Goal: Information Seeking & Learning: Check status

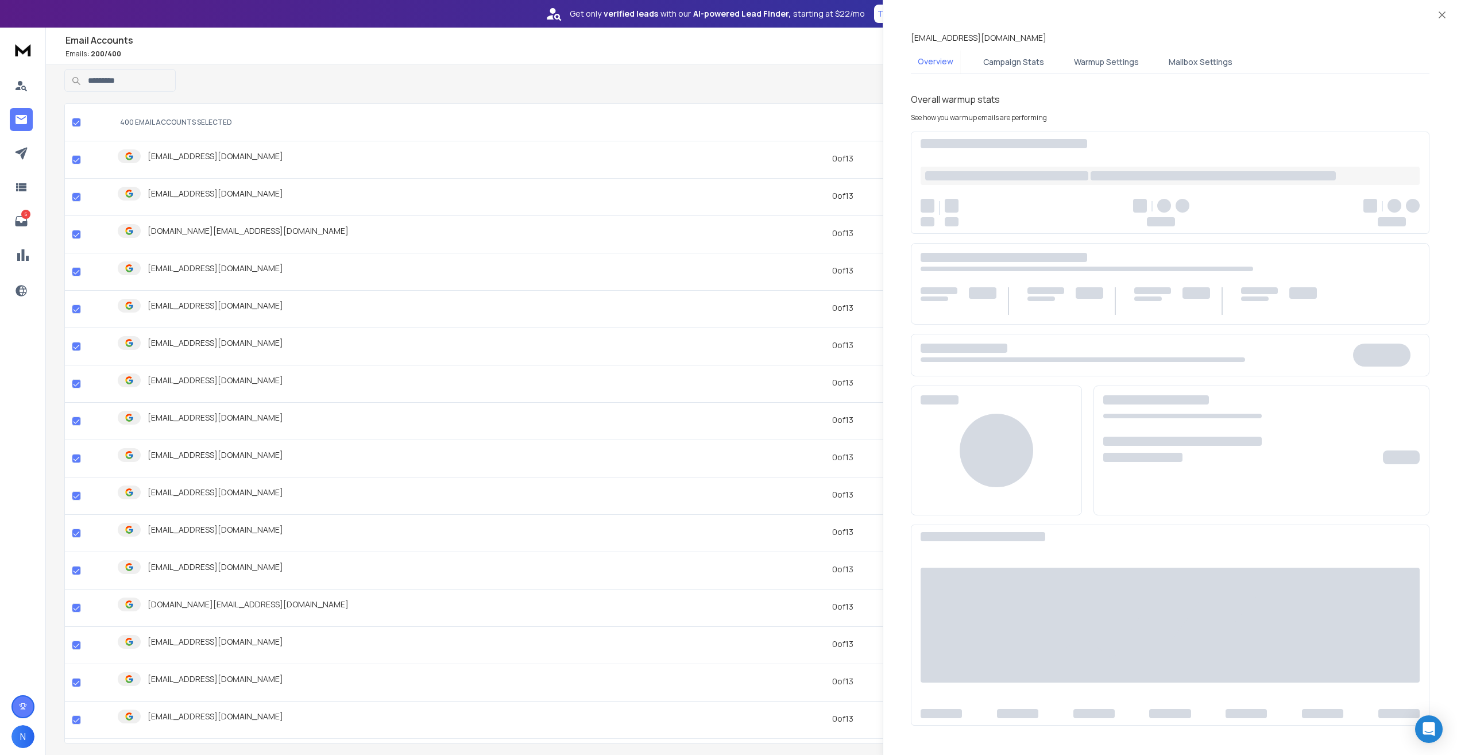
scroll to position [5026, 0]
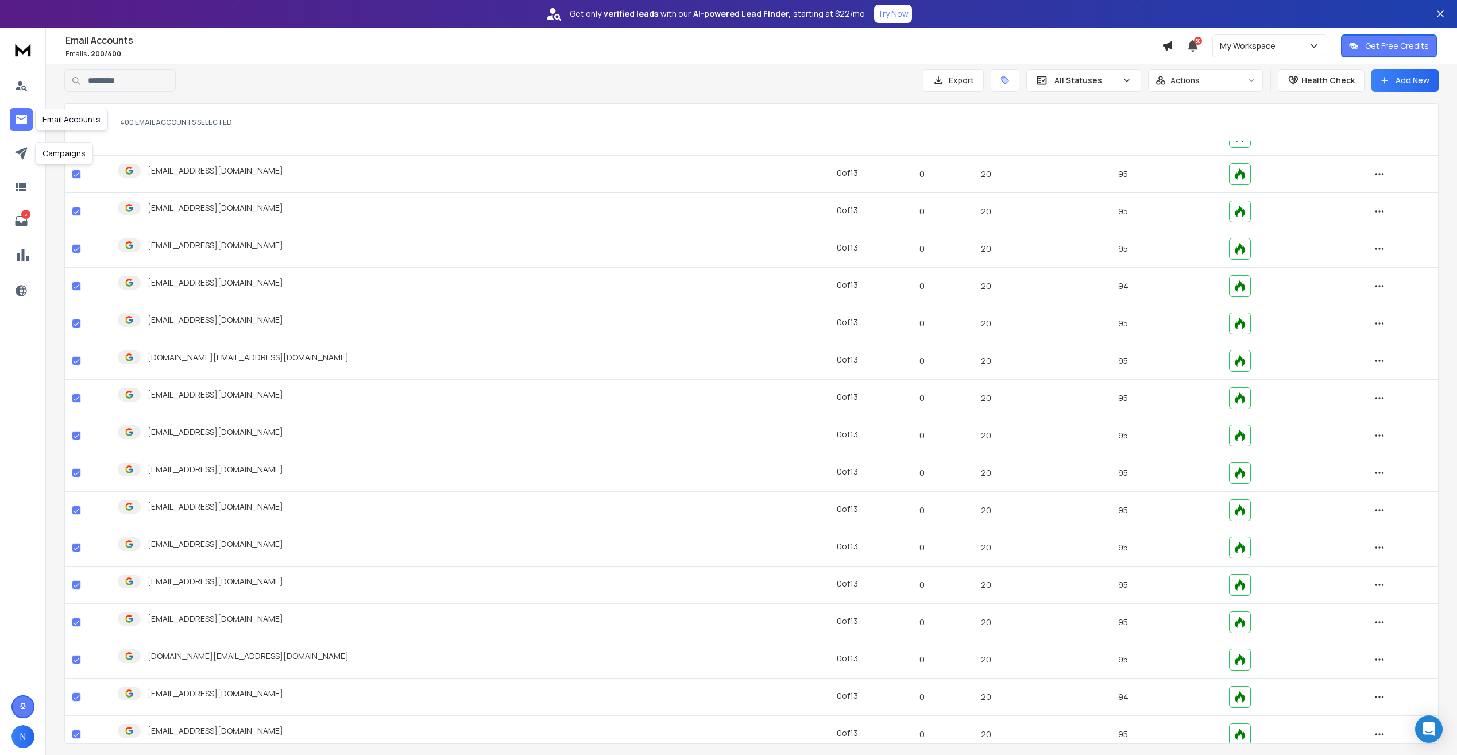
click at [21, 114] on icon at bounding box center [21, 120] width 14 height 14
click at [25, 155] on icon at bounding box center [21, 153] width 14 height 14
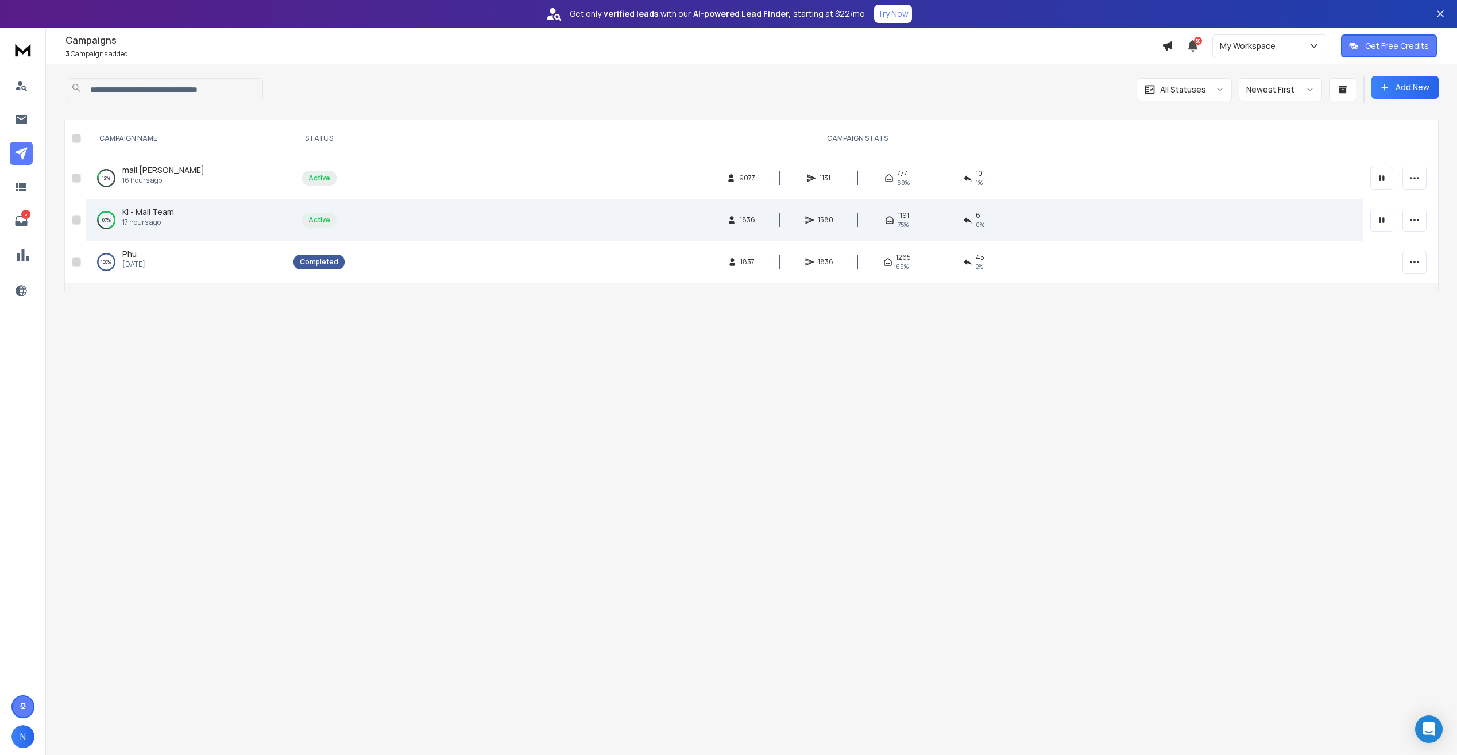
click at [330, 214] on div "Active" at bounding box center [319, 220] width 34 height 15
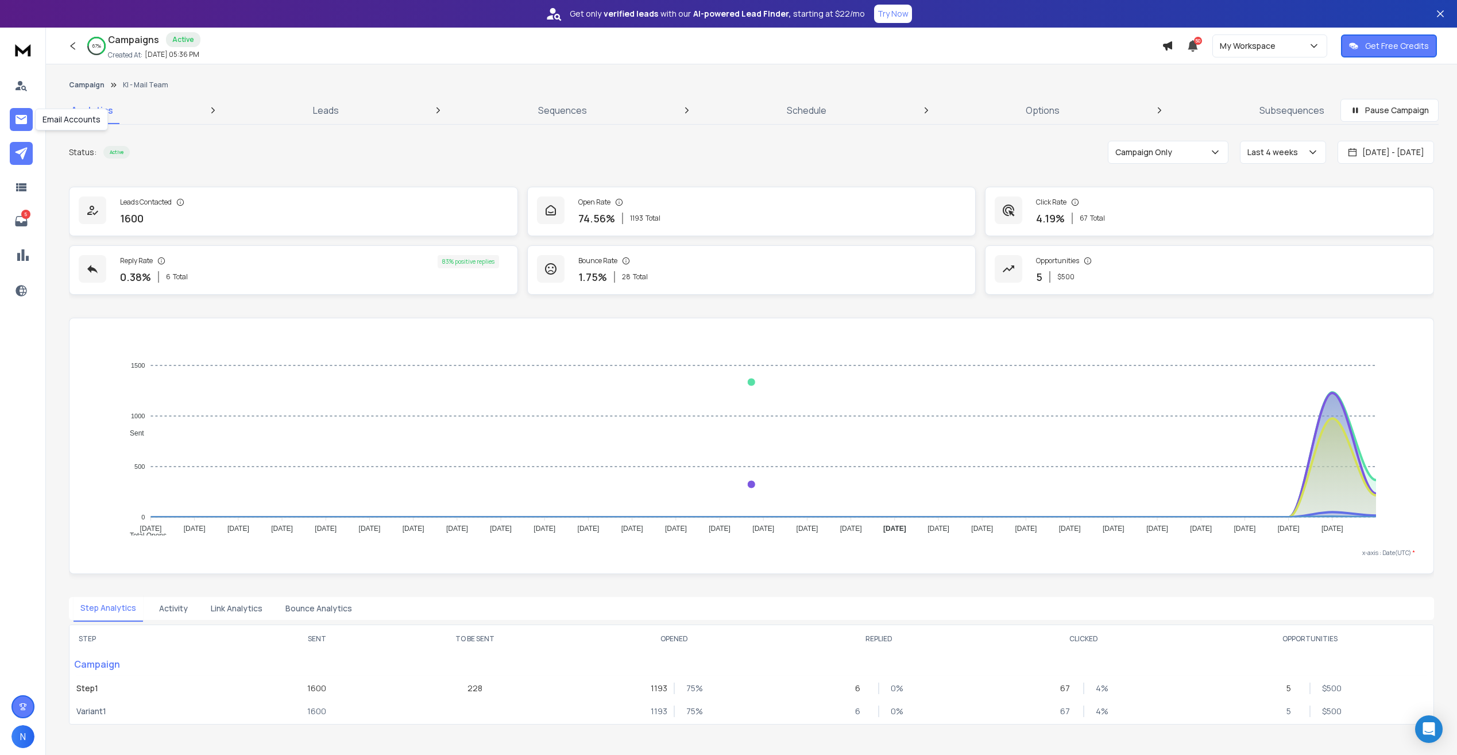
click at [27, 121] on icon at bounding box center [21, 120] width 14 height 14
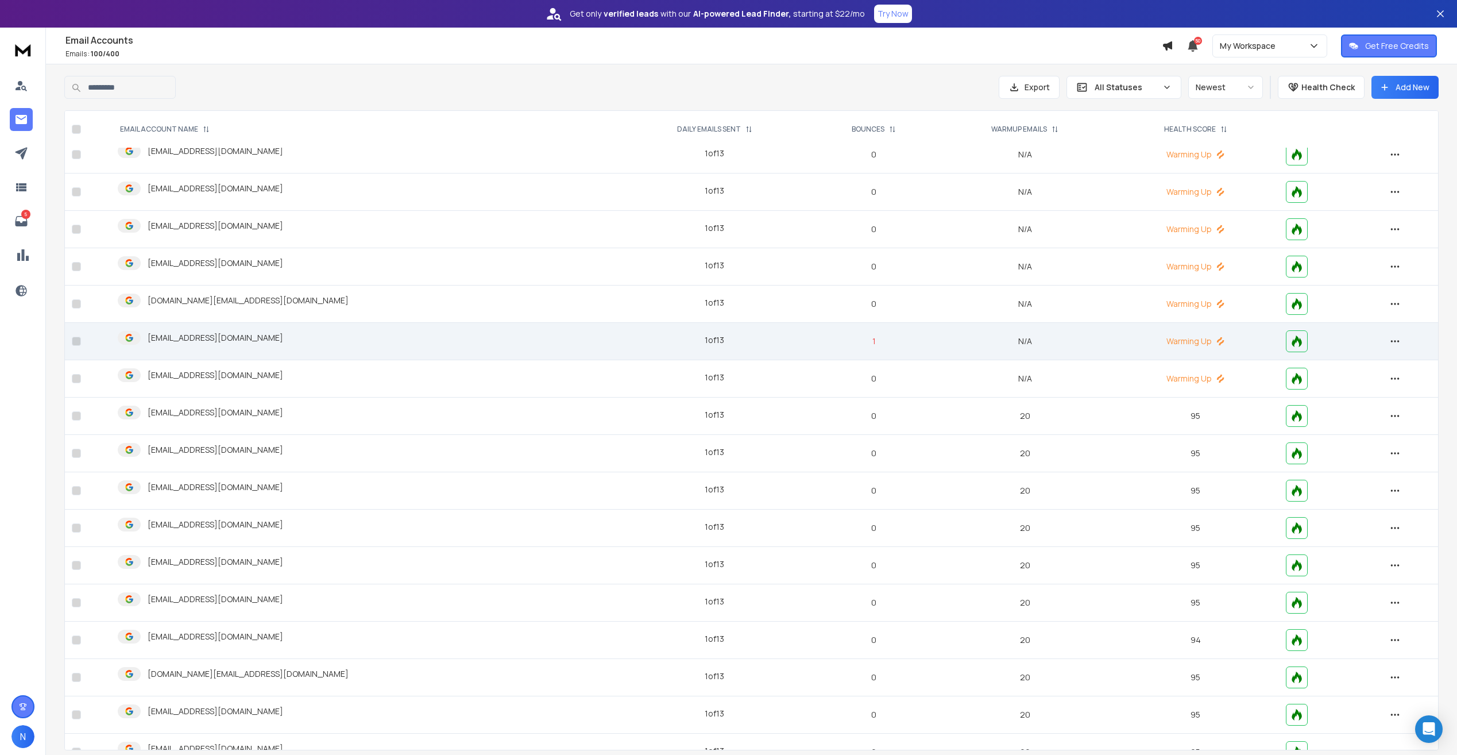
scroll to position [1120, 0]
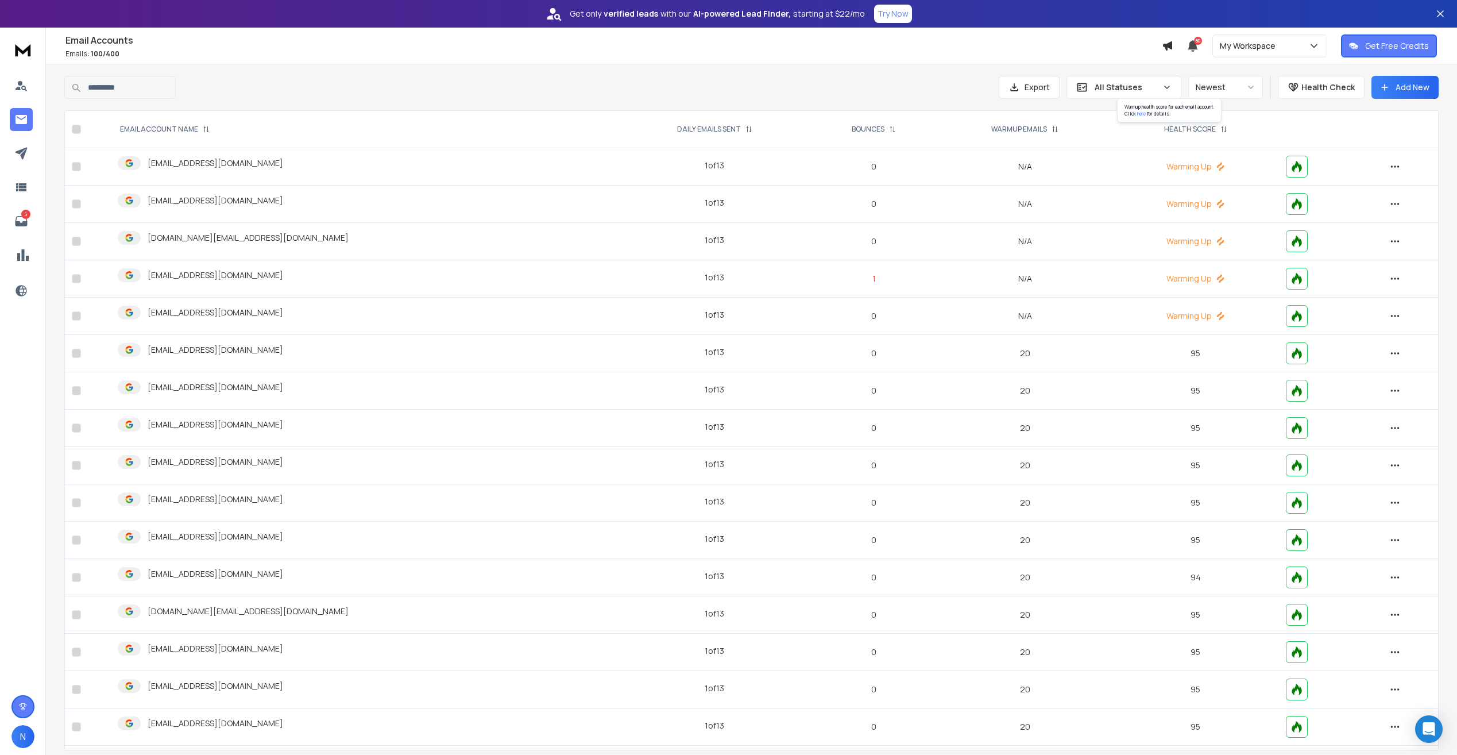
click at [1183, 126] on p "HEALTH SCORE" at bounding box center [1190, 129] width 52 height 9
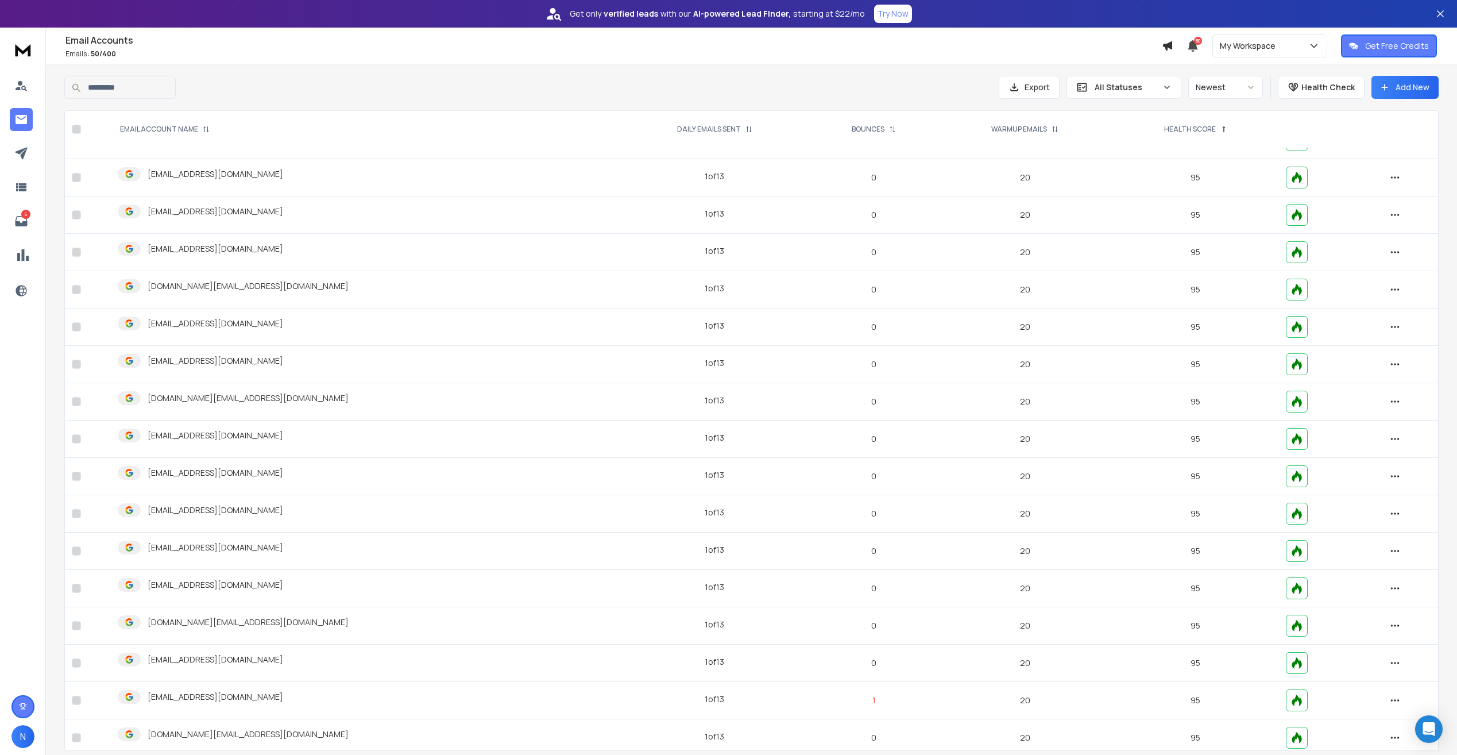
scroll to position [57, 0]
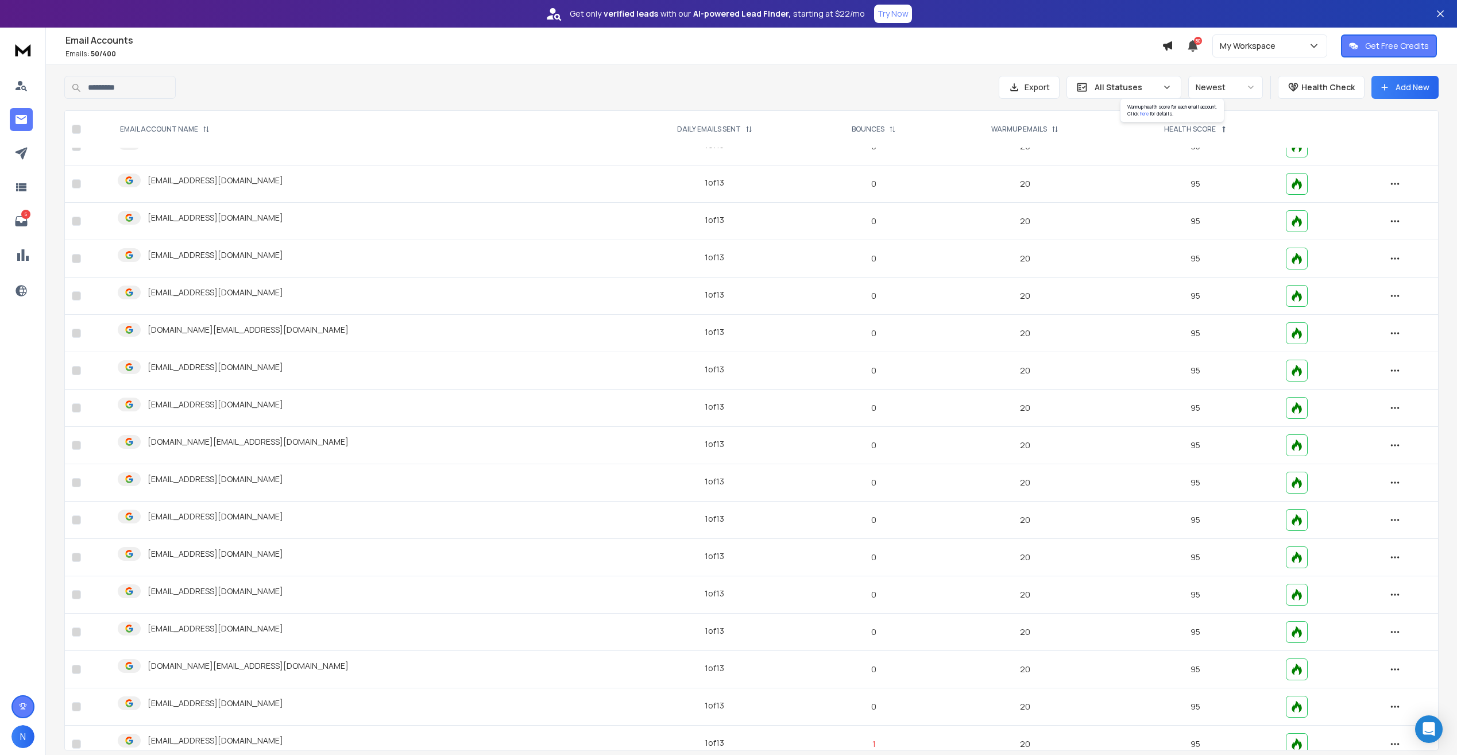
click at [1188, 126] on p "HEALTH SCORE" at bounding box center [1190, 129] width 52 height 9
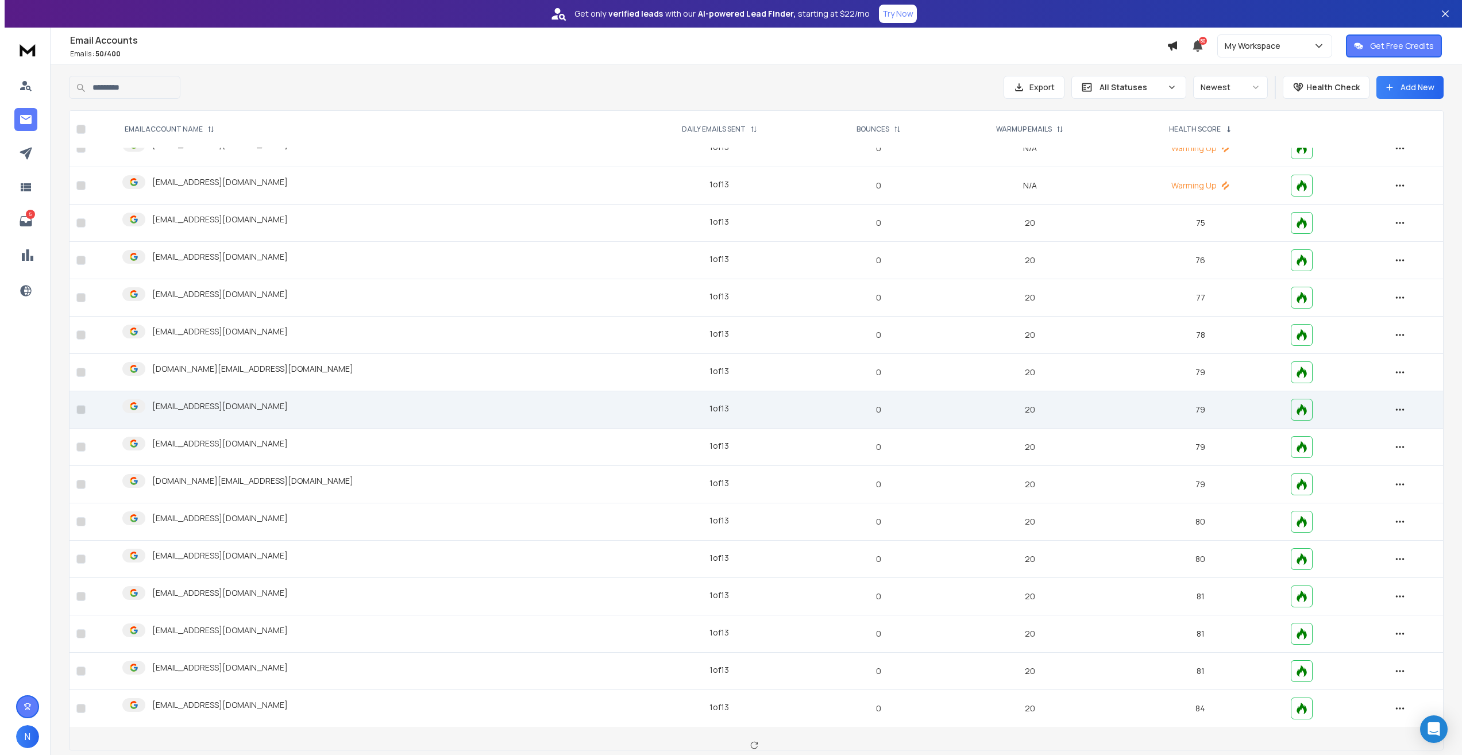
scroll to position [1292, 0]
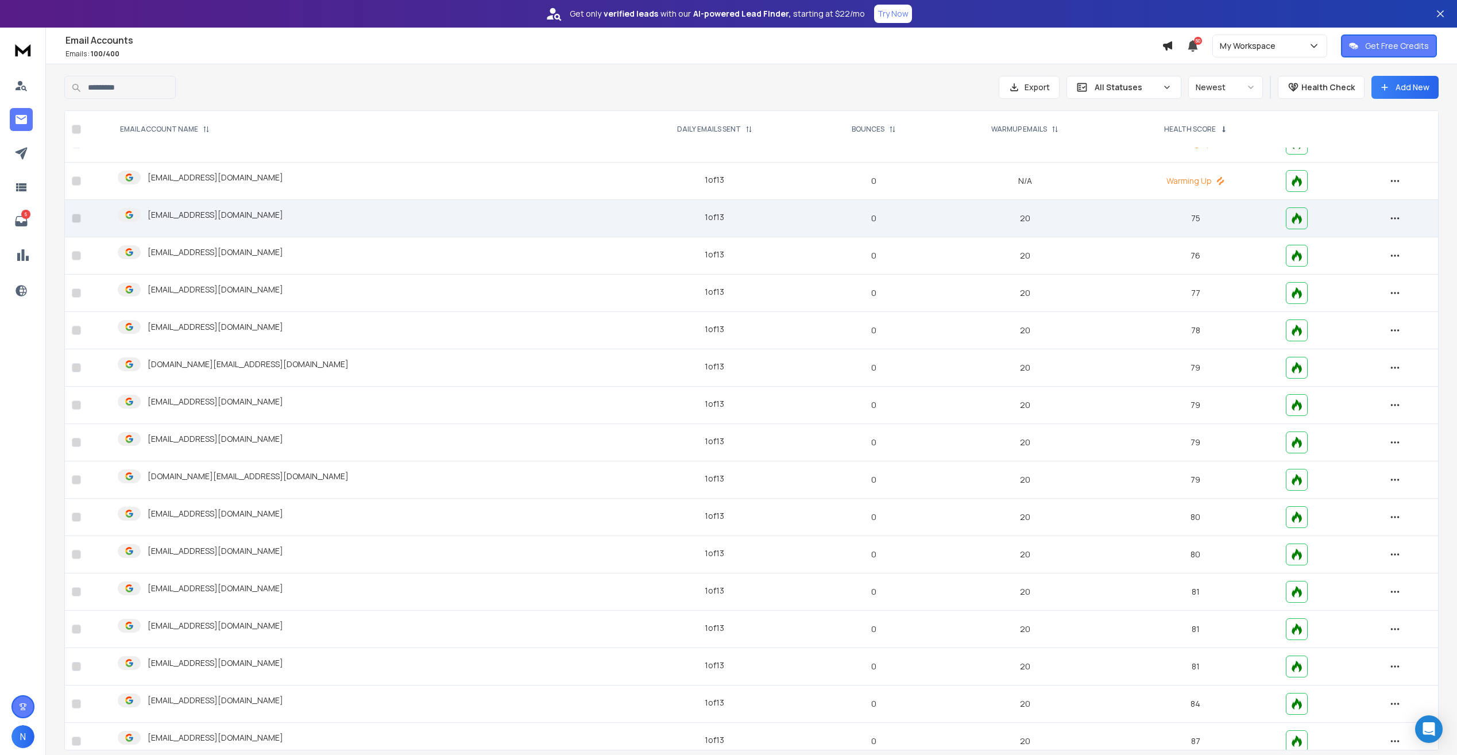
click at [1185, 225] on td "75" at bounding box center [1196, 218] width 167 height 37
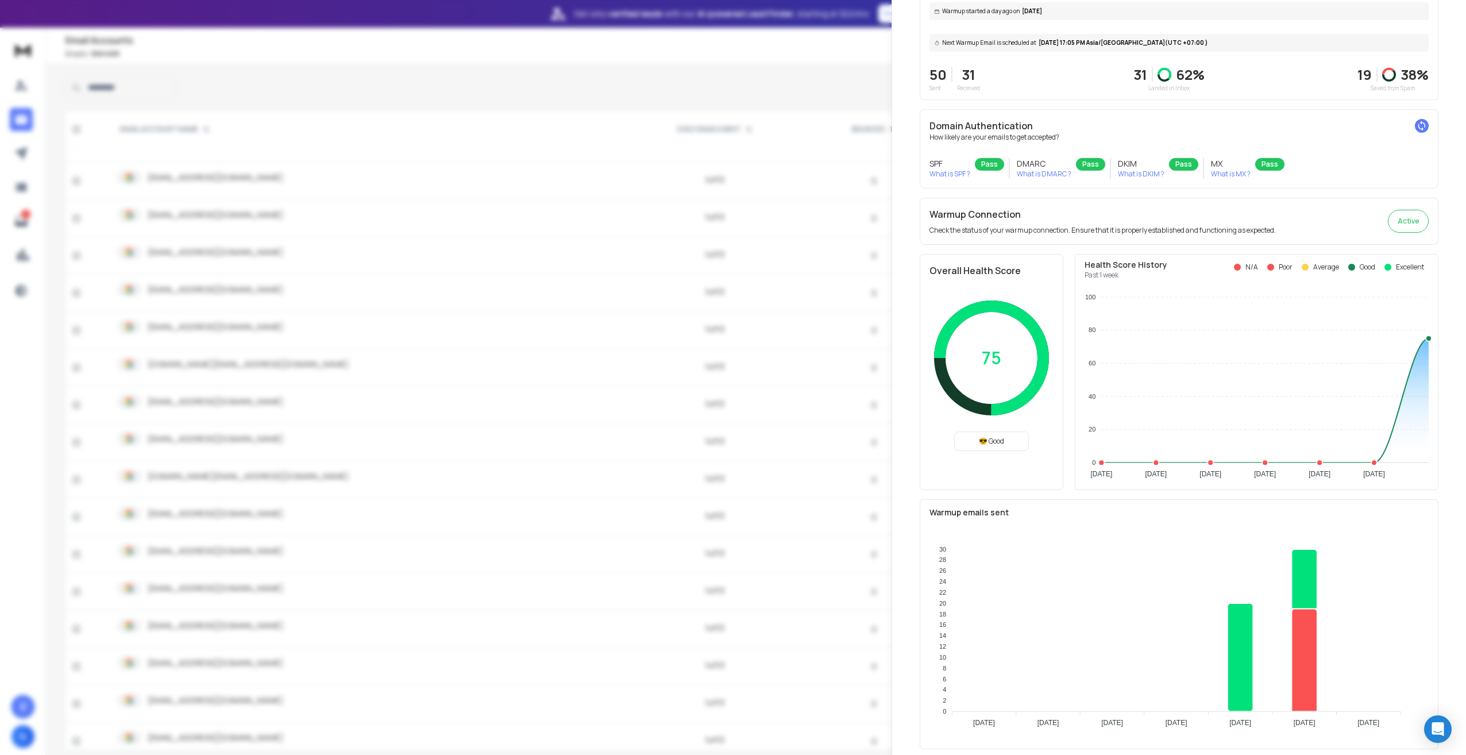
scroll to position [172, 0]
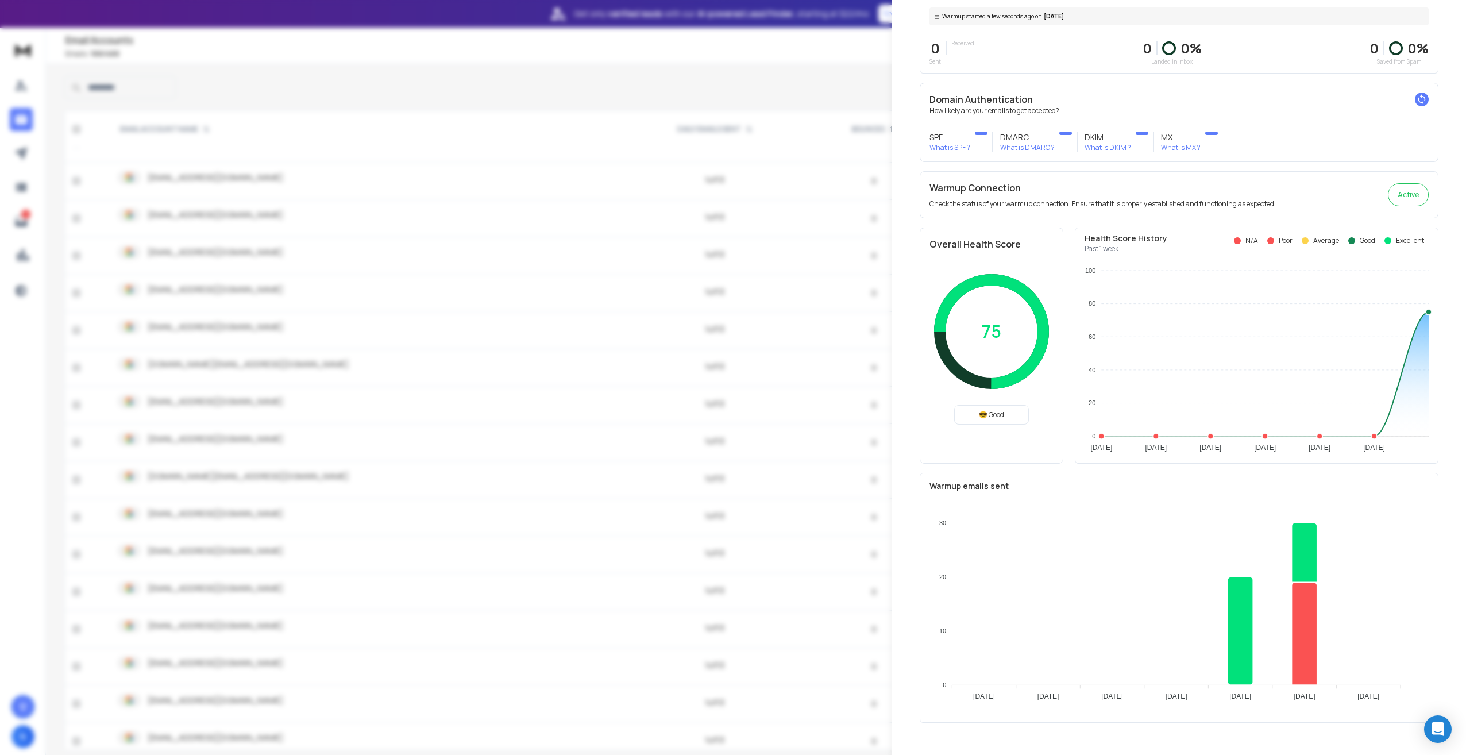
click at [771, 365] on div at bounding box center [733, 377] width 1466 height 755
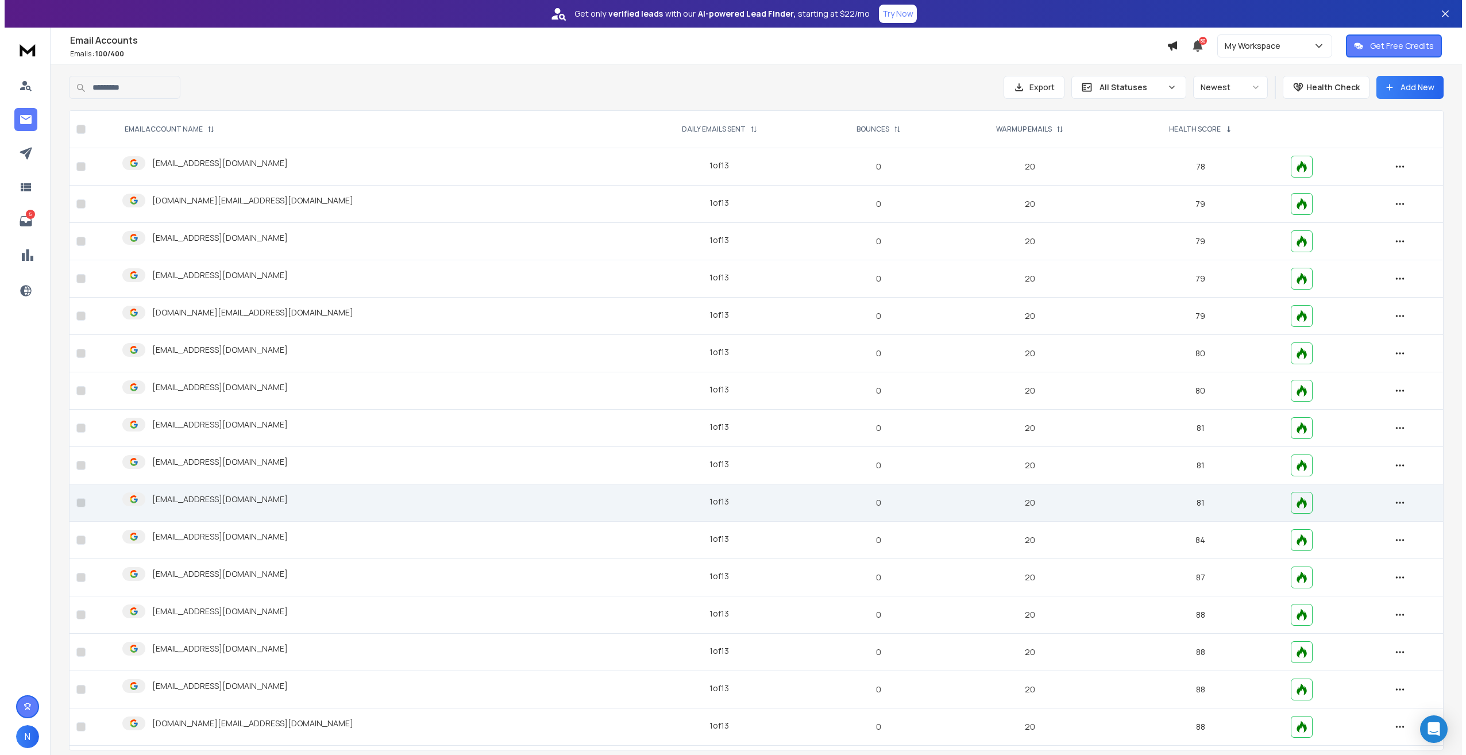
scroll to position [1465, 0]
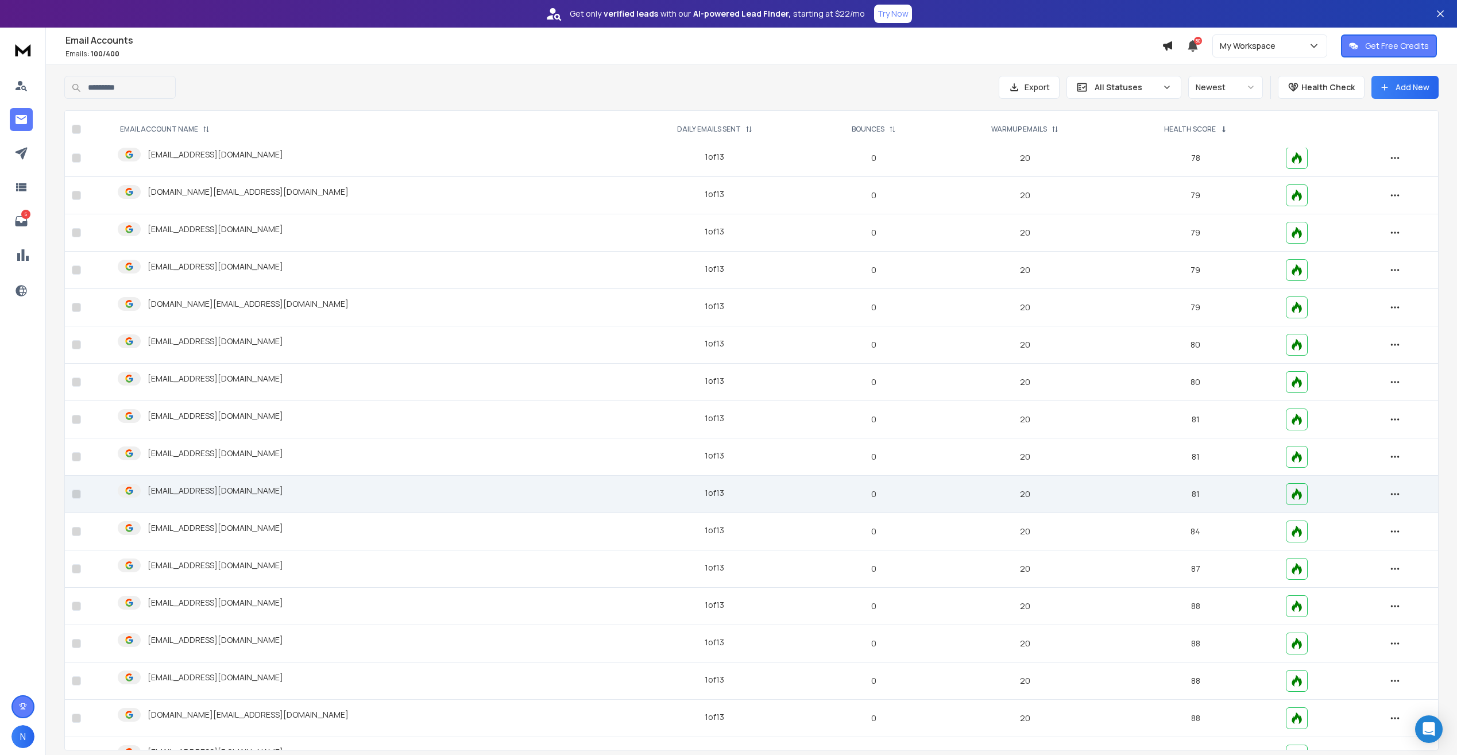
click at [1173, 480] on td "81" at bounding box center [1196, 494] width 167 height 37
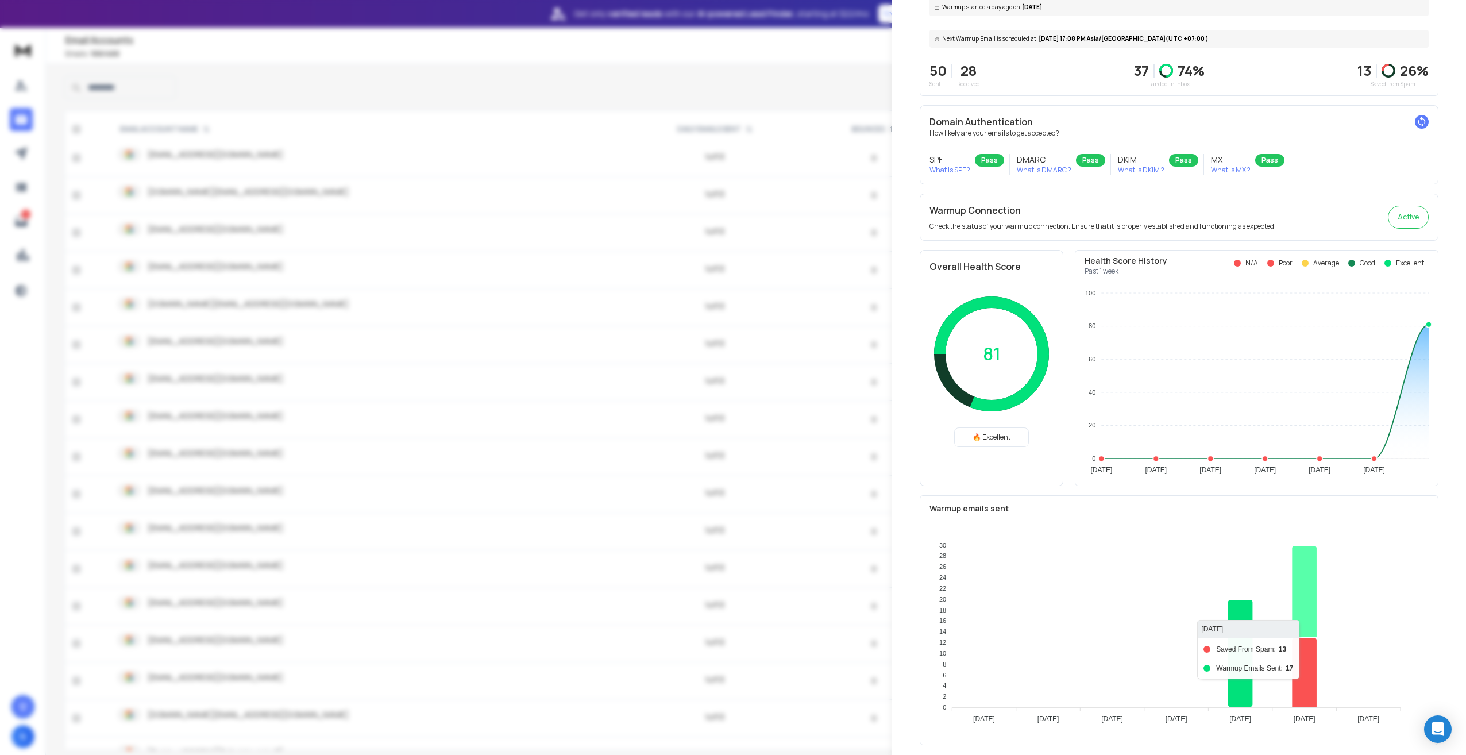
scroll to position [188, 0]
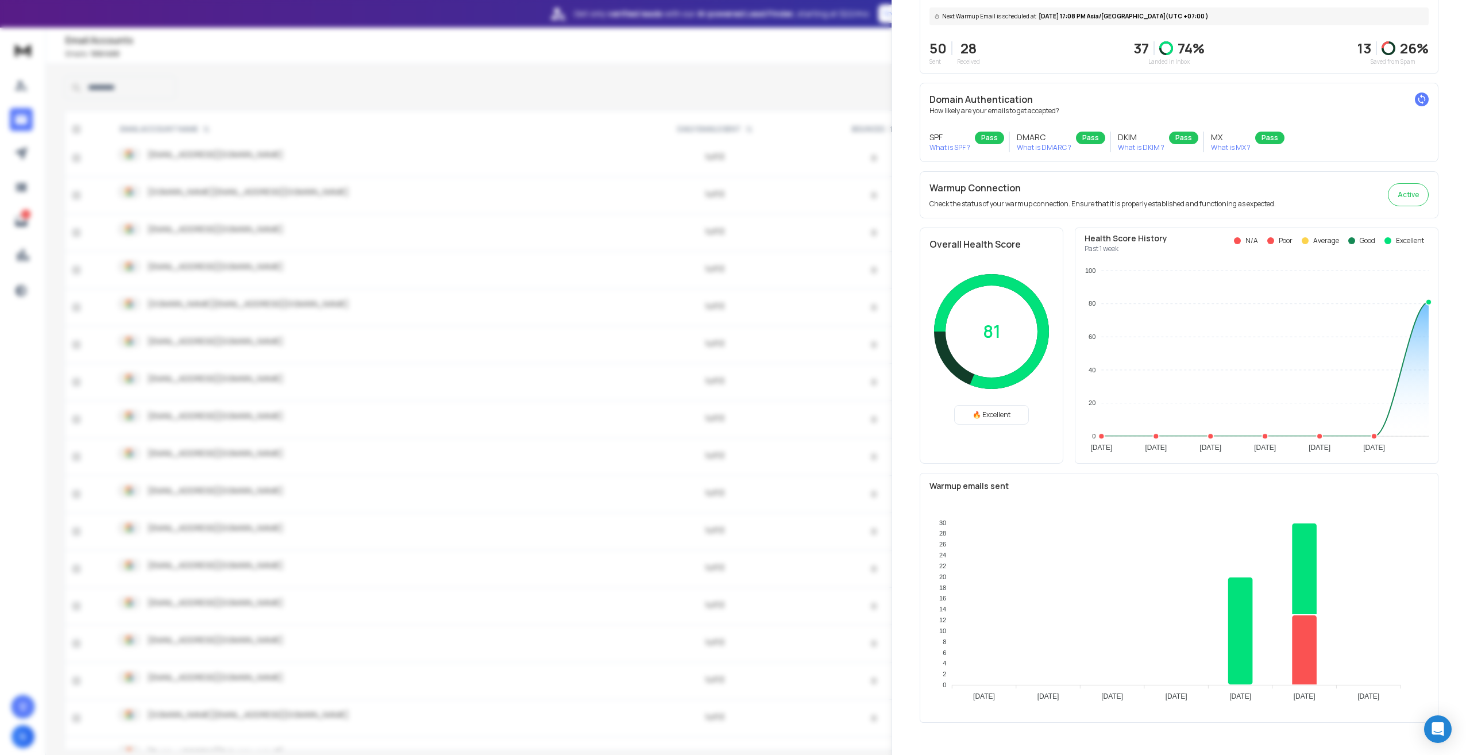
click at [748, 338] on div at bounding box center [733, 377] width 1466 height 755
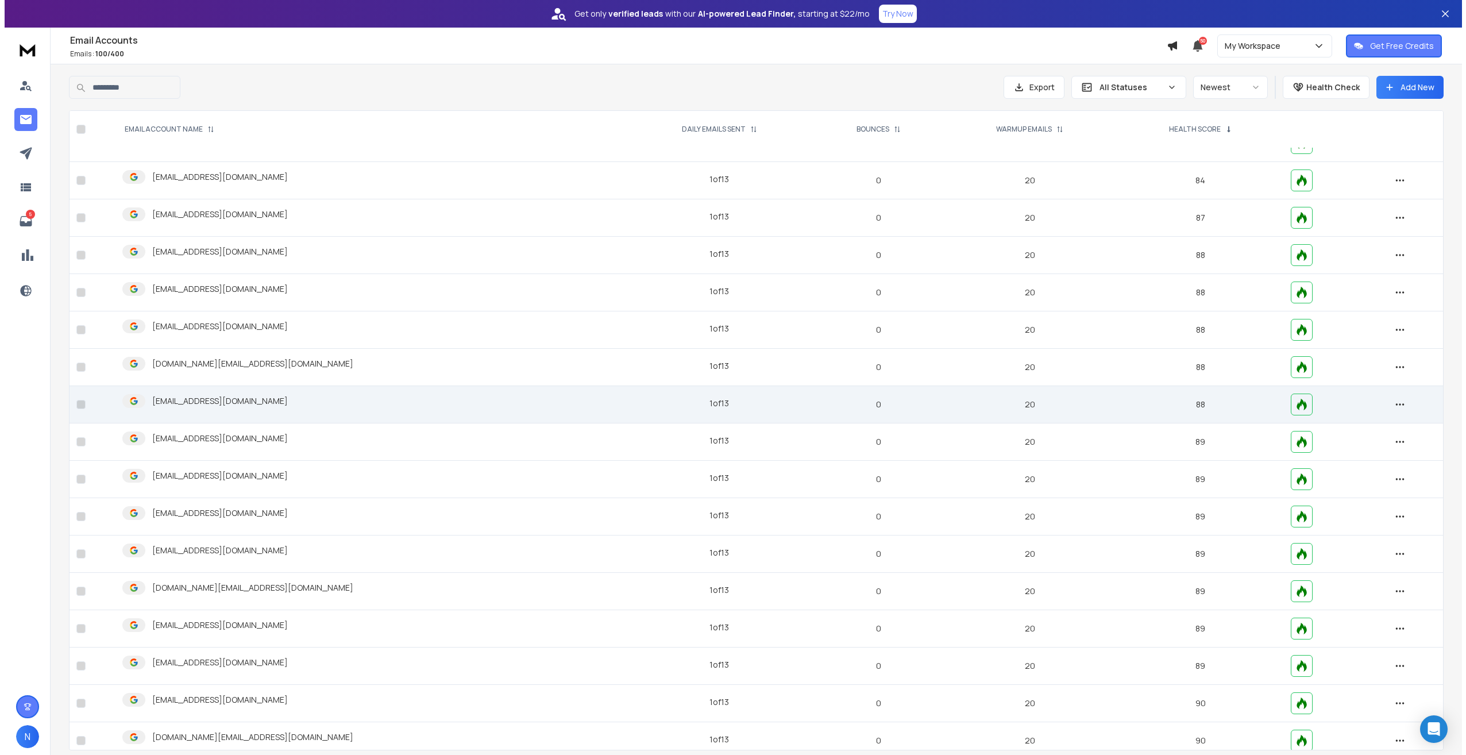
scroll to position [1867, 0]
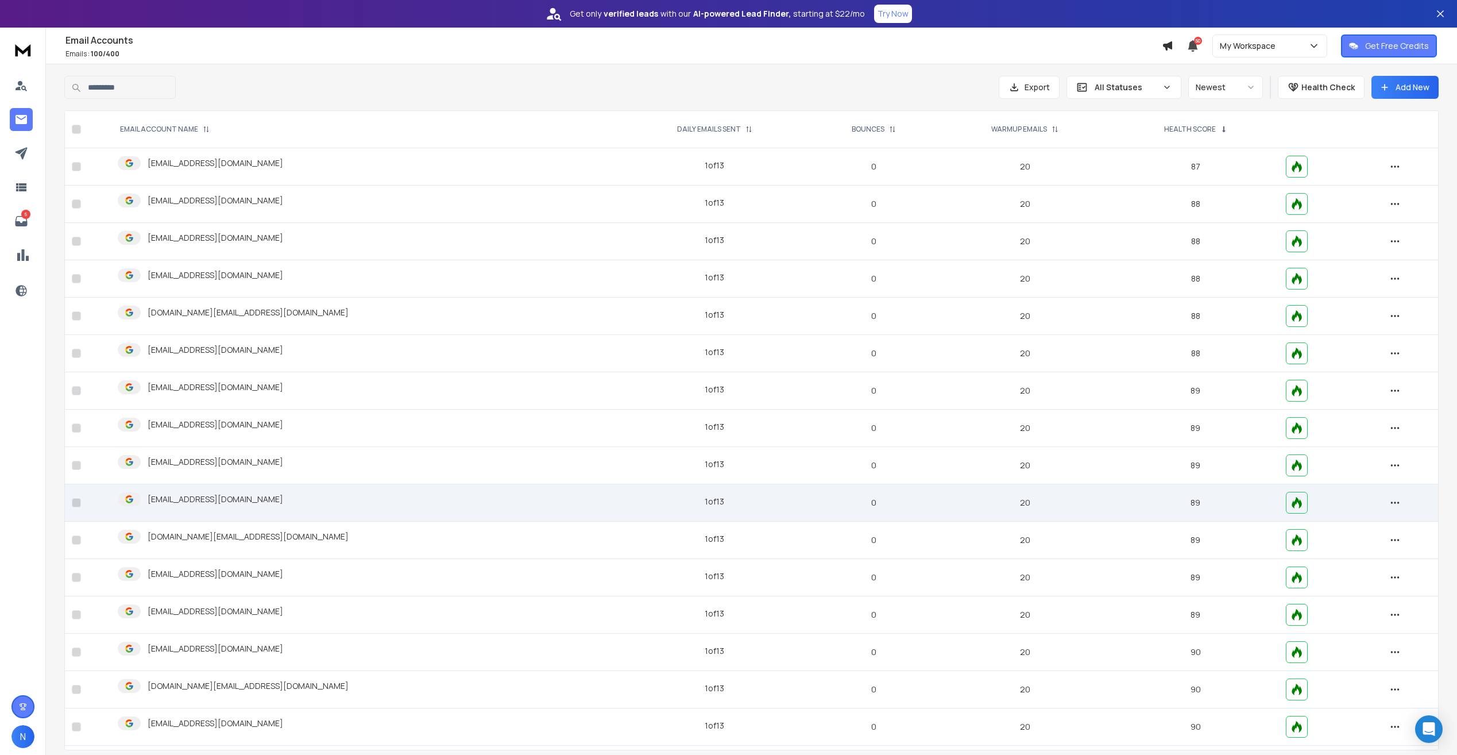
click at [1114, 502] on td "89" at bounding box center [1196, 502] width 167 height 37
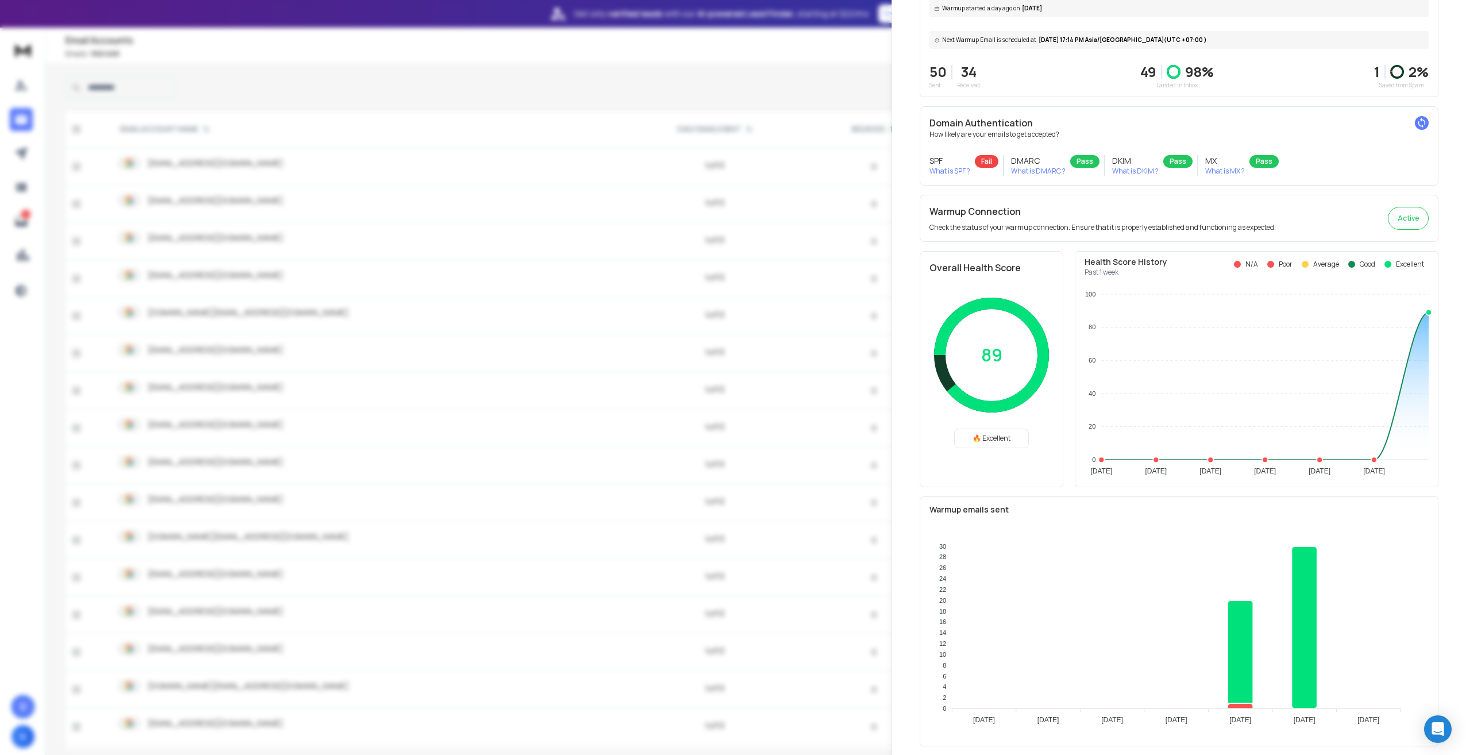
scroll to position [172, 0]
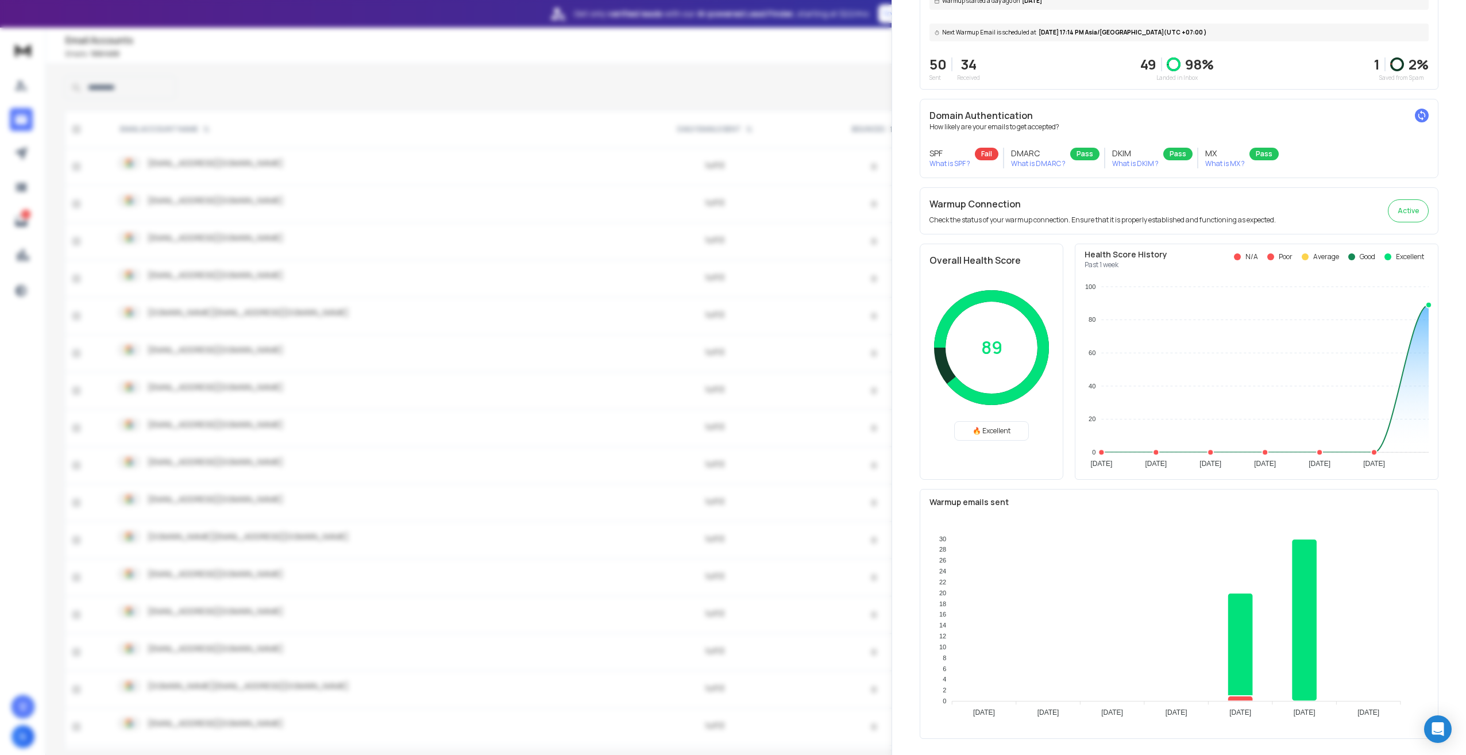
click at [734, 383] on div at bounding box center [733, 377] width 1466 height 755
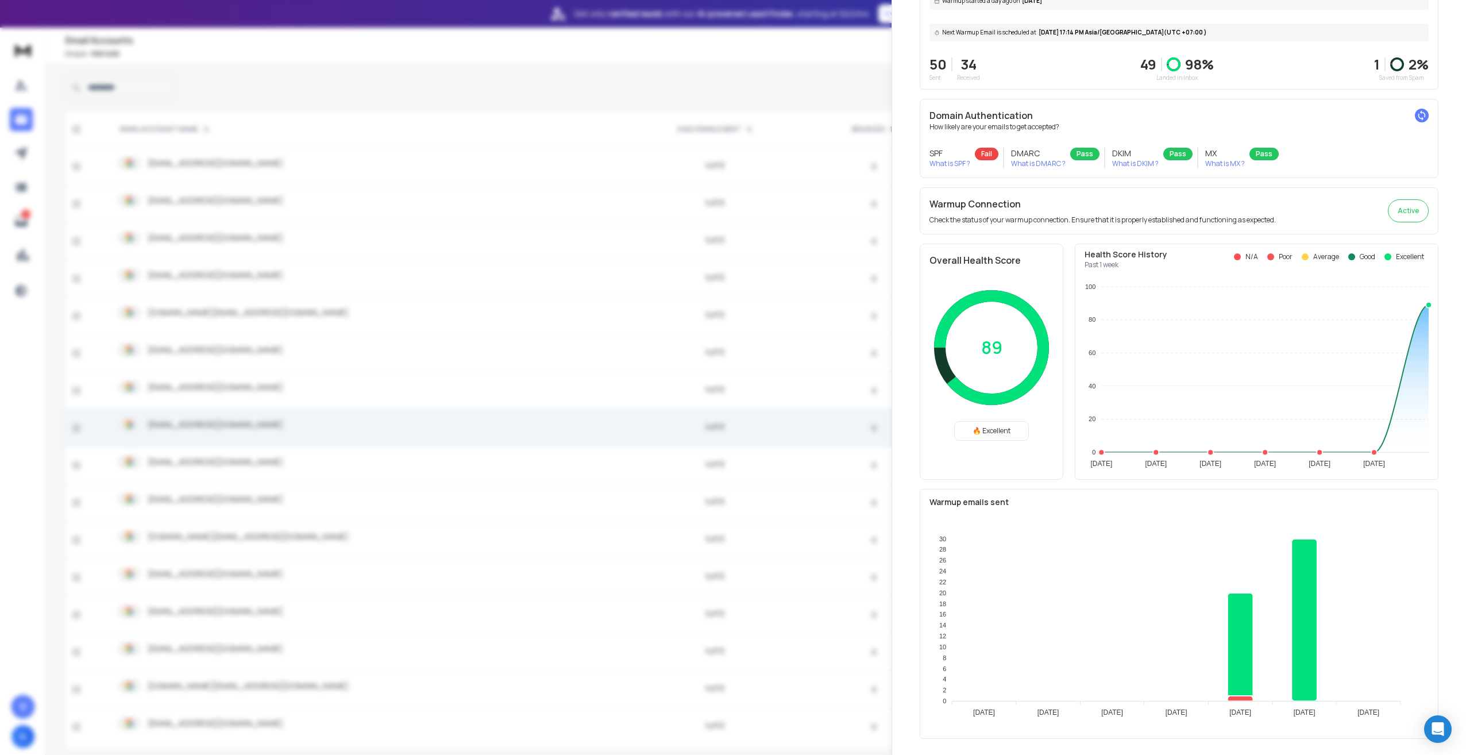
scroll to position [157, 0]
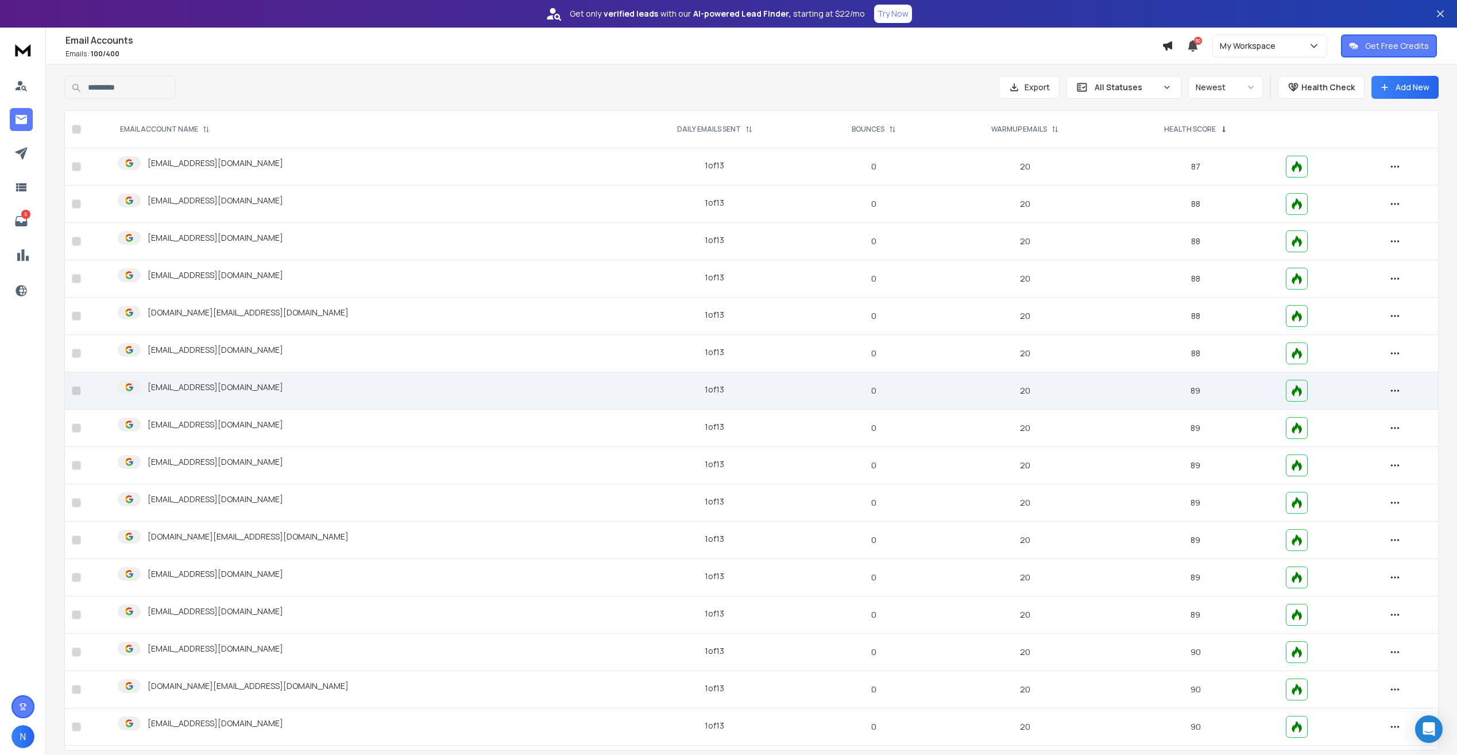
click at [1194, 393] on td "89" at bounding box center [1196, 390] width 167 height 37
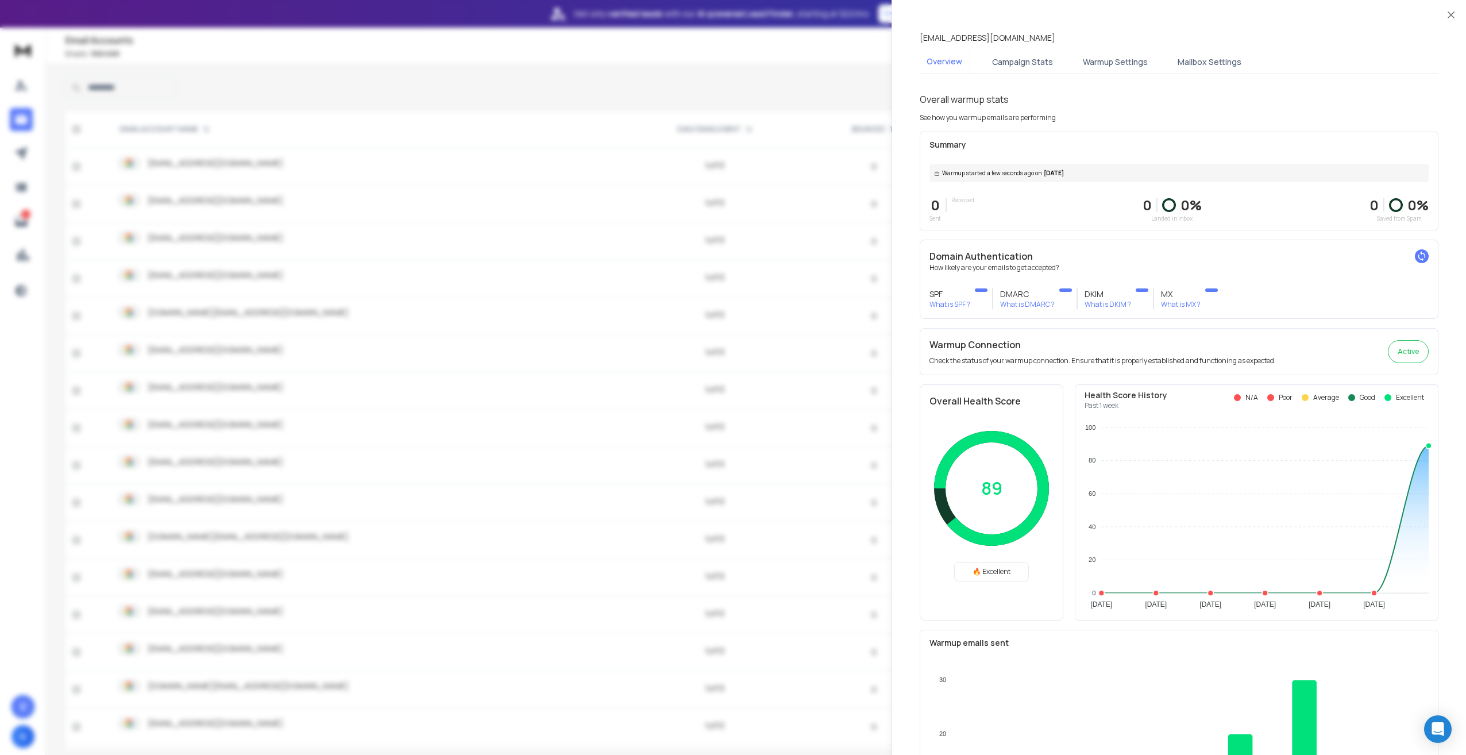
click at [736, 294] on div at bounding box center [733, 377] width 1466 height 755
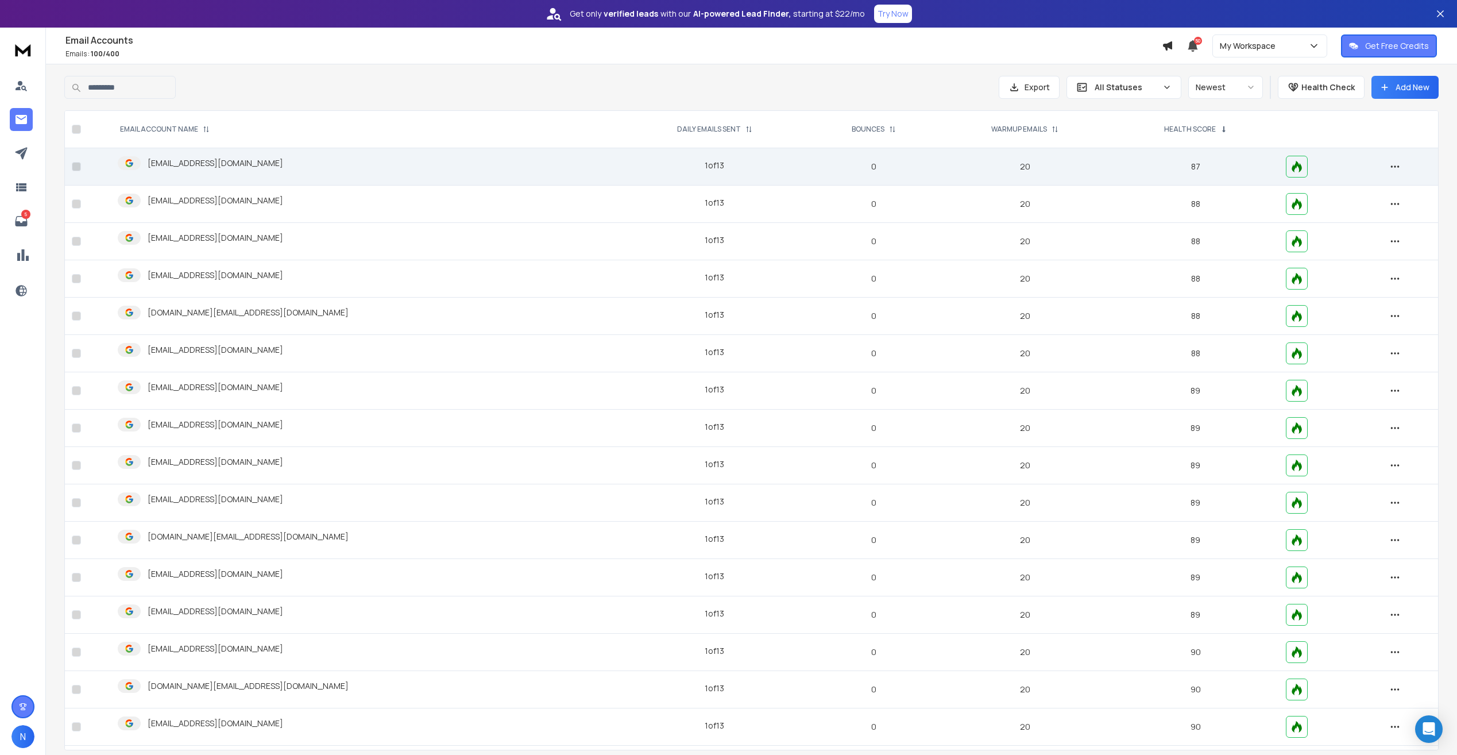
click at [1142, 184] on td "87" at bounding box center [1196, 166] width 167 height 37
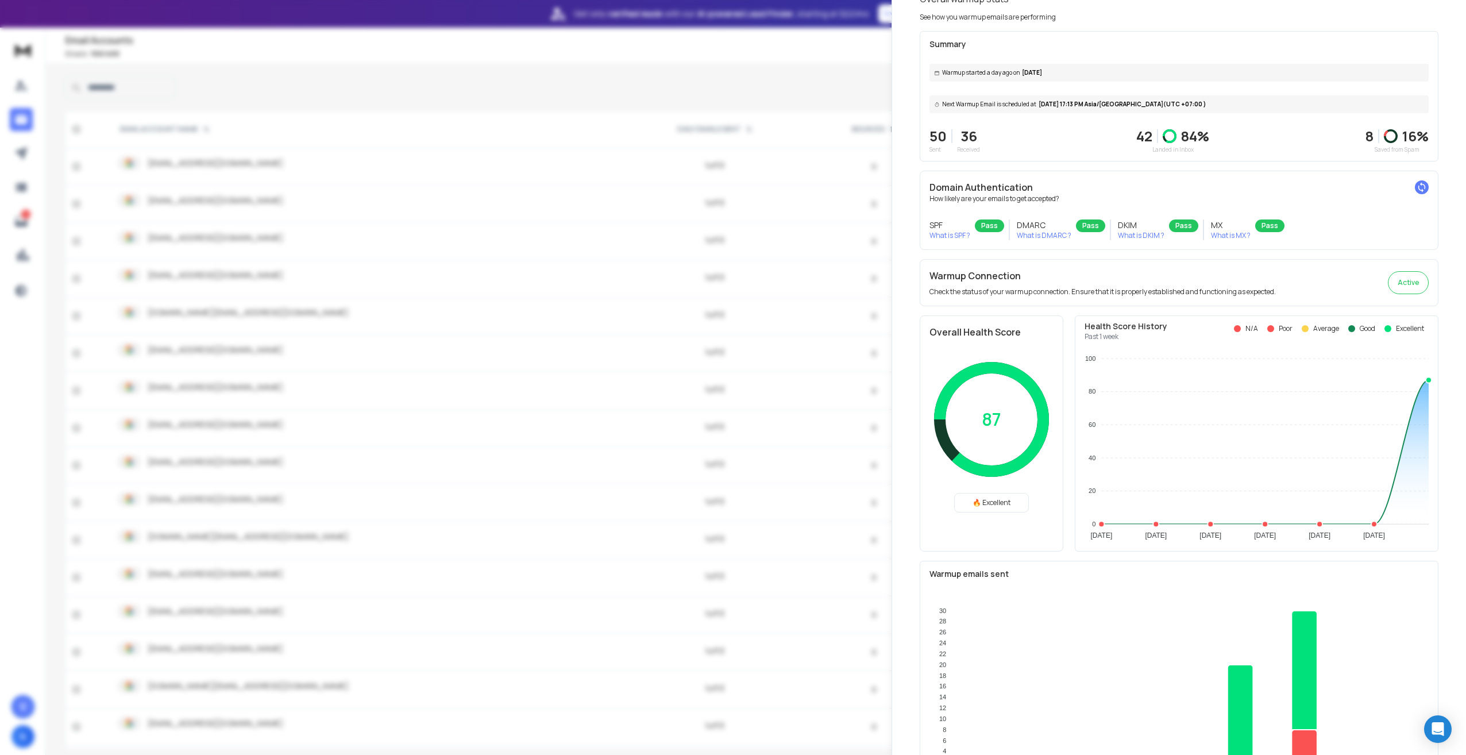
scroll to position [172, 0]
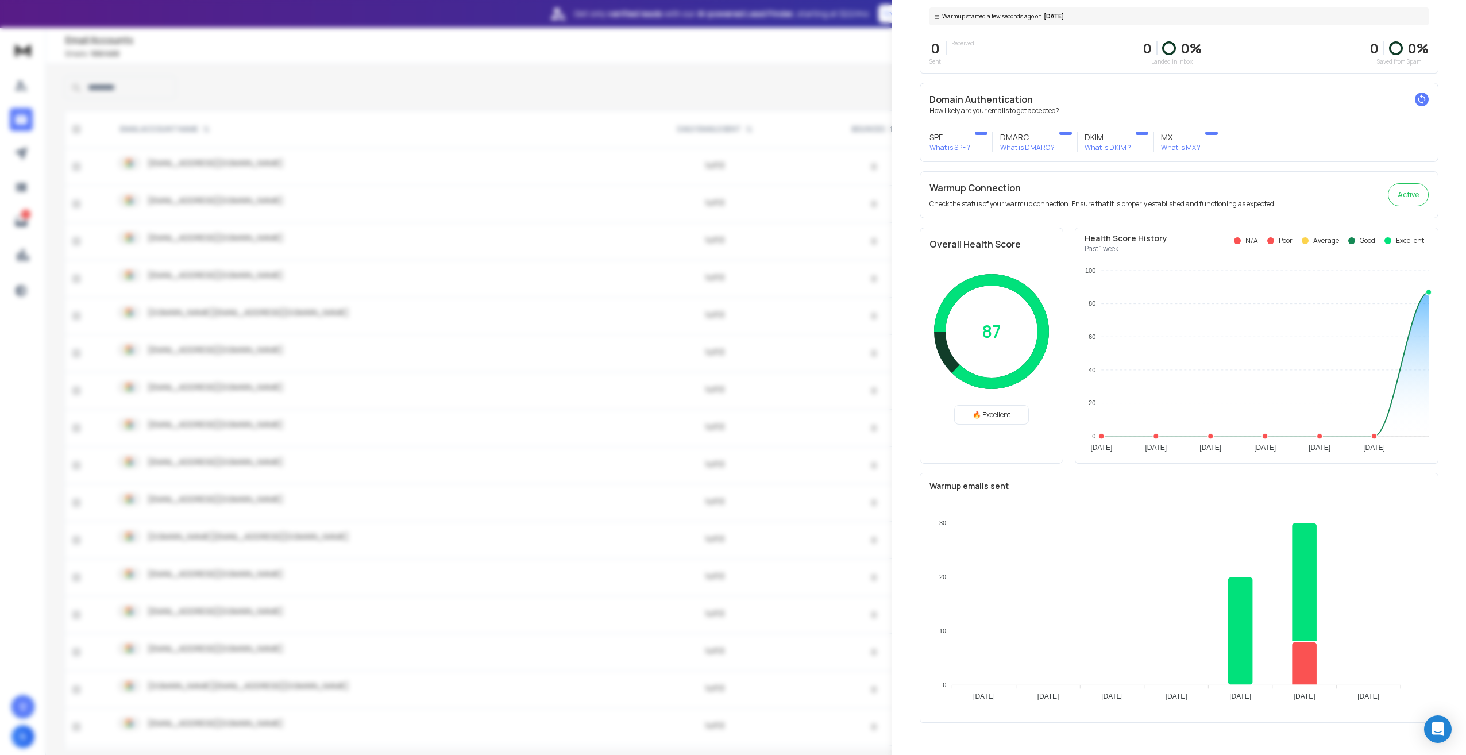
click at [634, 256] on div at bounding box center [733, 377] width 1466 height 755
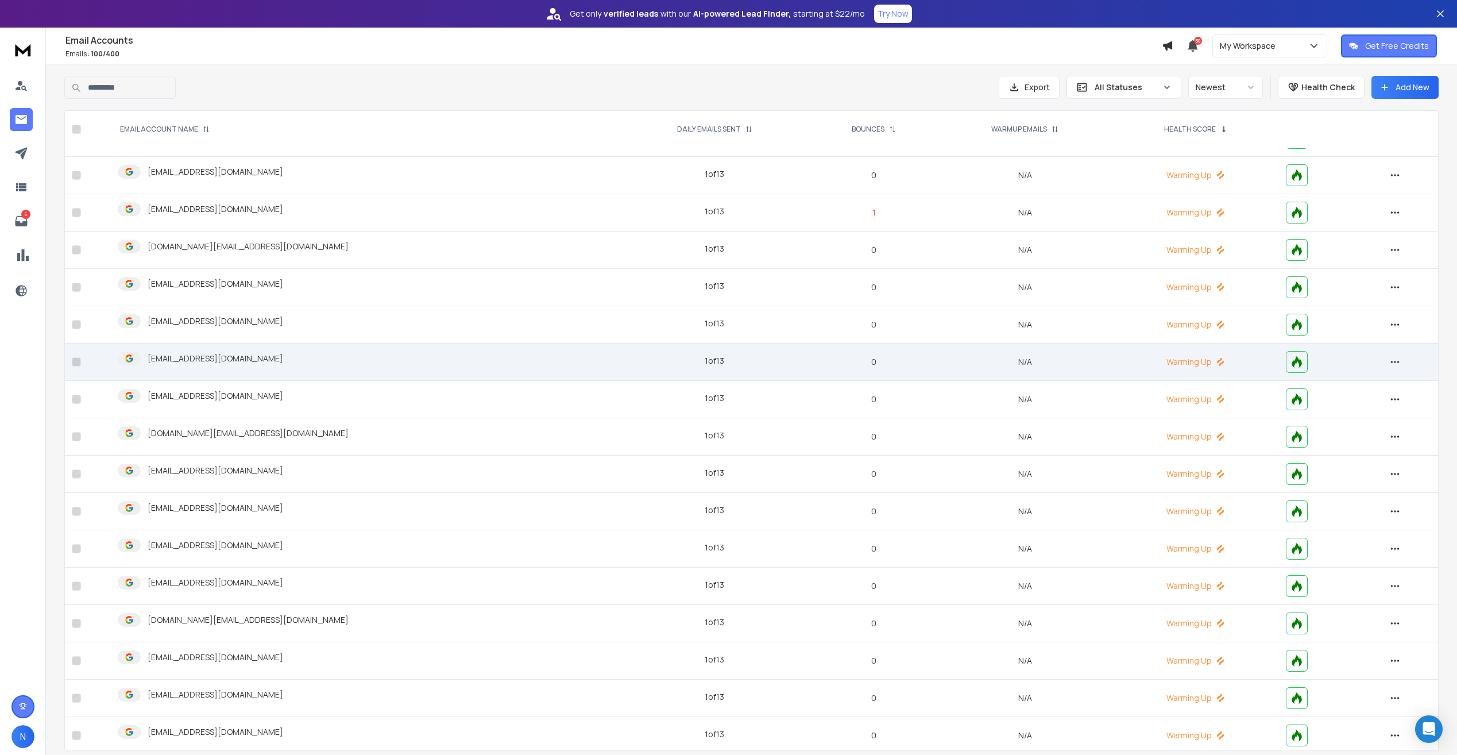
scroll to position [0, 0]
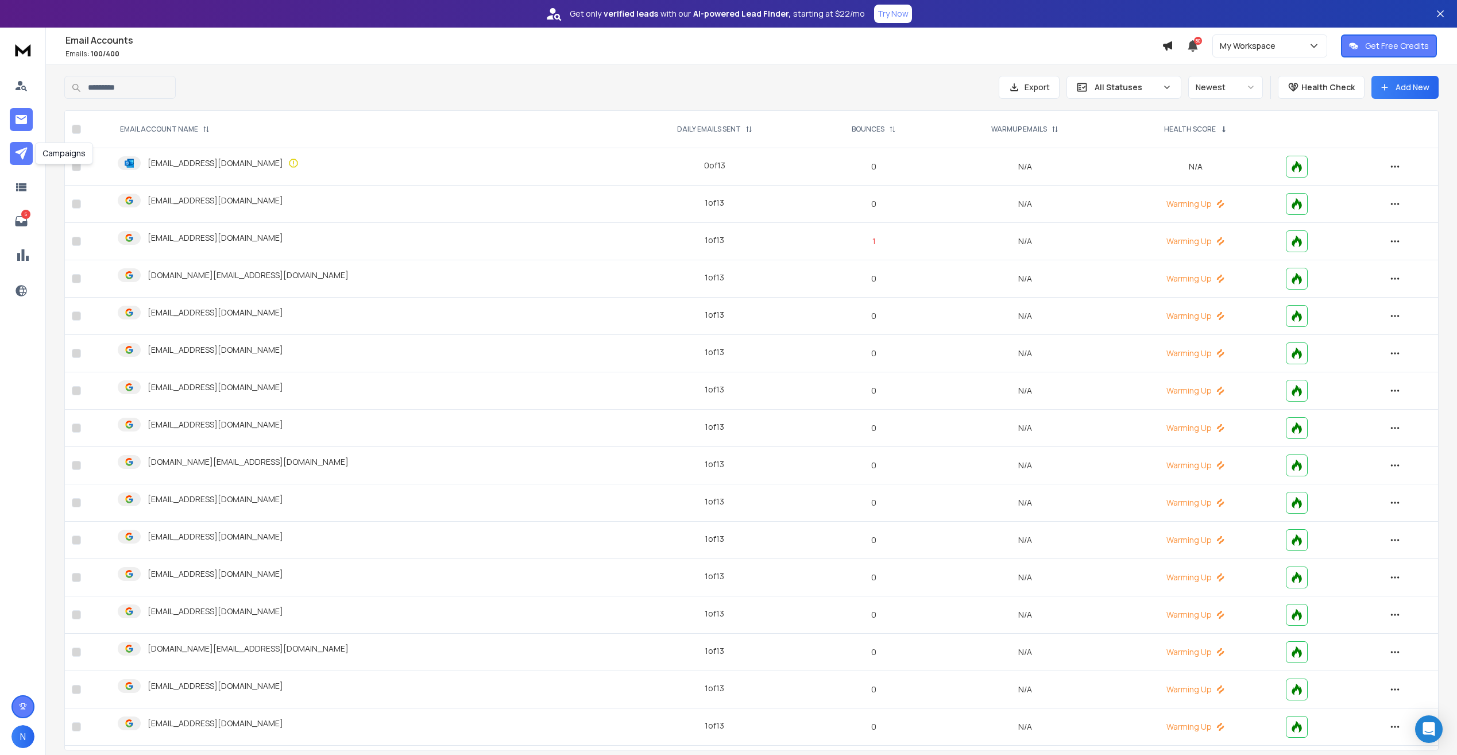
click at [29, 156] on link at bounding box center [21, 153] width 23 height 23
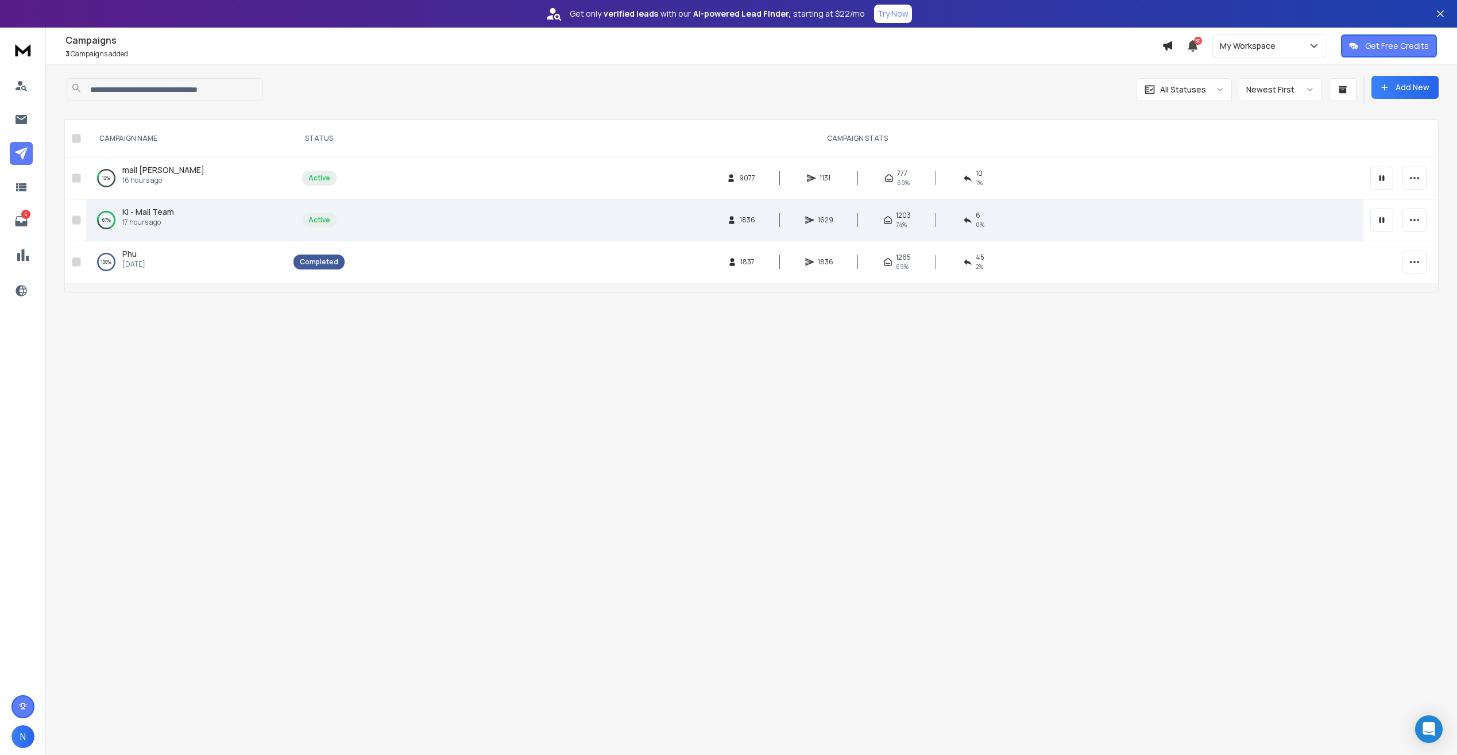
click at [1041, 222] on div "1836 1629 1203 74 % 6 0 %" at bounding box center [857, 220] width 998 height 18
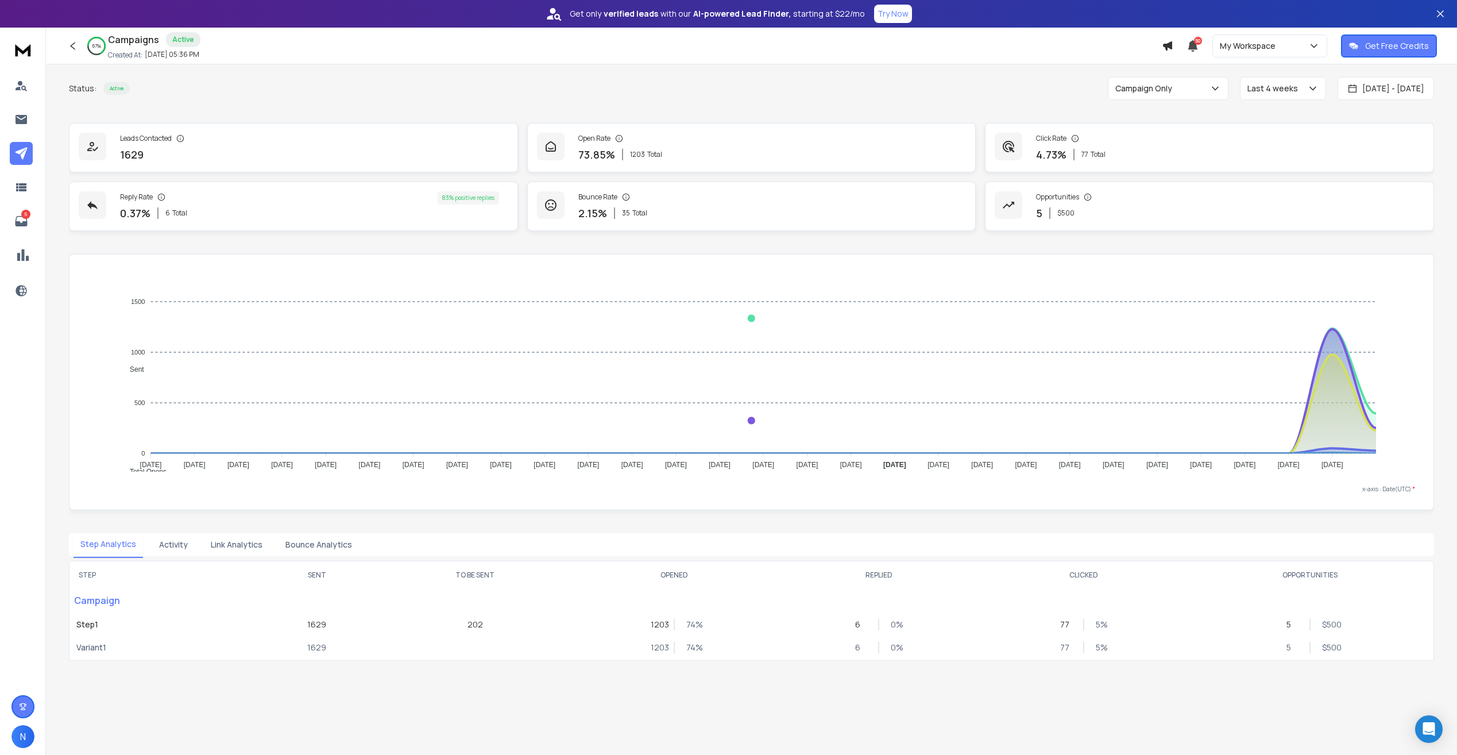
scroll to position [115, 0]
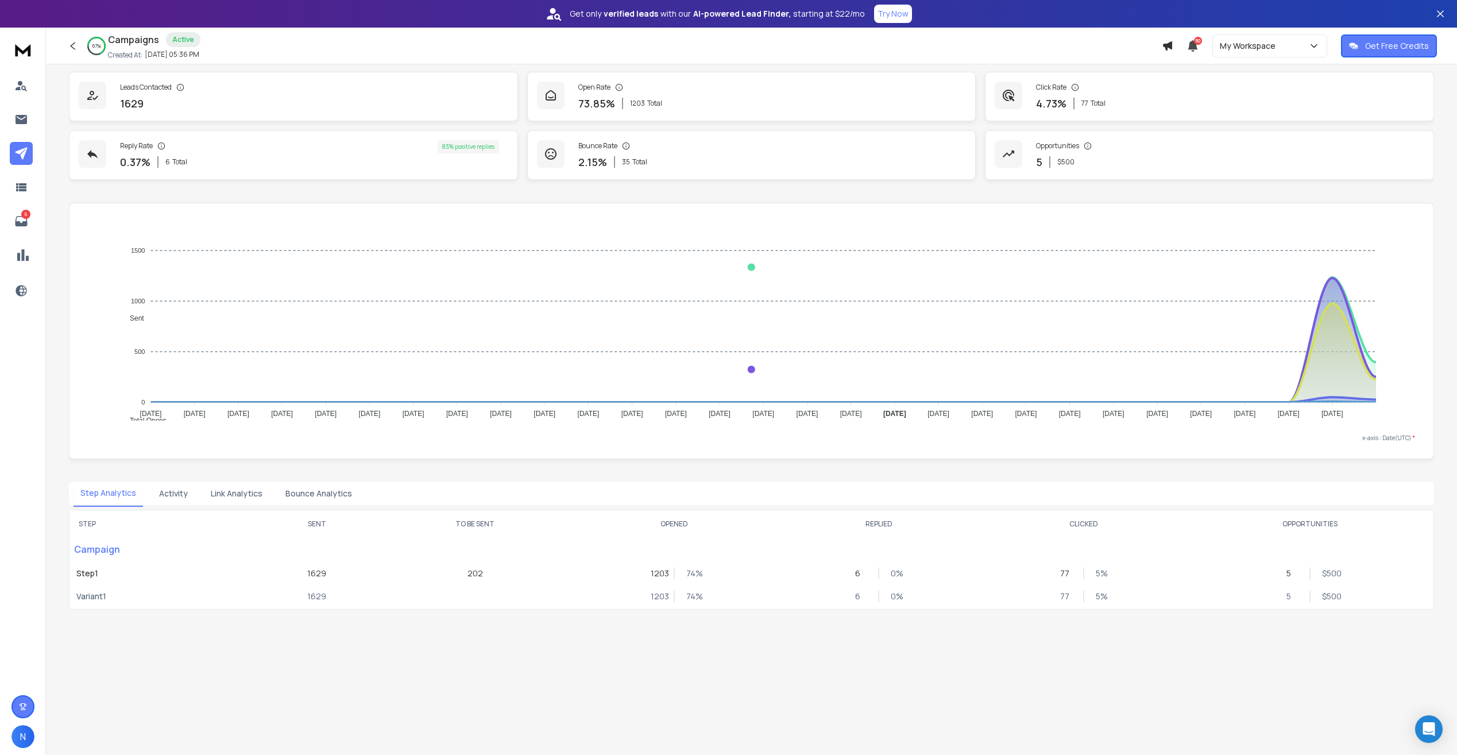
click at [182, 491] on button "Activity" at bounding box center [173, 493] width 43 height 25
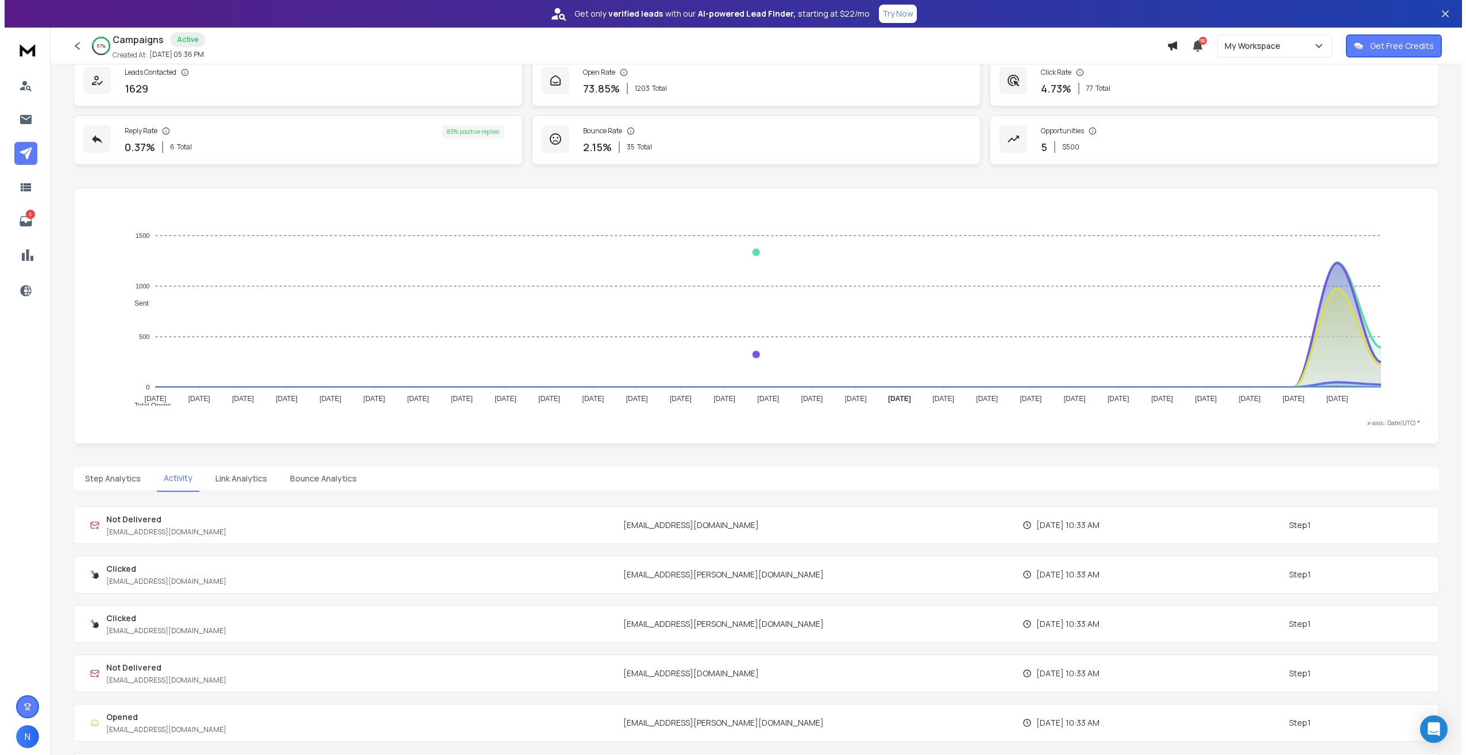
scroll to position [0, 0]
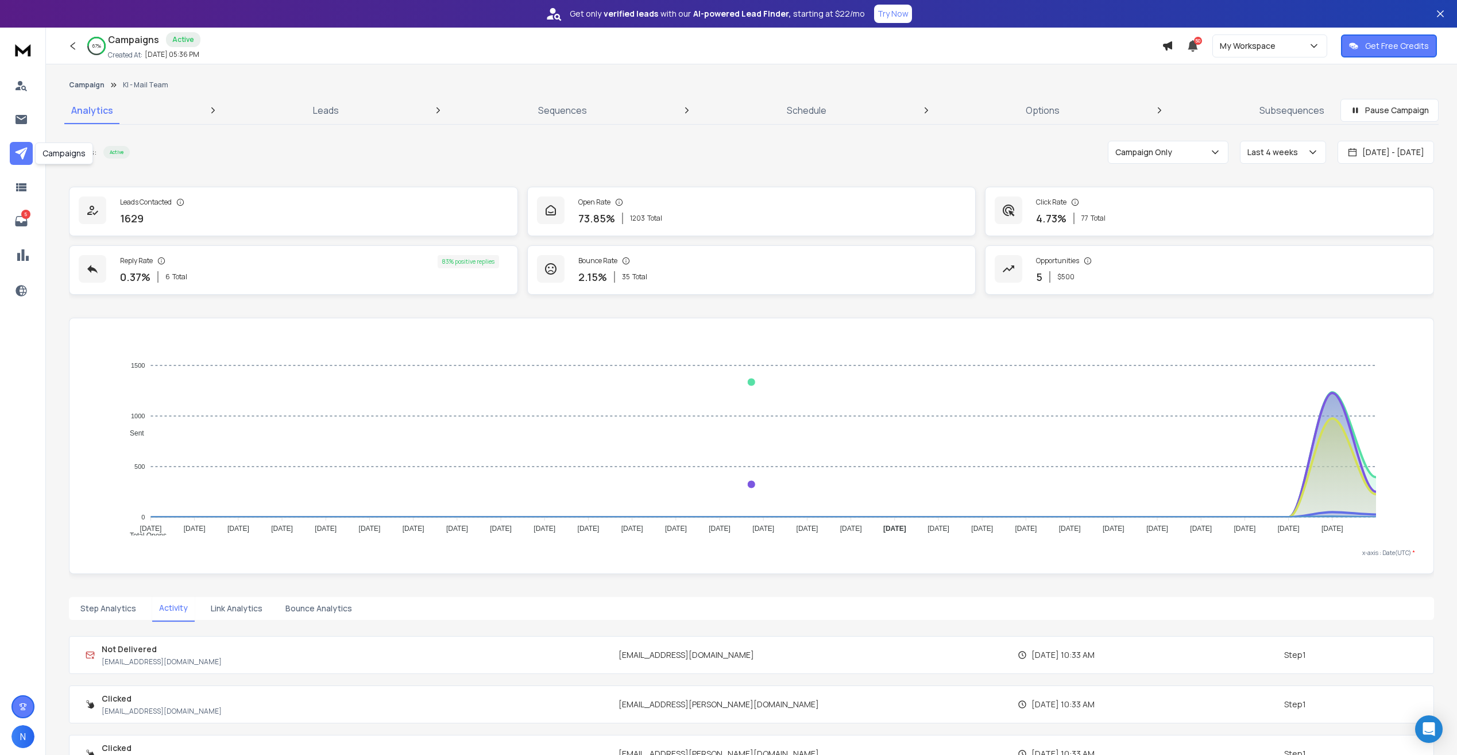
click at [20, 142] on link at bounding box center [21, 153] width 23 height 23
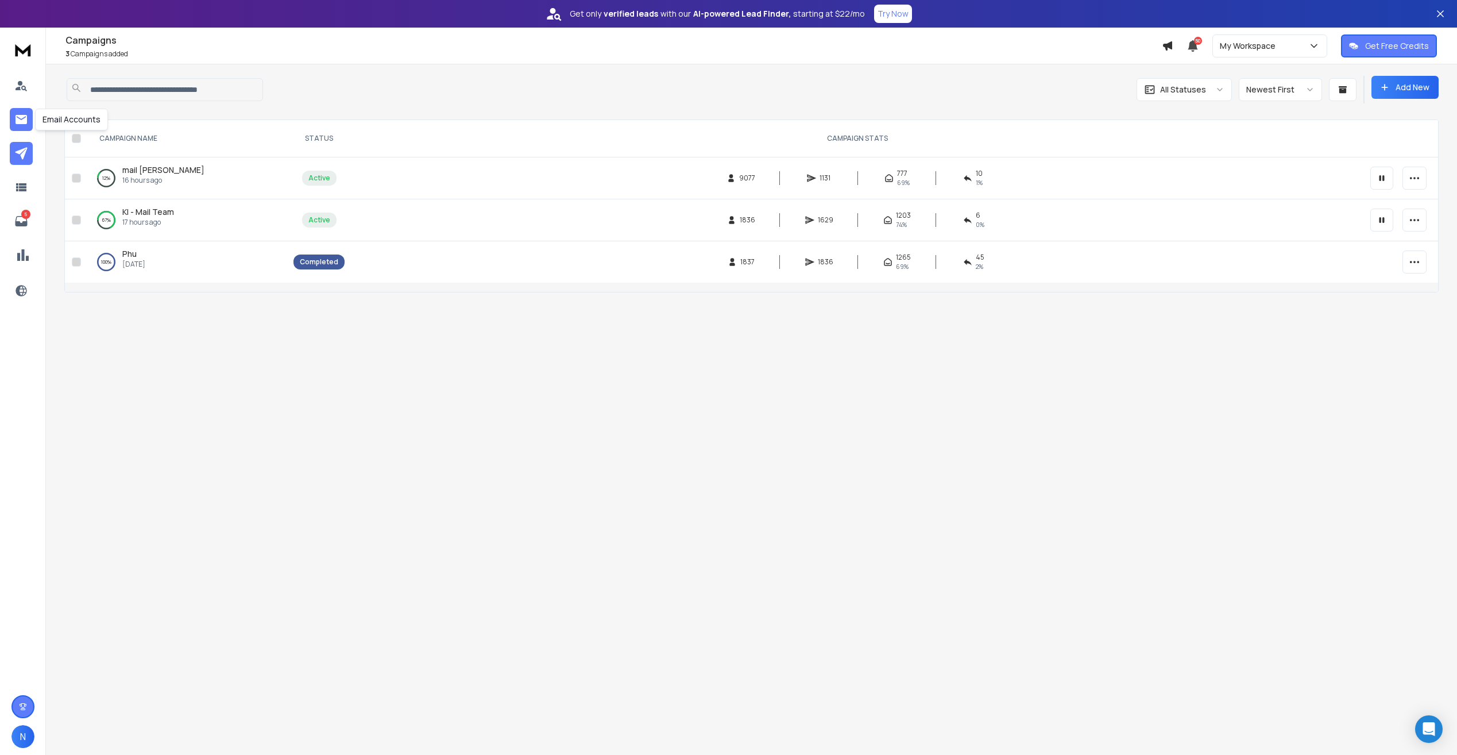
click at [22, 121] on icon at bounding box center [21, 119] width 11 height 9
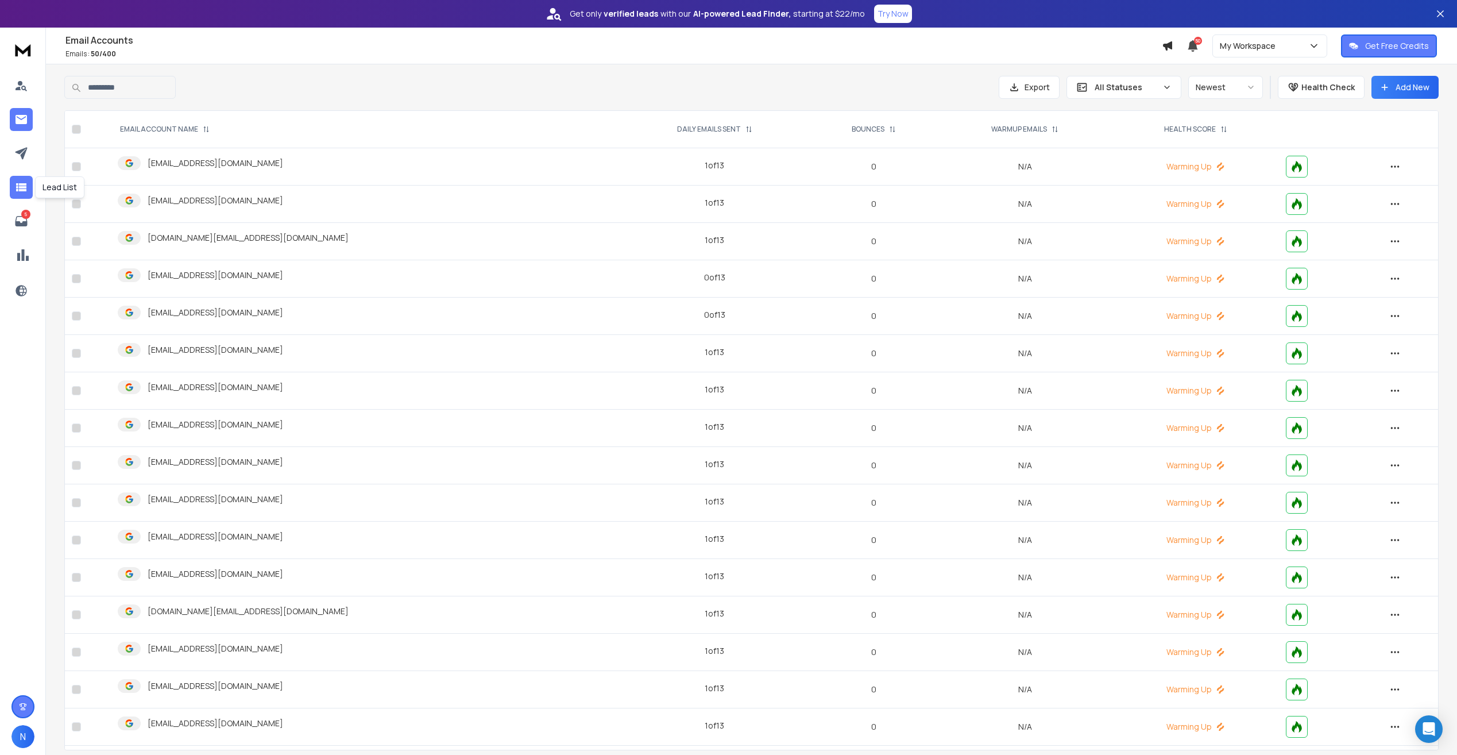
click at [22, 192] on icon at bounding box center [21, 187] width 14 height 14
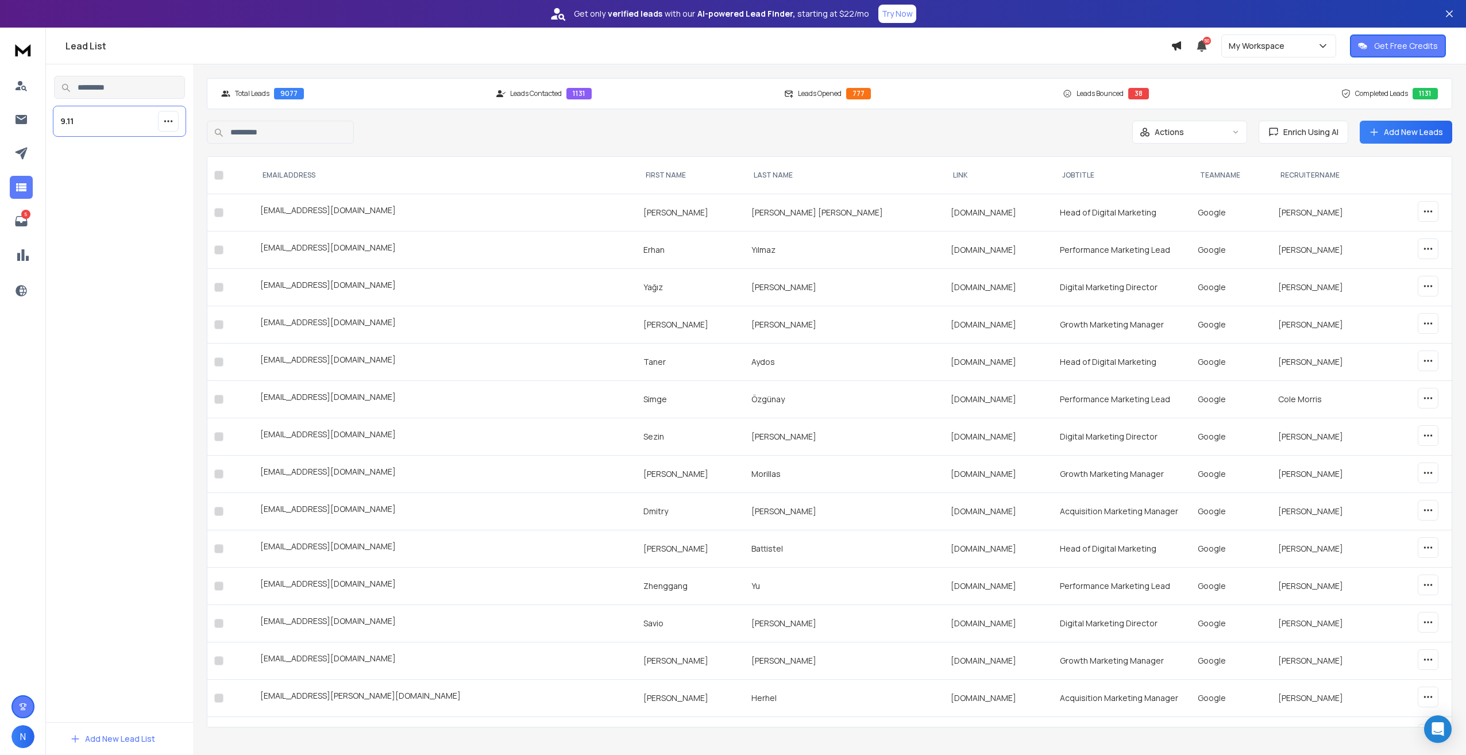
click at [1087, 92] on p "Leads Bounced" at bounding box center [1099, 93] width 47 height 9
click at [1134, 92] on div "38" at bounding box center [1138, 93] width 21 height 11
click at [15, 111] on link at bounding box center [21, 119] width 23 height 23
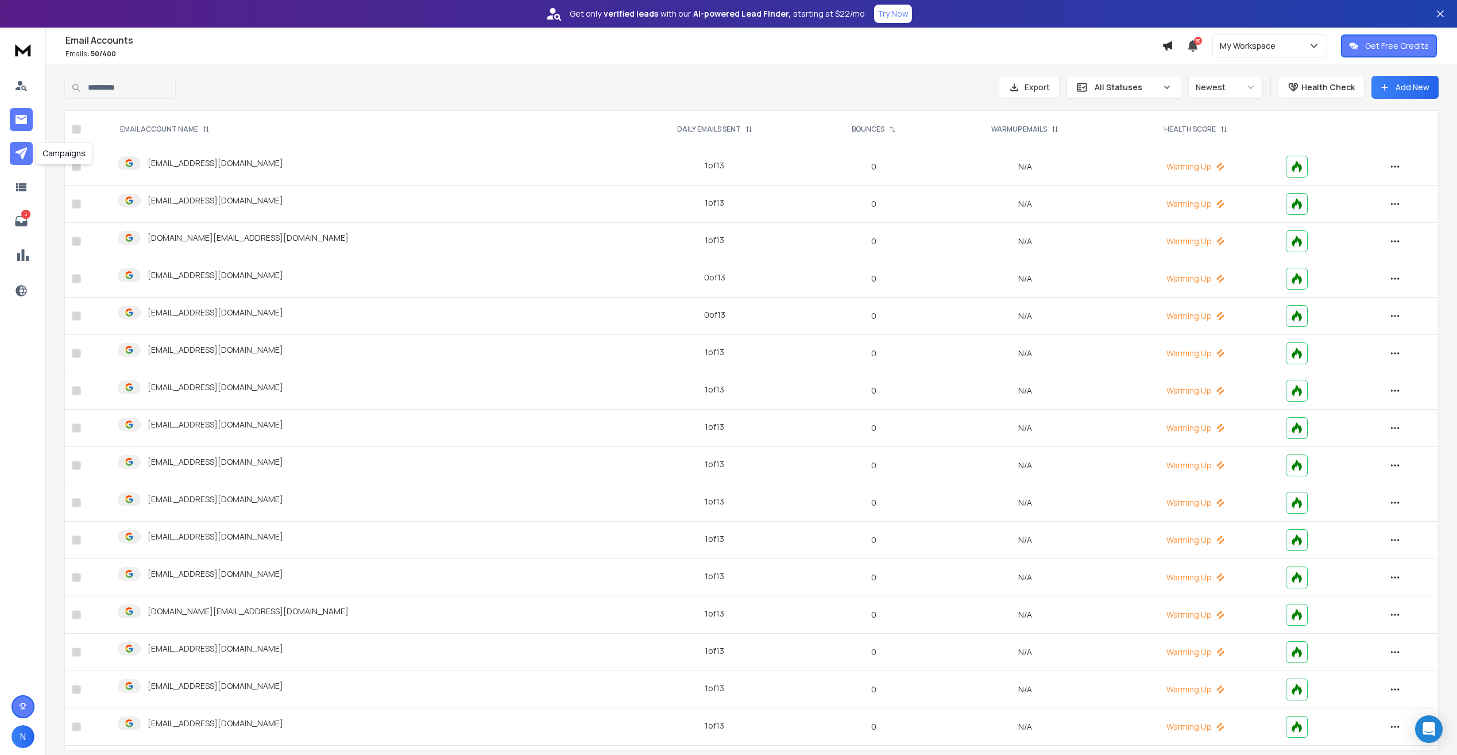
click at [13, 154] on link at bounding box center [21, 153] width 23 height 23
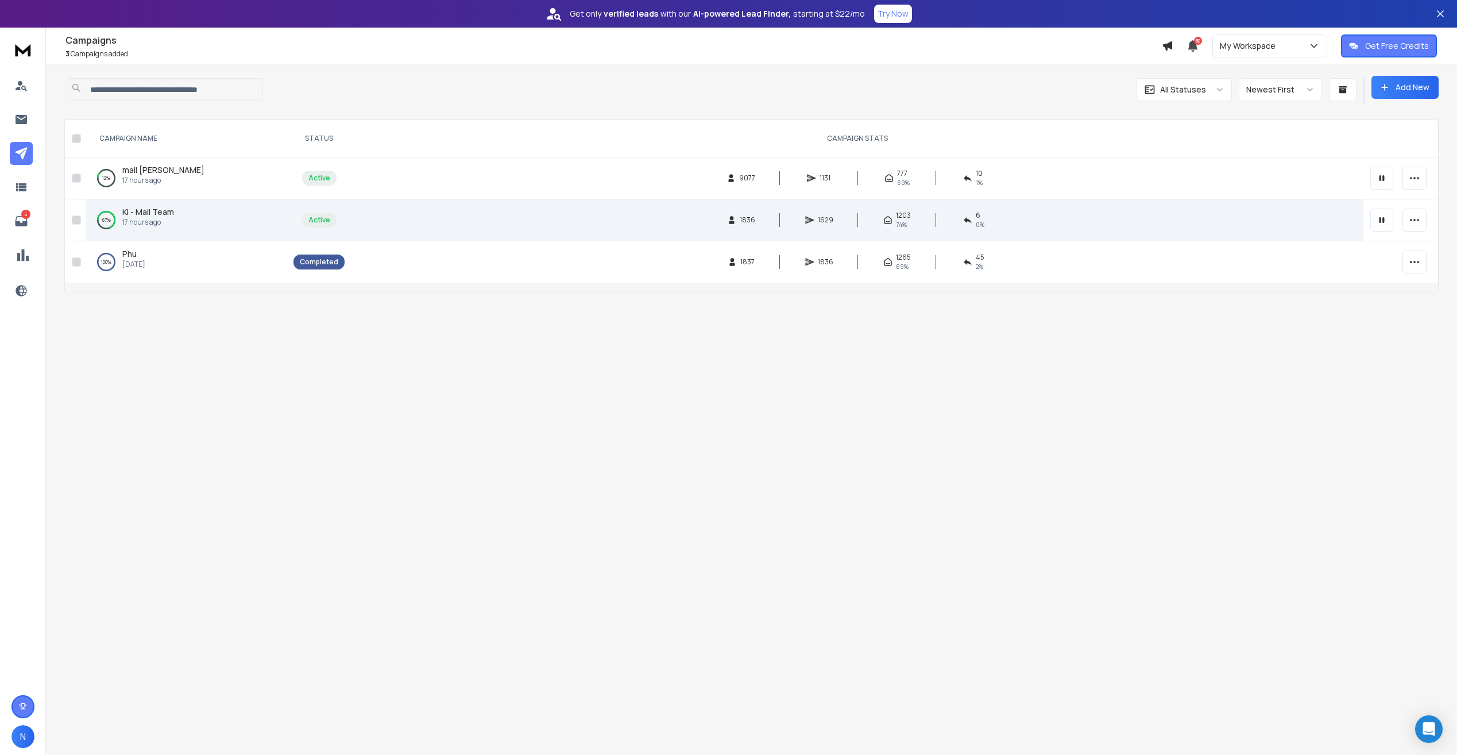
click at [410, 226] on div "1836 1629 1203 74 % 6 0 %" at bounding box center [857, 220] width 998 height 18
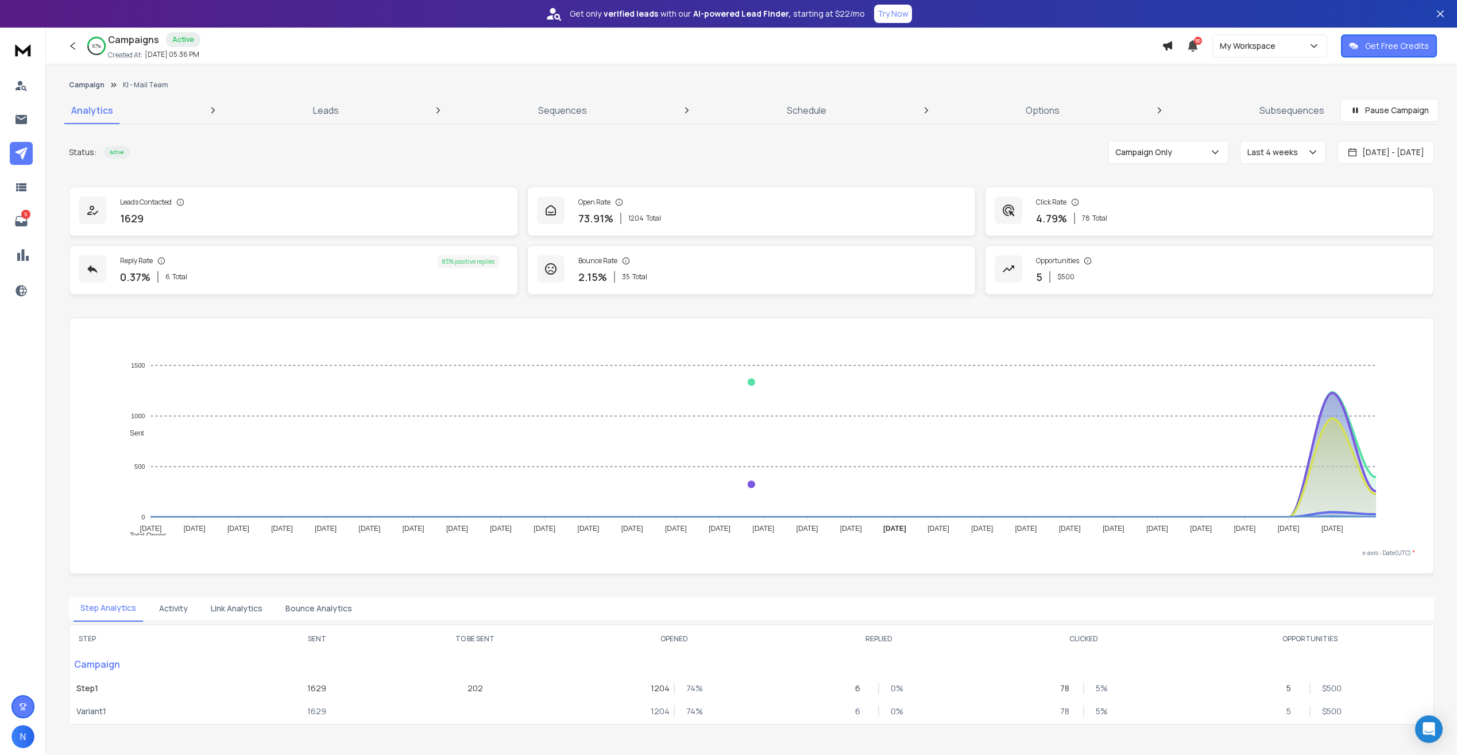
click at [308, 267] on link "Reply Rate 0.37 % 6 Total 83 % positive replies" at bounding box center [293, 269] width 449 height 49
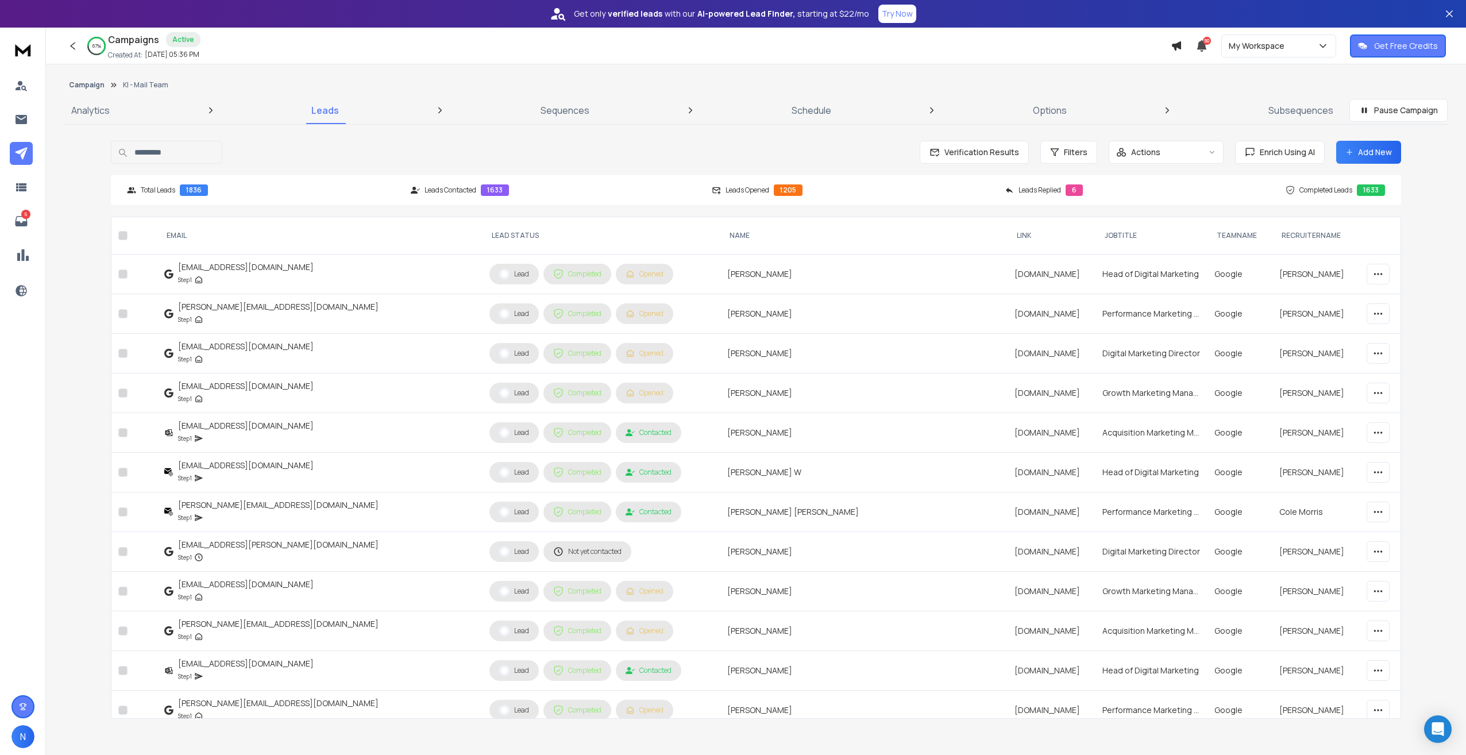
click at [789, 191] on div "1205" at bounding box center [788, 189] width 29 height 11
drag, startPoint x: 789, startPoint y: 191, endPoint x: 753, endPoint y: 196, distance: 36.0
click at [753, 196] on div "Total Leads 1836 Leads Contacted 1633 Leads Opened 1205 Leads Replied 6 Complet…" at bounding box center [756, 190] width 1290 height 30
click at [453, 187] on p "Leads Contacted" at bounding box center [450, 190] width 52 height 9
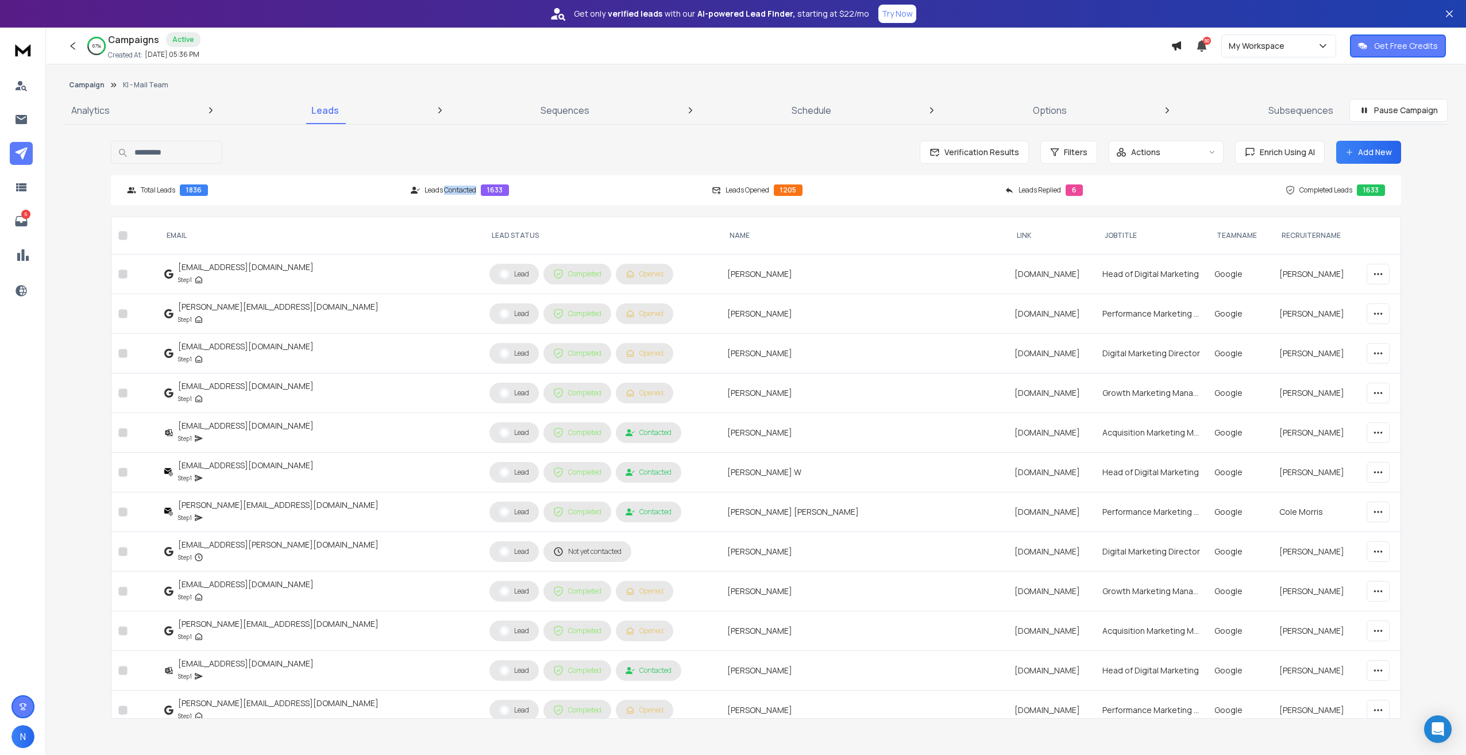
click at [453, 187] on p "Leads Contacted" at bounding box center [450, 190] width 52 height 9
drag, startPoint x: 453, startPoint y: 187, endPoint x: 530, endPoint y: 186, distance: 77.6
click at [530, 186] on div "Total Leads 1836 Leads Contacted 1633 Leads Opened 1205 Leads Replied 6 Complet…" at bounding box center [756, 190] width 1290 height 30
click at [28, 121] on link at bounding box center [21, 119] width 23 height 23
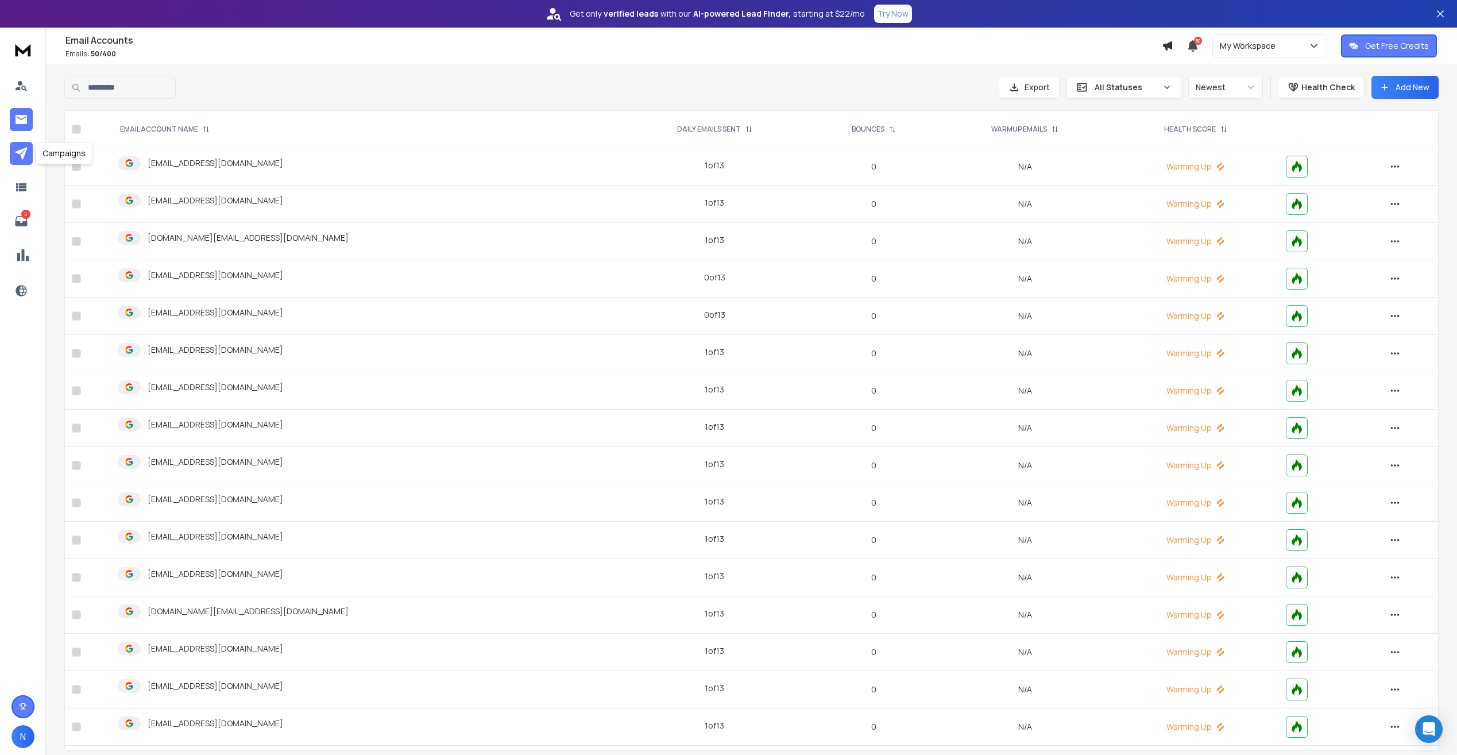
click at [26, 146] on icon at bounding box center [21, 153] width 14 height 14
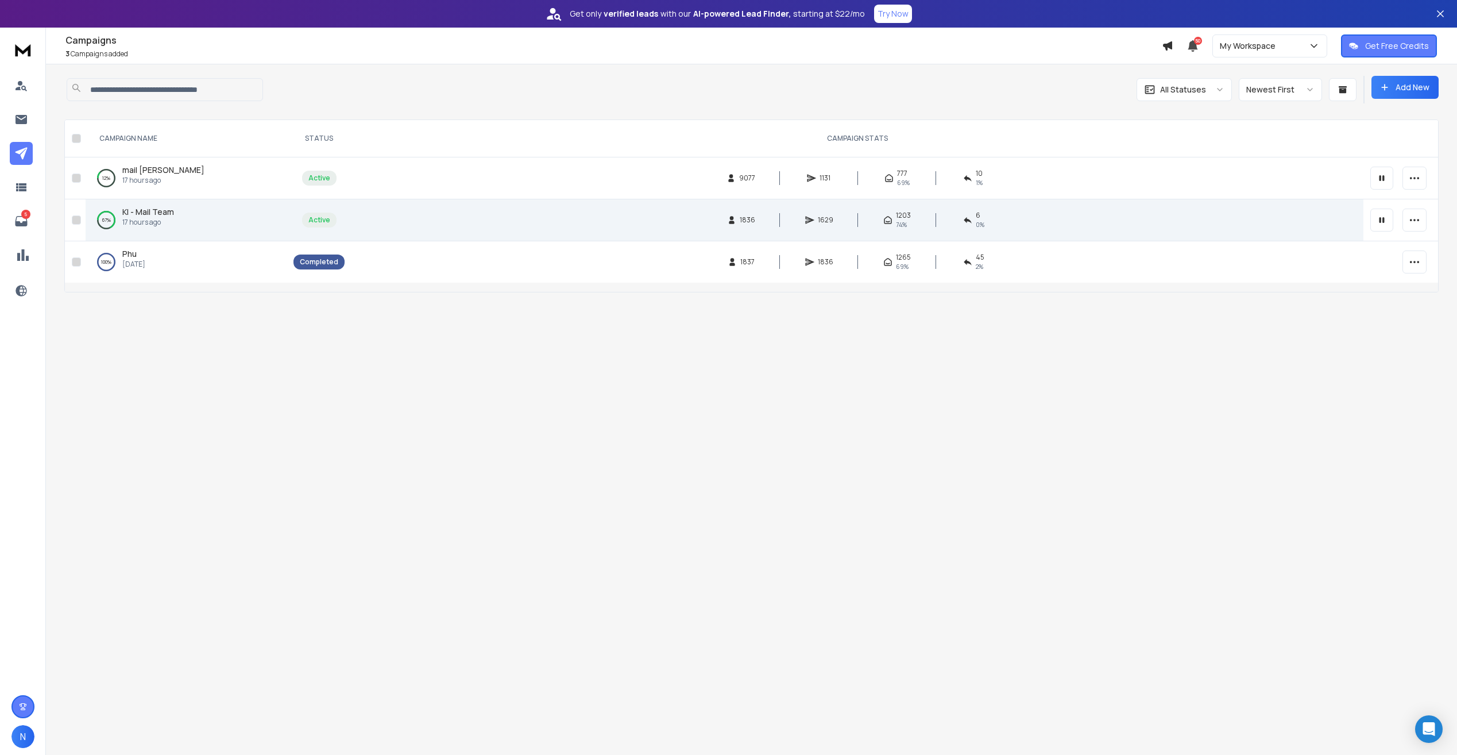
click at [1029, 226] on div "1836 1629 1203 74 % 6 0 %" at bounding box center [857, 220] width 998 height 18
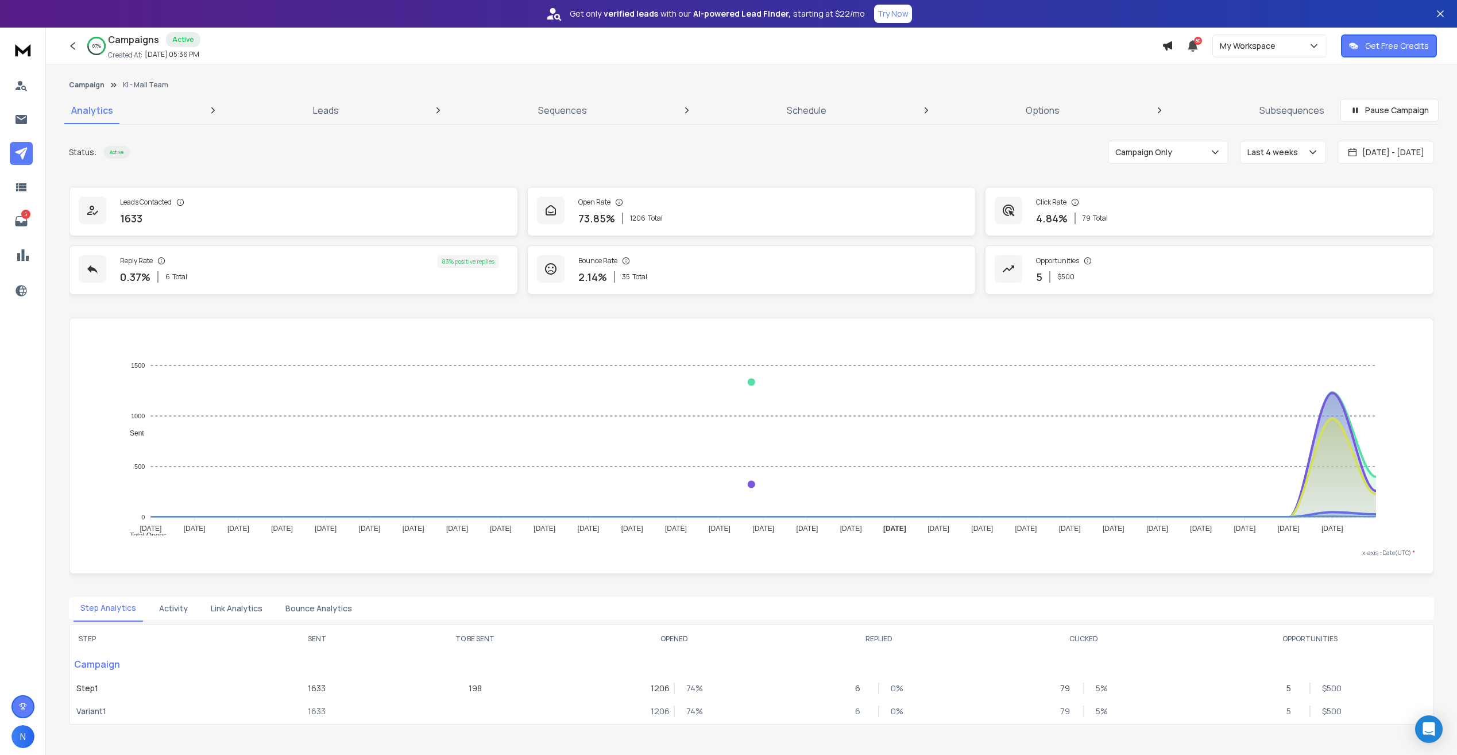
click at [292, 273] on link "Reply Rate 0.37 % 6 Total 83 % positive replies" at bounding box center [293, 269] width 449 height 49
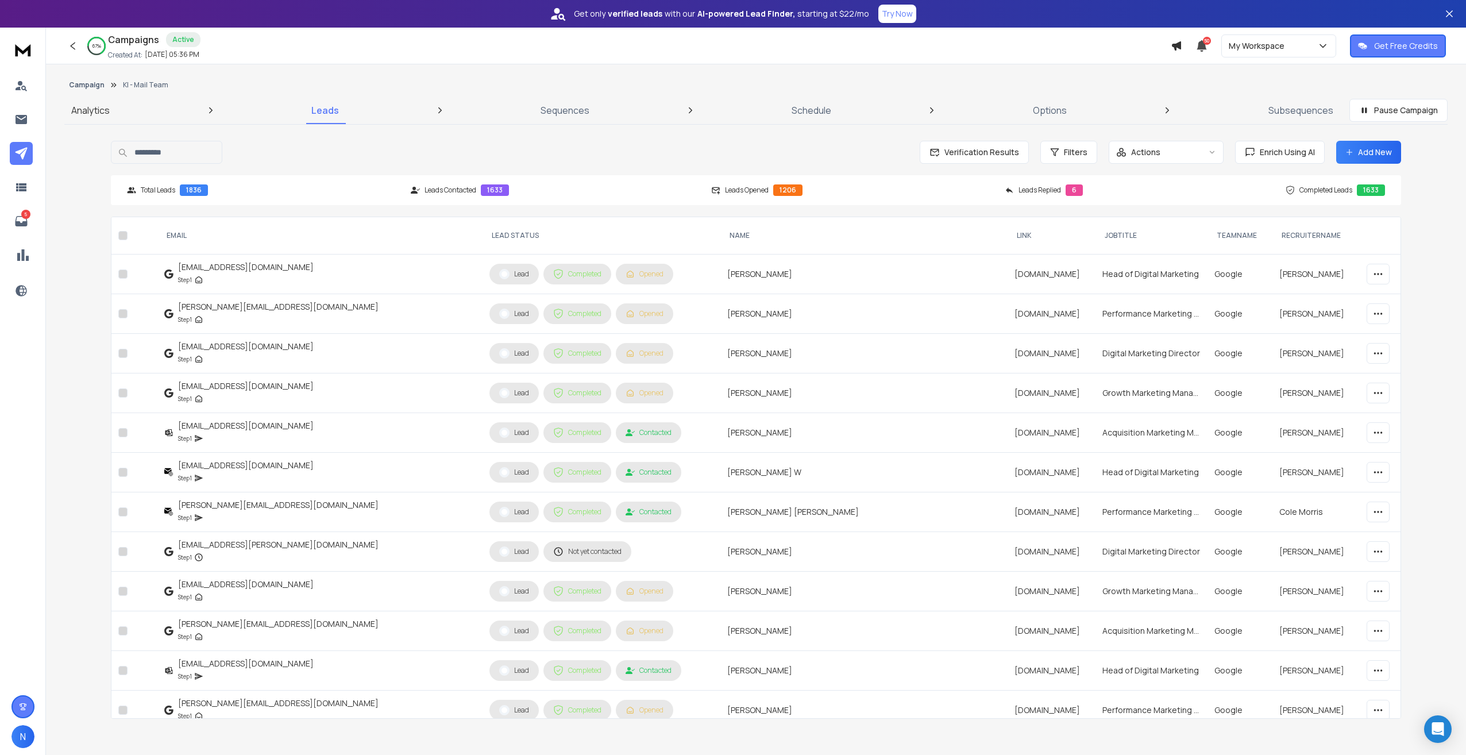
drag, startPoint x: 92, startPoint y: 113, endPoint x: 83, endPoint y: 121, distance: 12.2
click at [92, 114] on p "Analytics" at bounding box center [90, 110] width 38 height 14
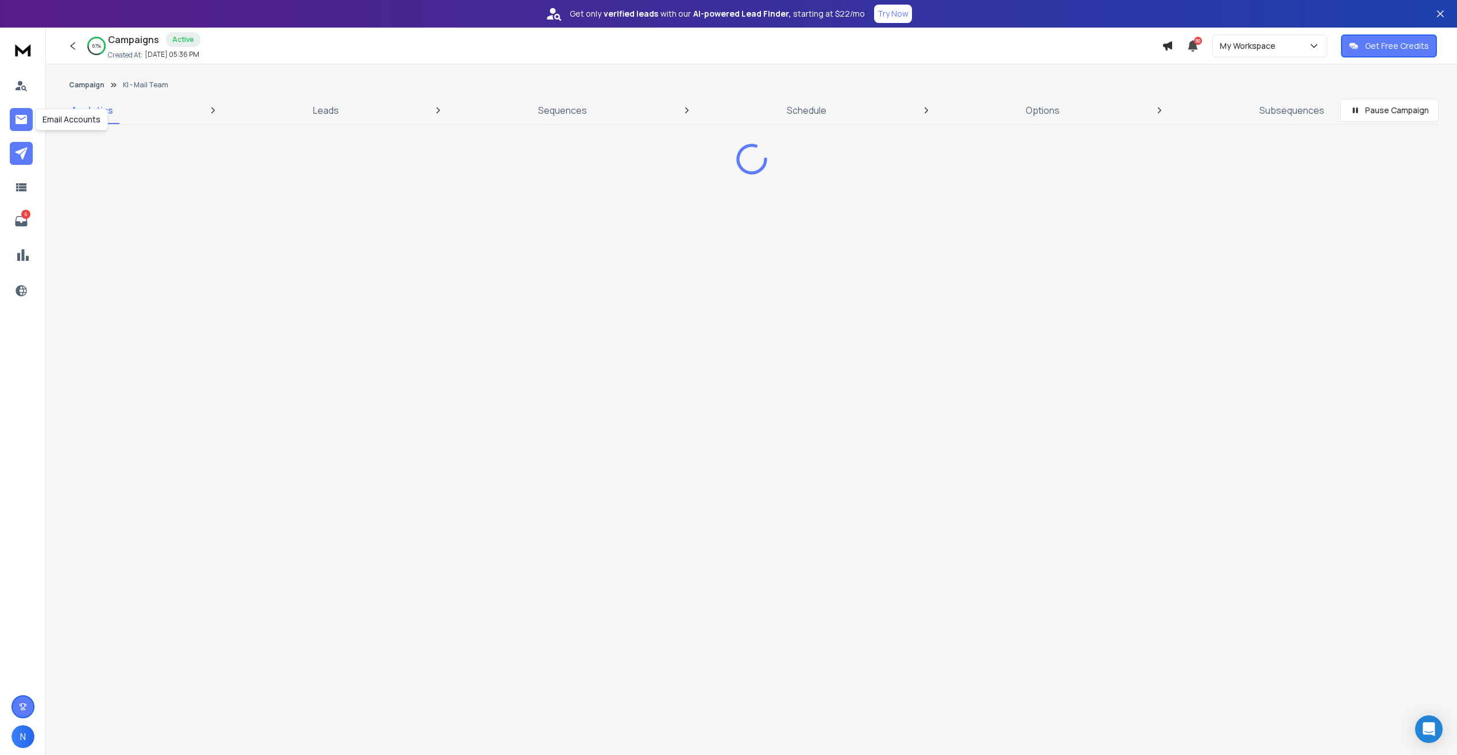
click at [20, 125] on icon at bounding box center [21, 120] width 14 height 14
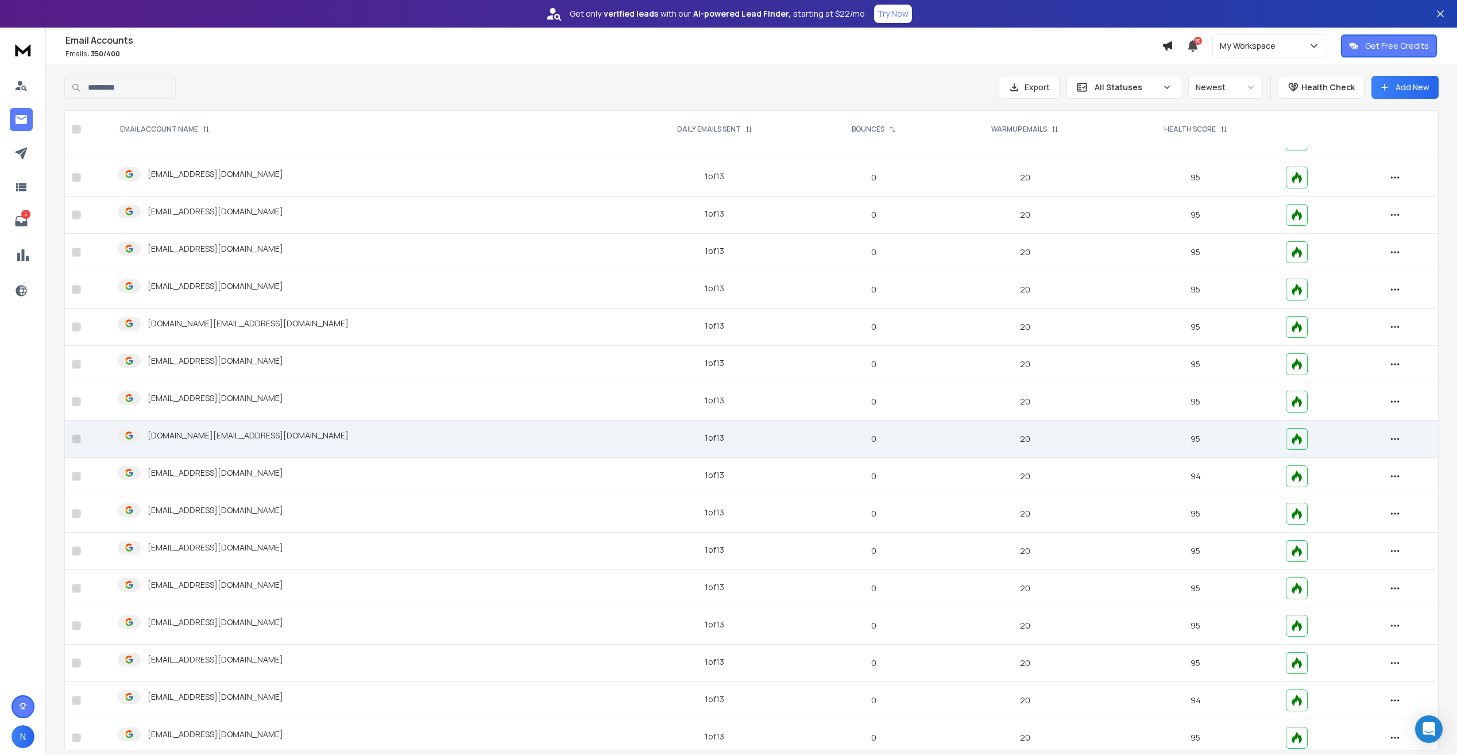
scroll to position [10971, 0]
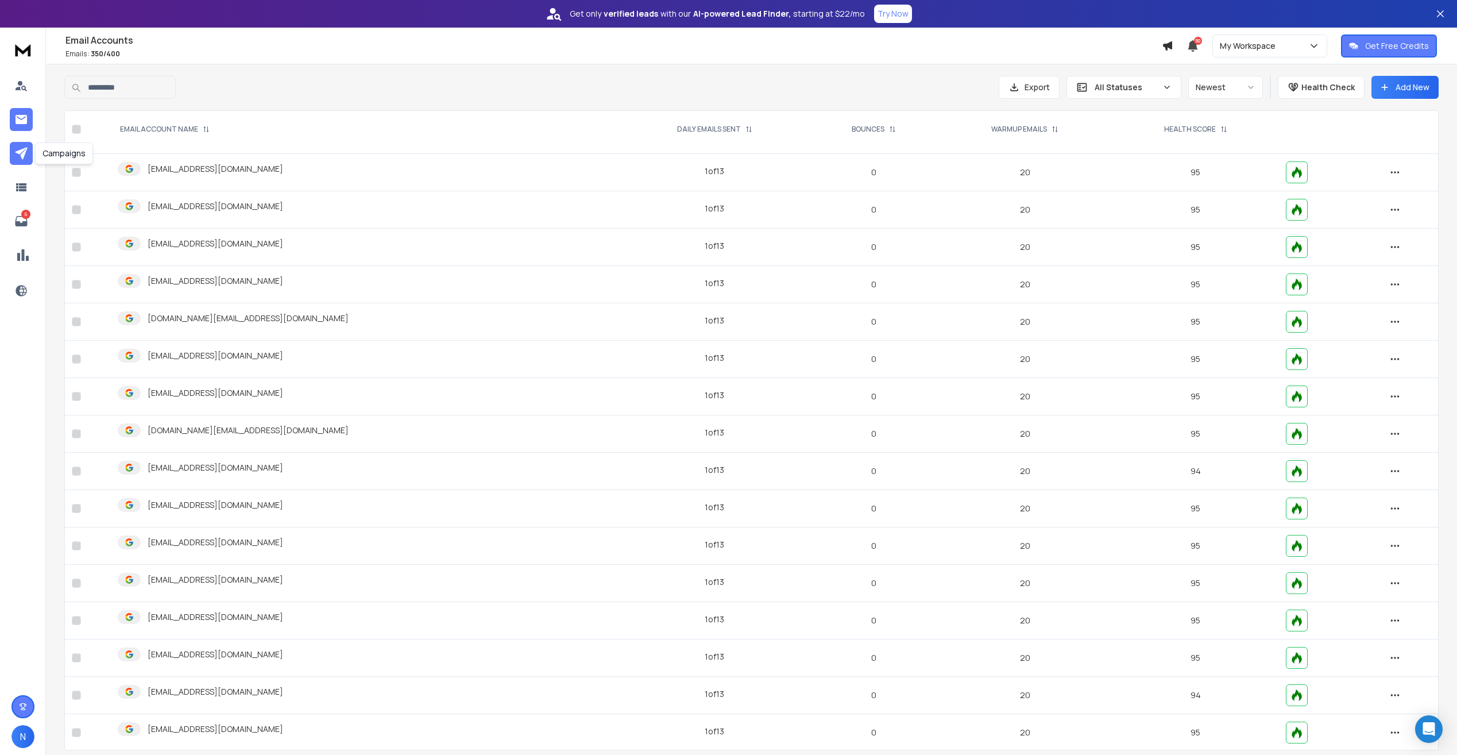
click at [21, 157] on icon at bounding box center [21, 153] width 14 height 14
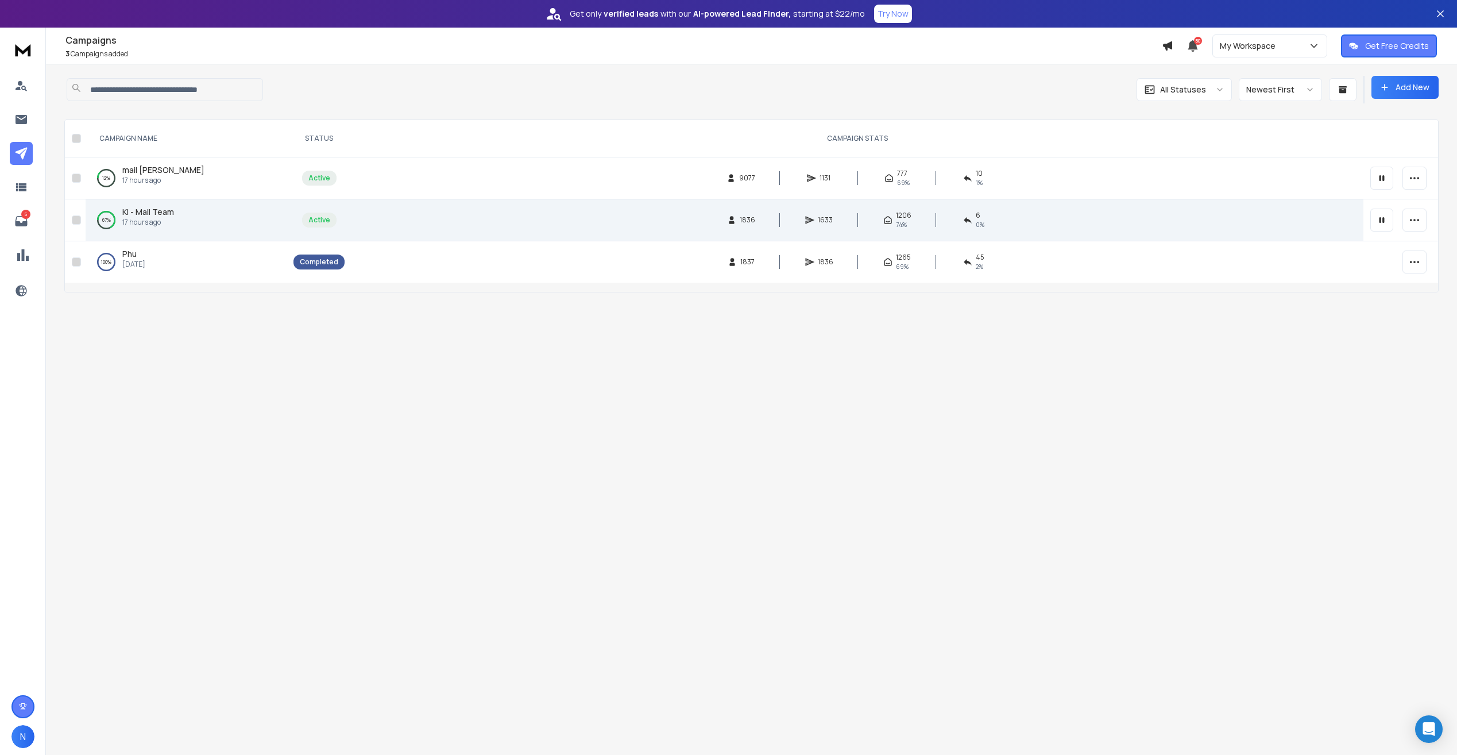
click at [395, 222] on div "1836 1633 1206 74 % 6 0 %" at bounding box center [857, 220] width 998 height 18
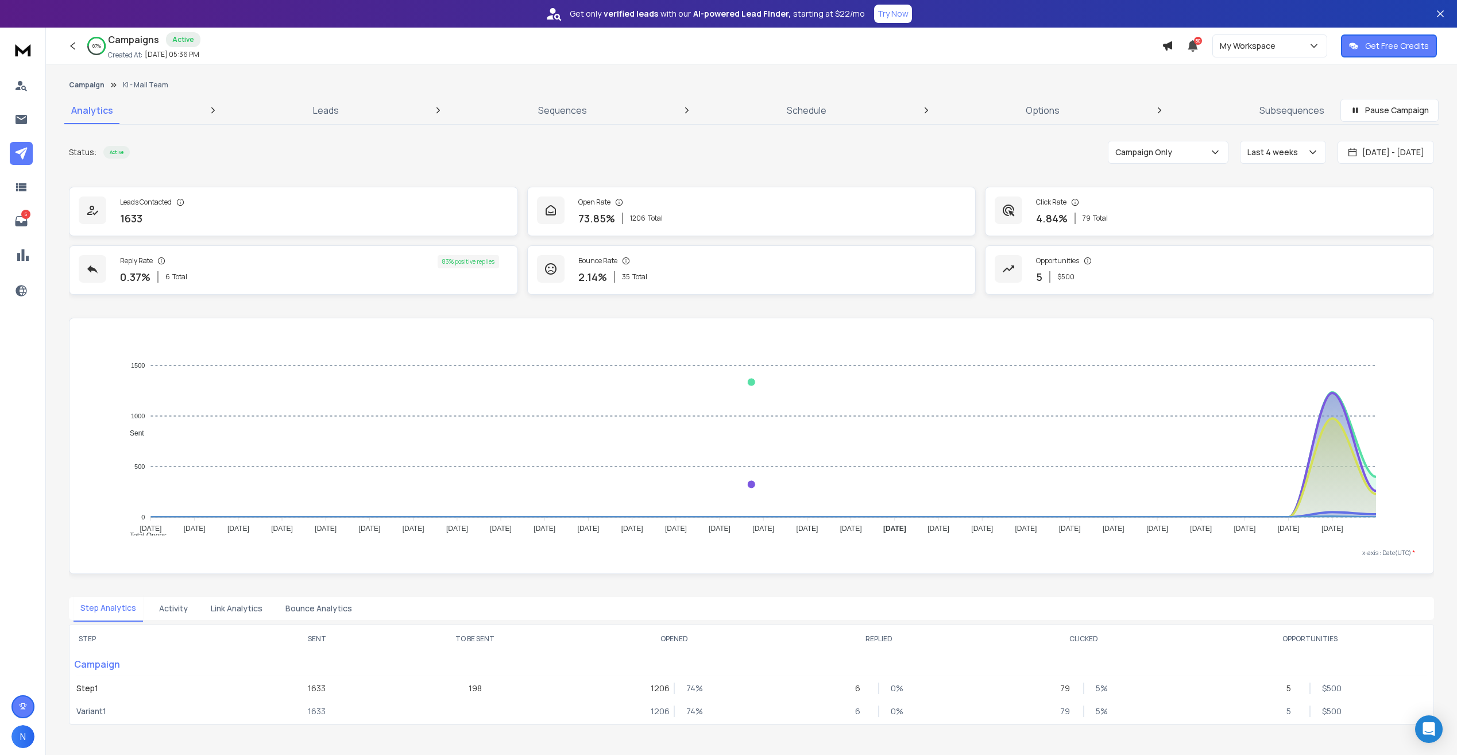
click at [421, 213] on link "Leads Contacted 1633" at bounding box center [293, 211] width 449 height 49
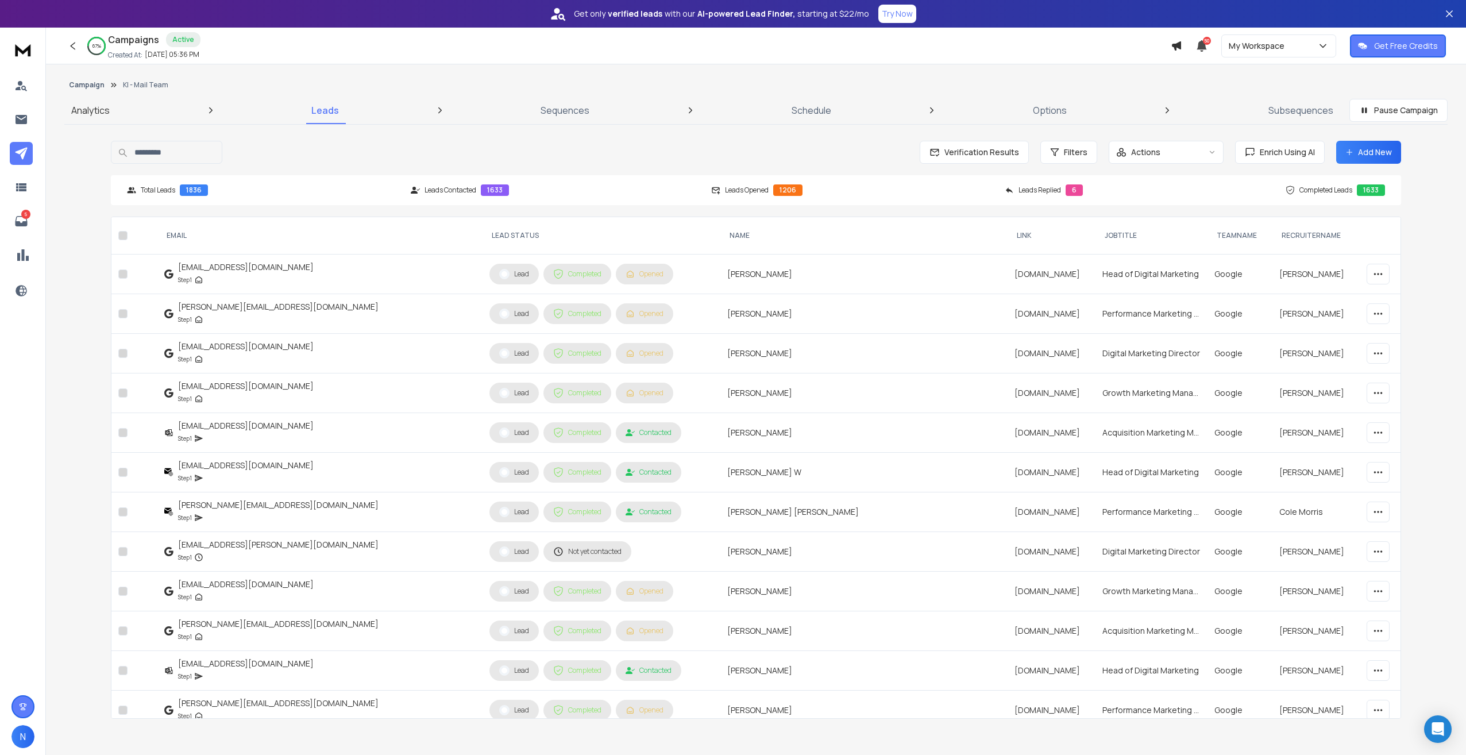
click at [102, 113] on p "Analytics" at bounding box center [90, 110] width 38 height 14
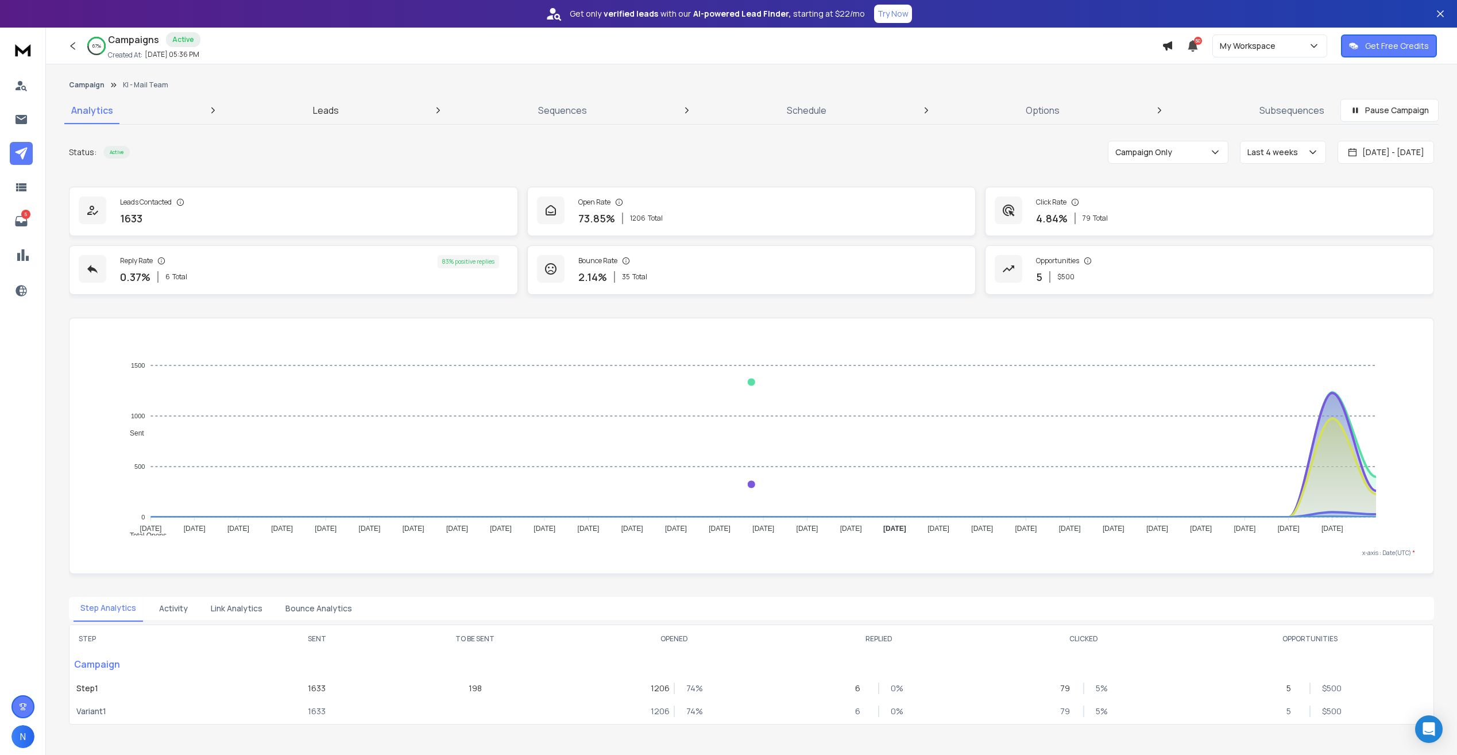
click at [334, 111] on p "Leads" at bounding box center [326, 110] width 26 height 14
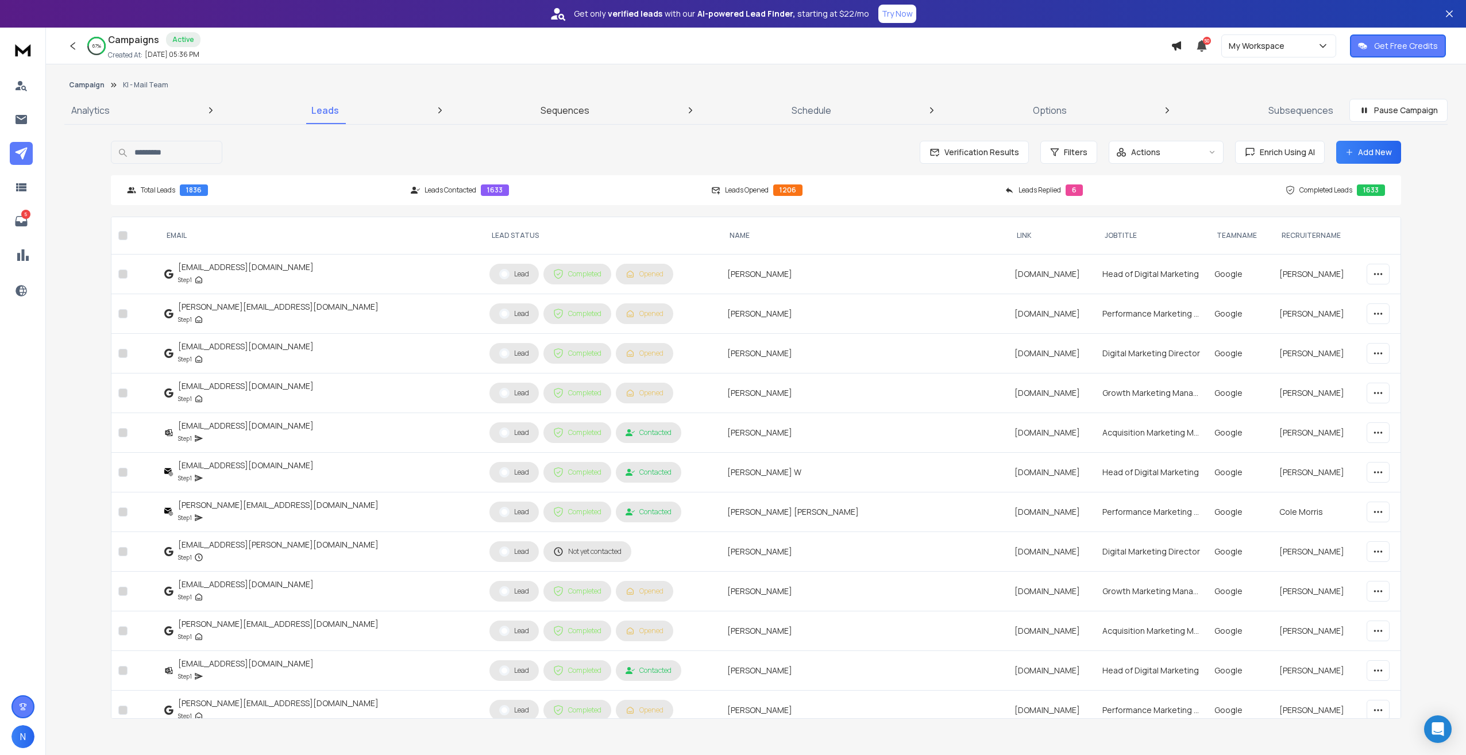
click at [591, 101] on link "Sequences" at bounding box center [565, 111] width 63 height 28
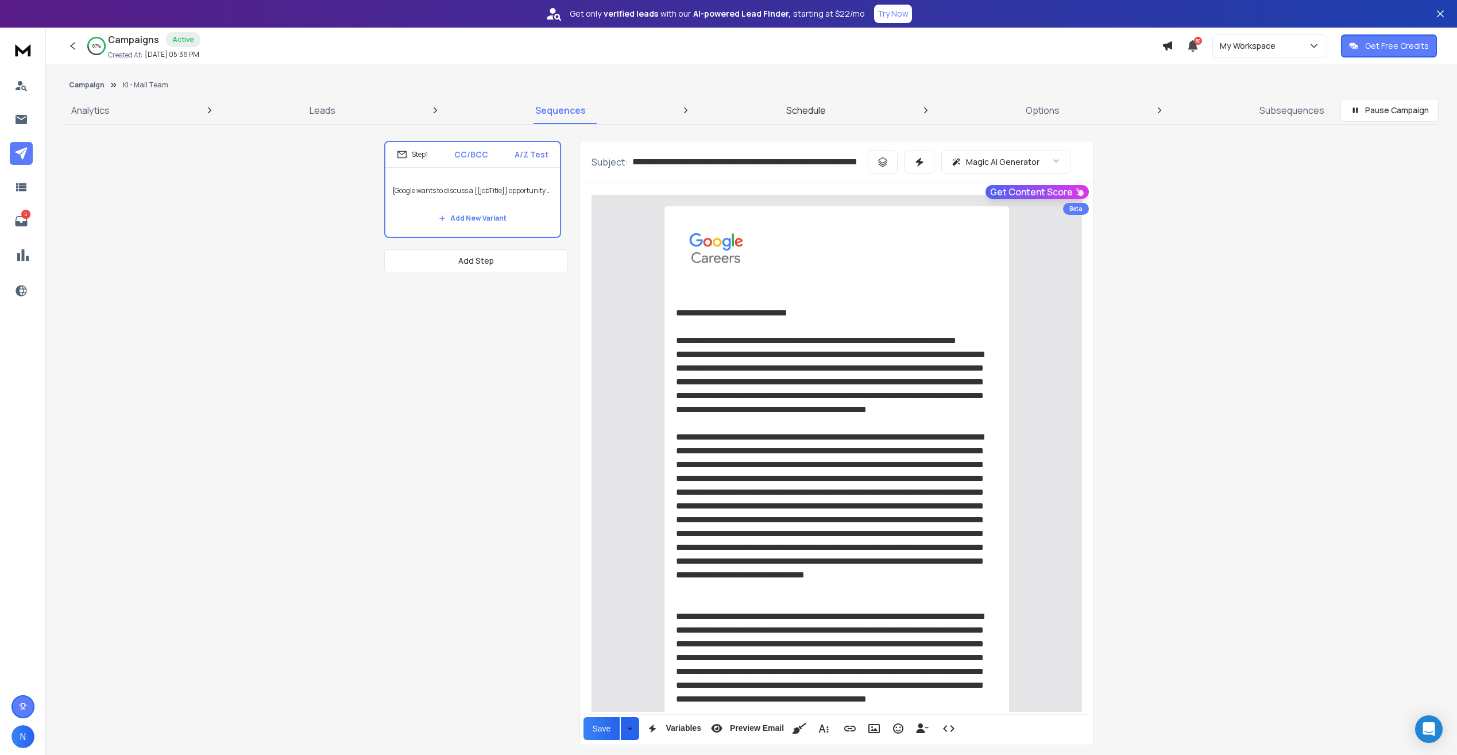
click at [830, 98] on link "Schedule" at bounding box center [805, 111] width 53 height 28
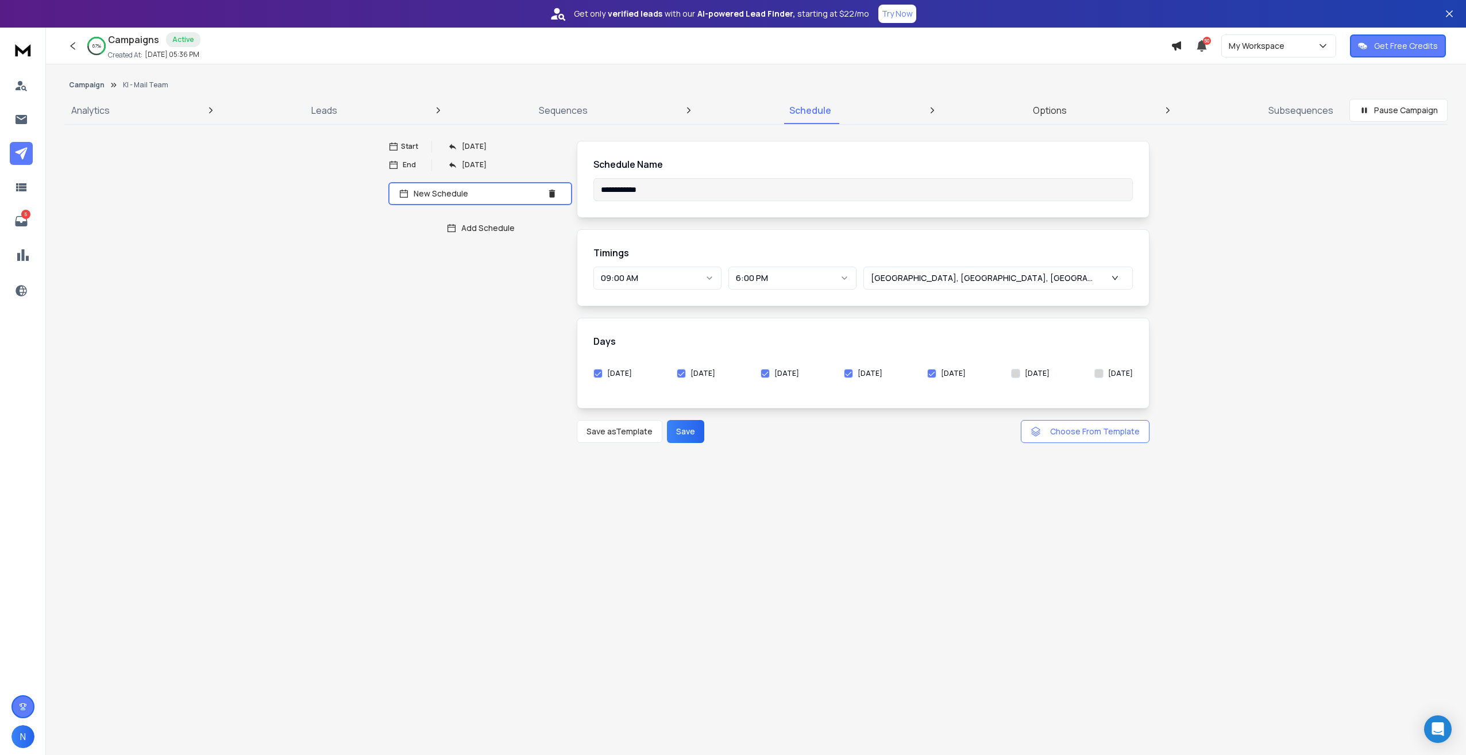
click at [1048, 106] on p "Options" at bounding box center [1050, 110] width 34 height 14
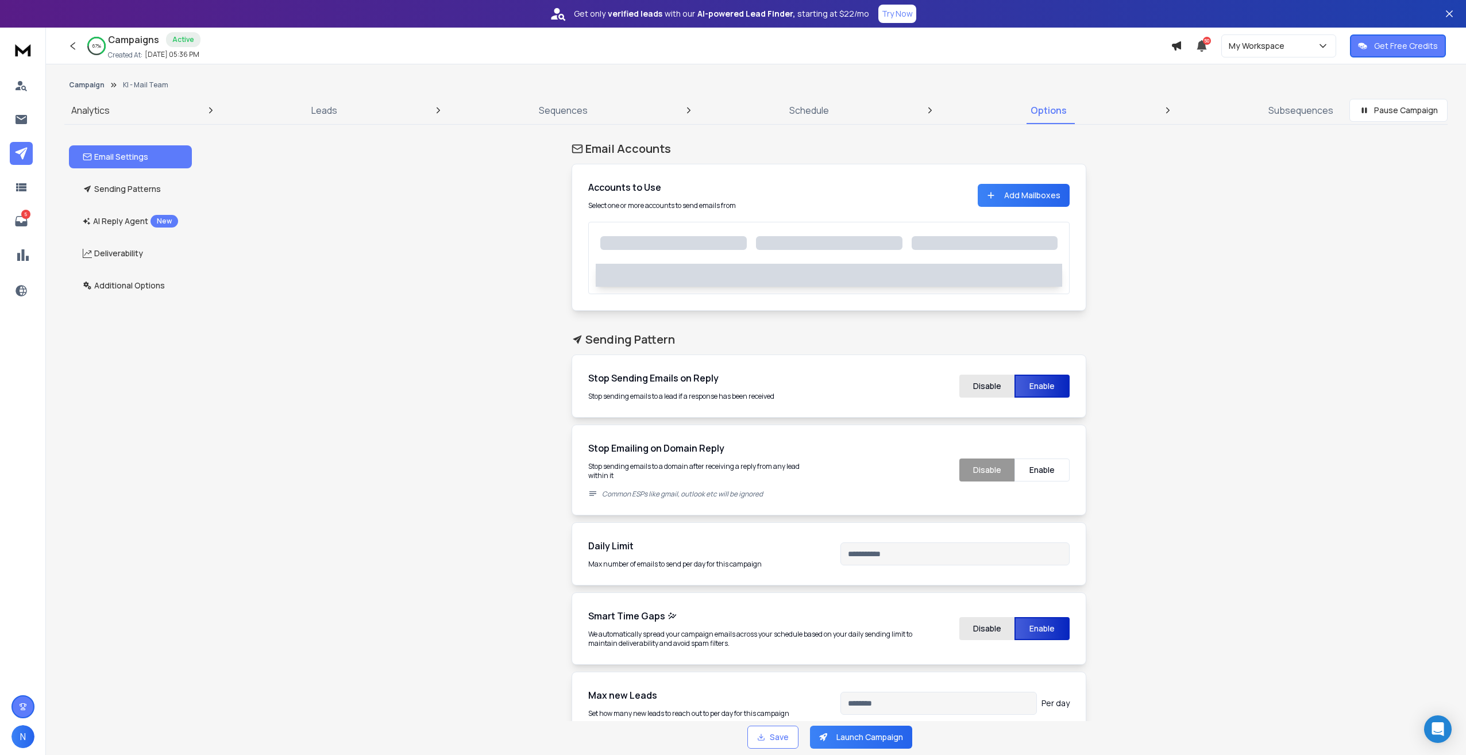
click at [101, 104] on p "Analytics" at bounding box center [90, 110] width 38 height 14
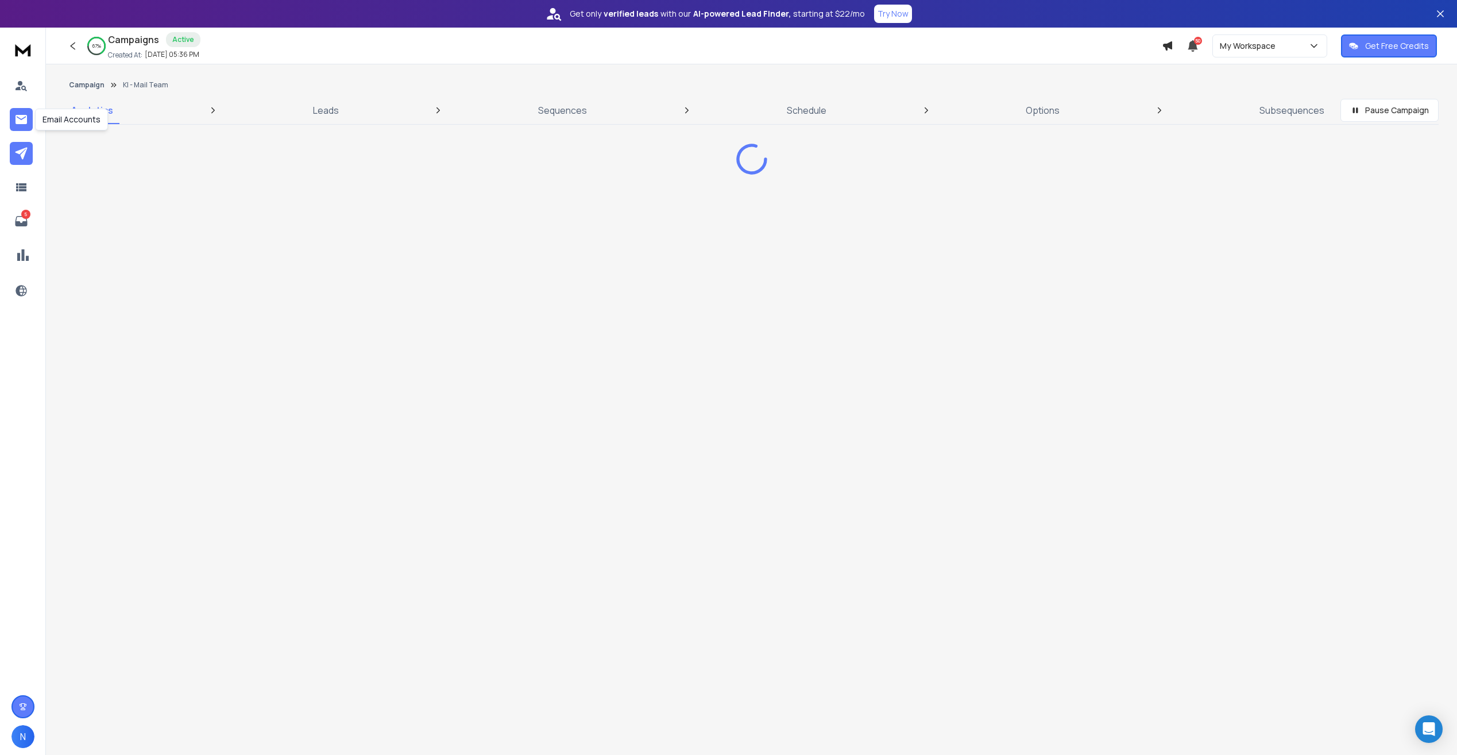
click at [20, 108] on link at bounding box center [21, 119] width 23 height 23
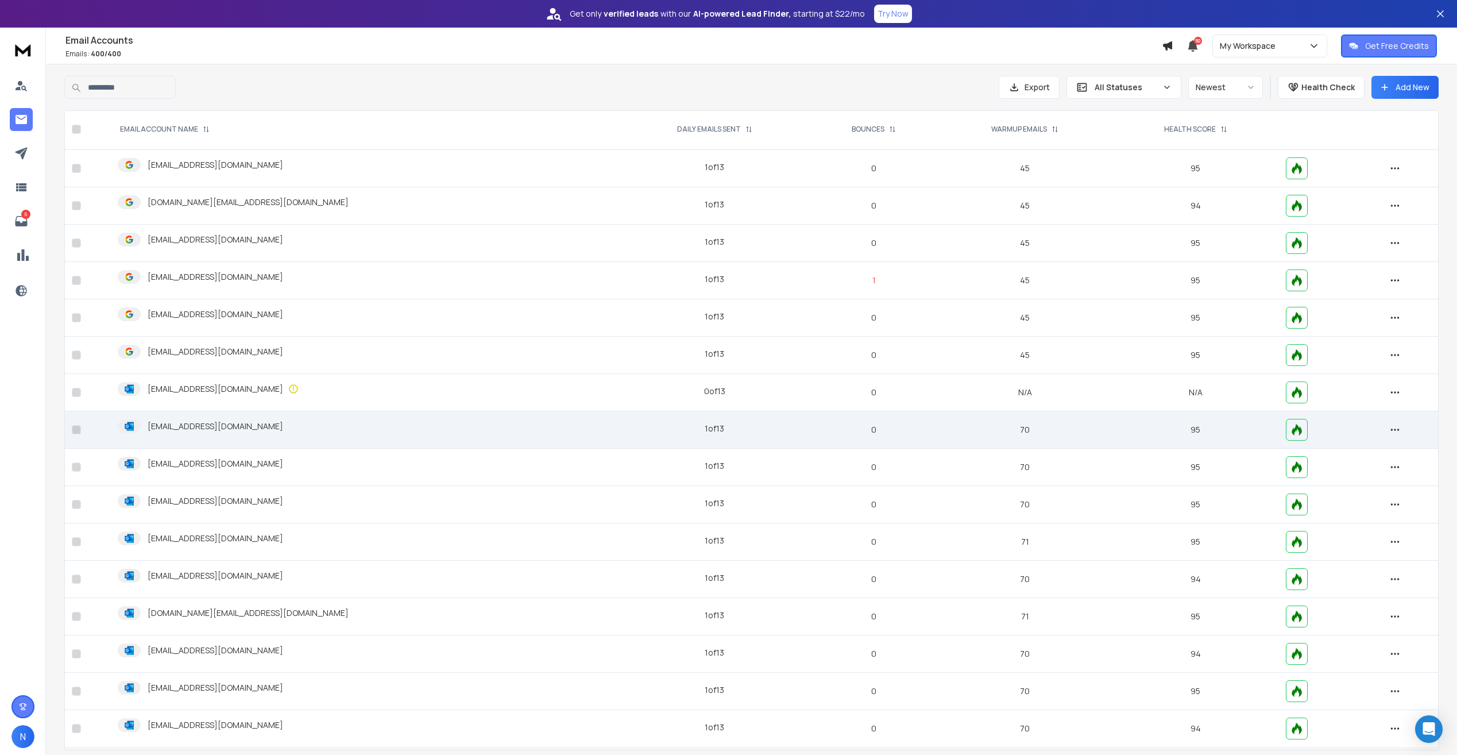
scroll to position [14342, 0]
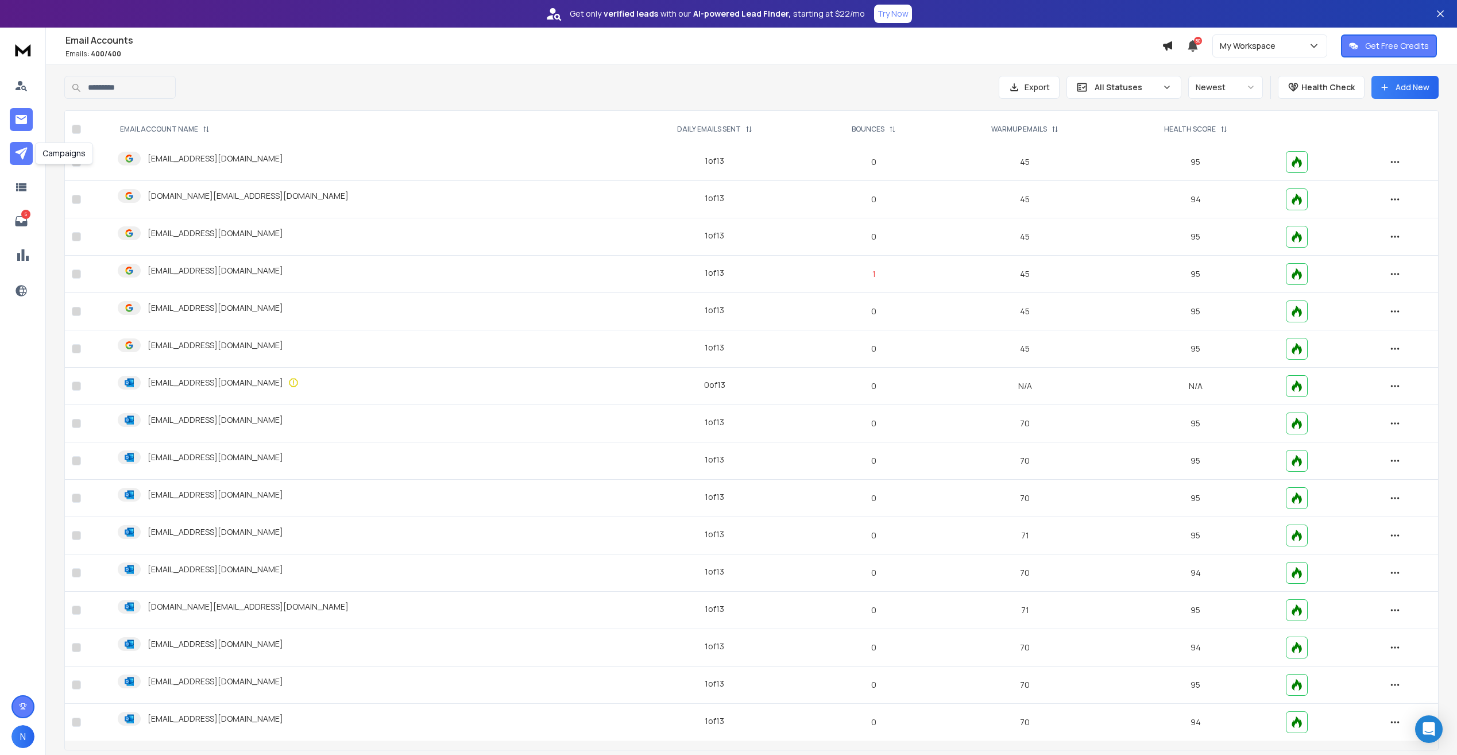
click at [24, 144] on link at bounding box center [21, 153] width 23 height 23
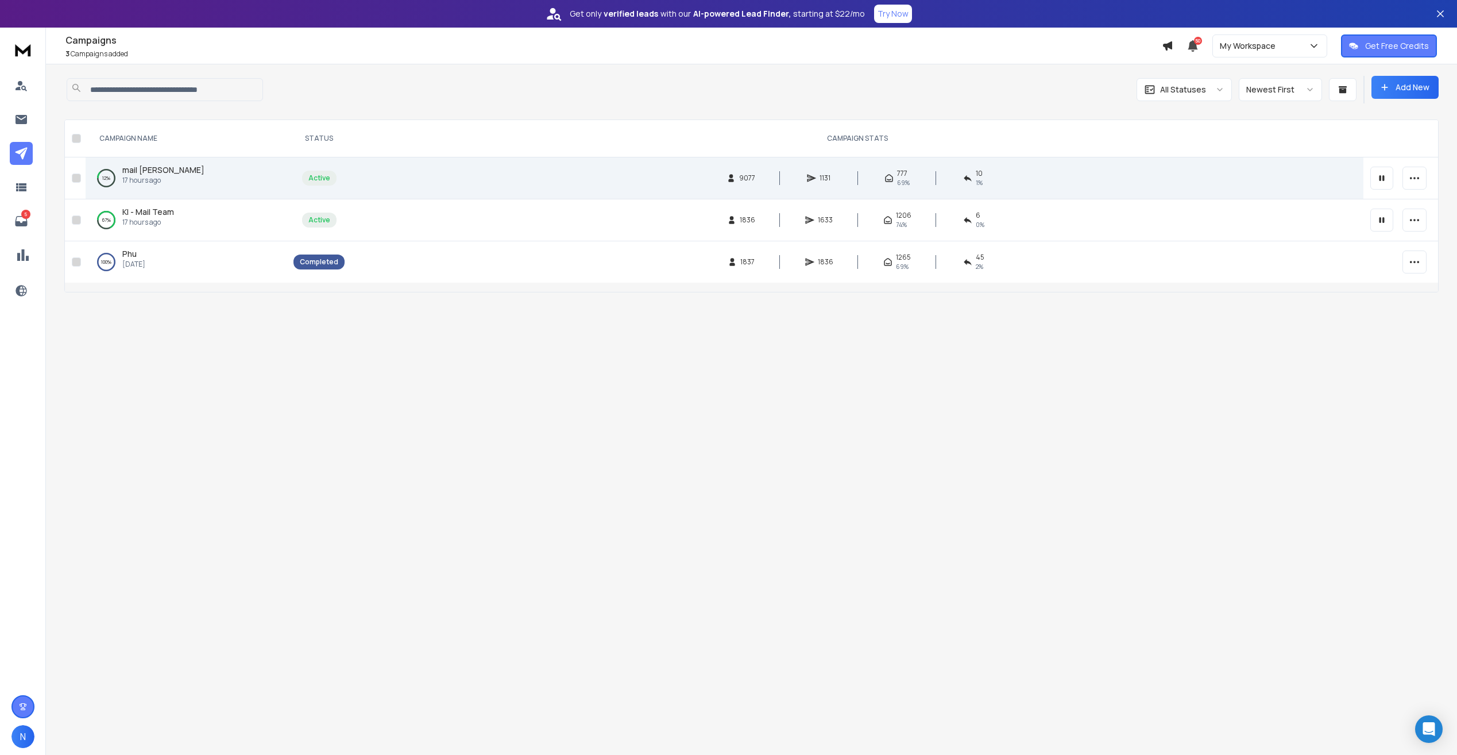
click at [994, 175] on div "9077 1131 777 69 % 10 1 %" at bounding box center [857, 178] width 287 height 18
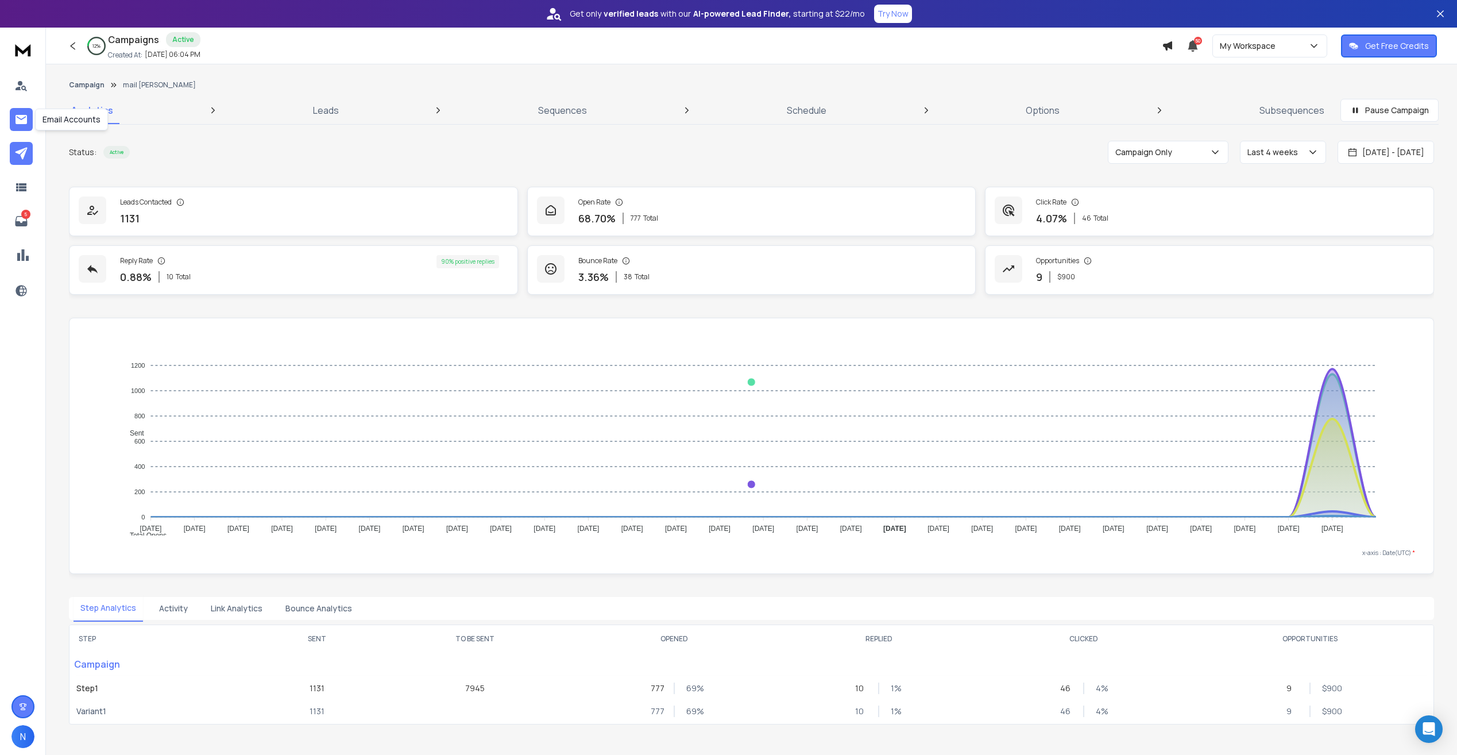
click at [16, 119] on icon at bounding box center [21, 119] width 11 height 9
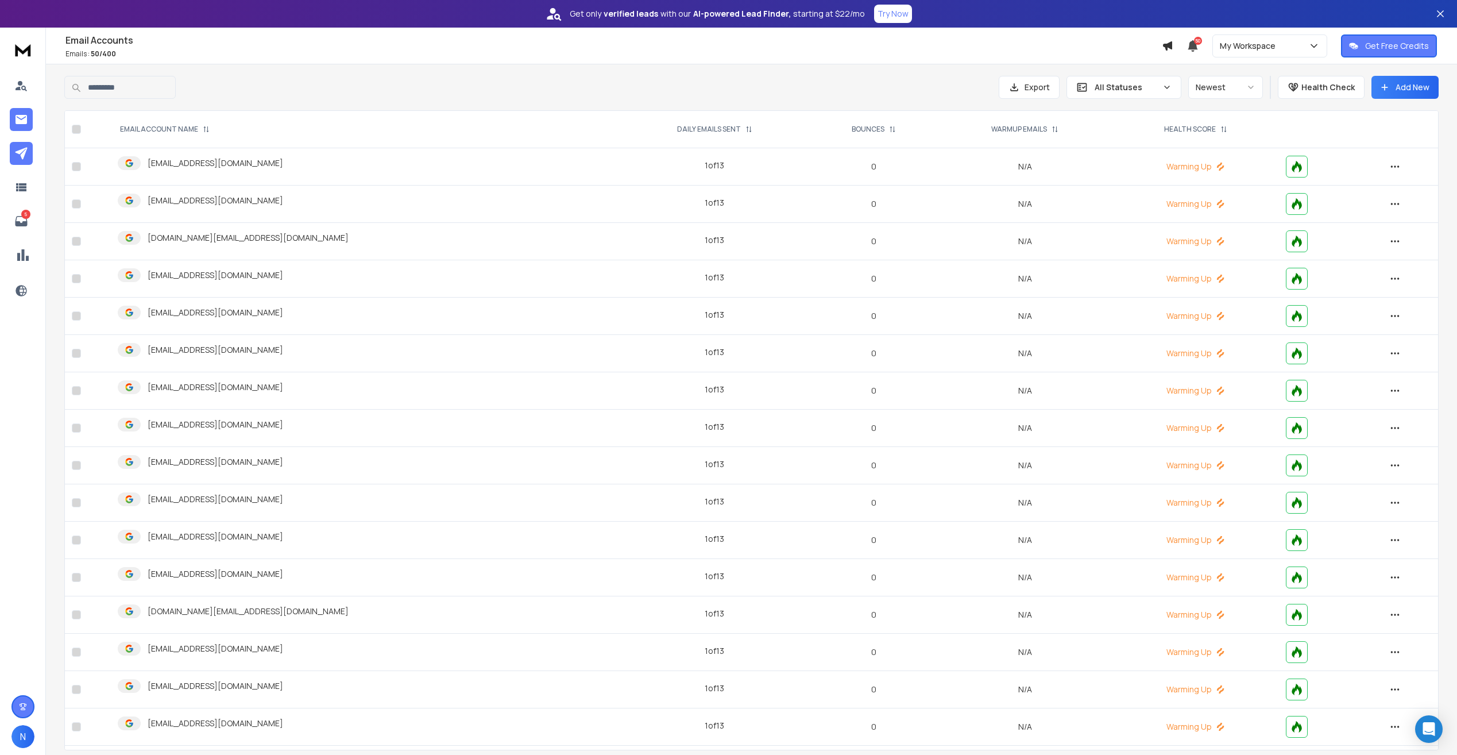
click at [30, 151] on link at bounding box center [21, 153] width 23 height 23
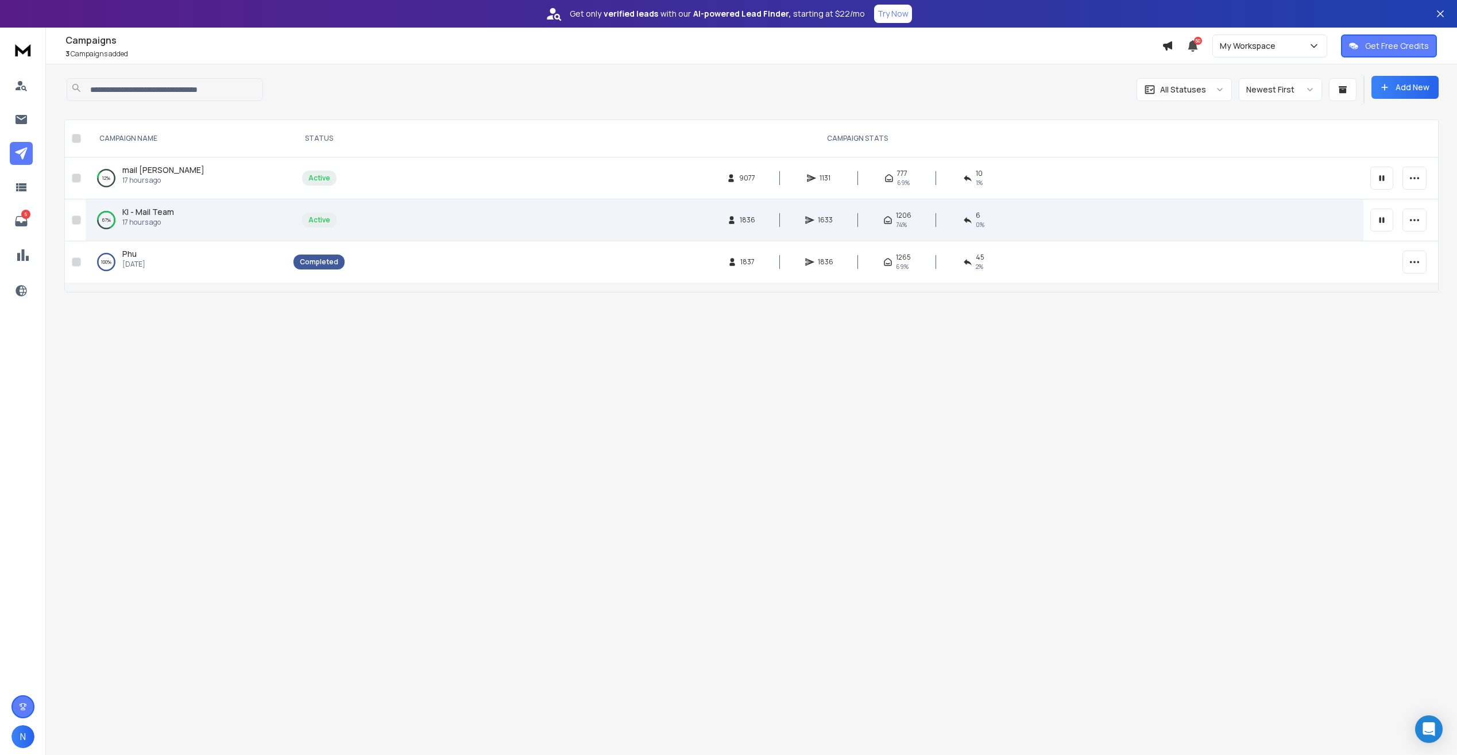
click at [853, 218] on div "1836 1633 1206 74 % 6 0 %" at bounding box center [857, 220] width 287 height 18
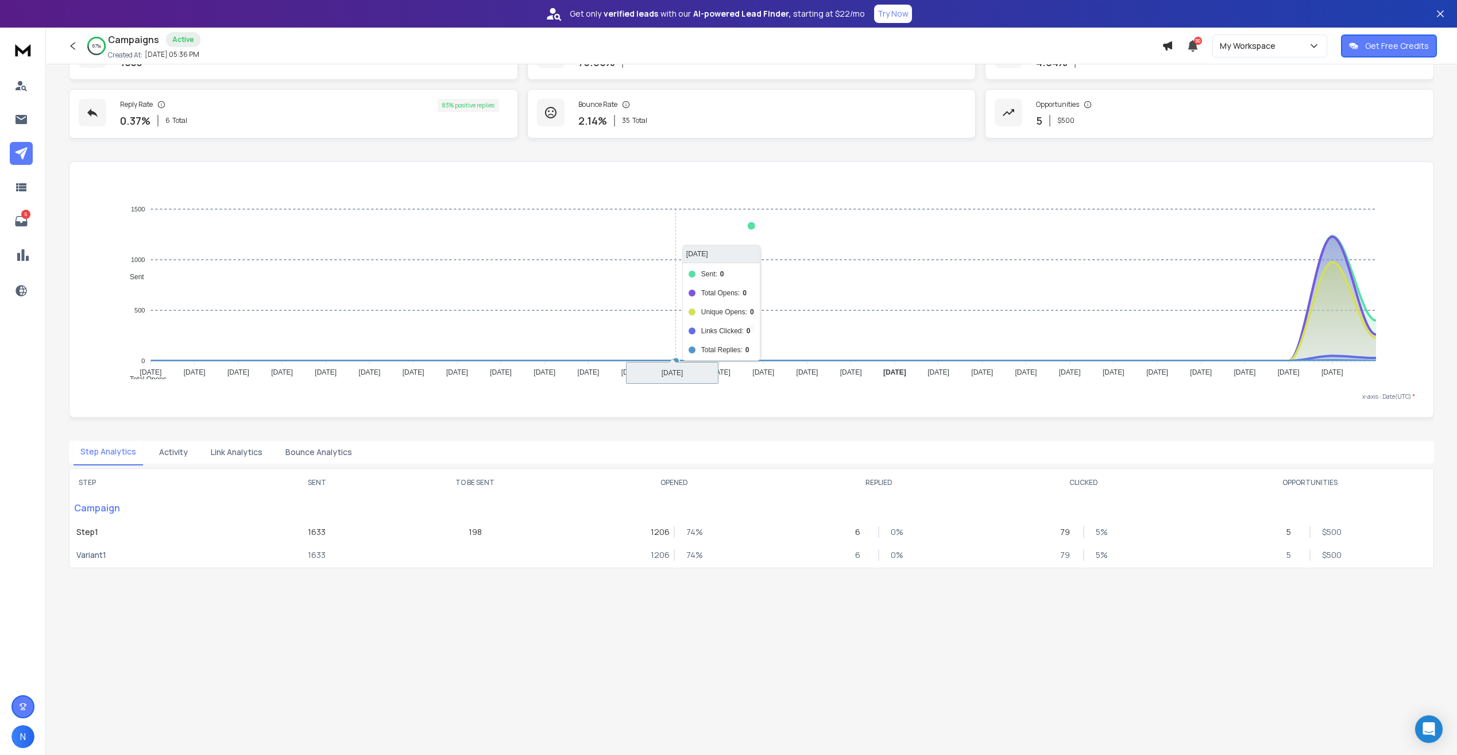
scroll to position [157, 0]
click at [165, 450] on button "Activity" at bounding box center [173, 451] width 43 height 25
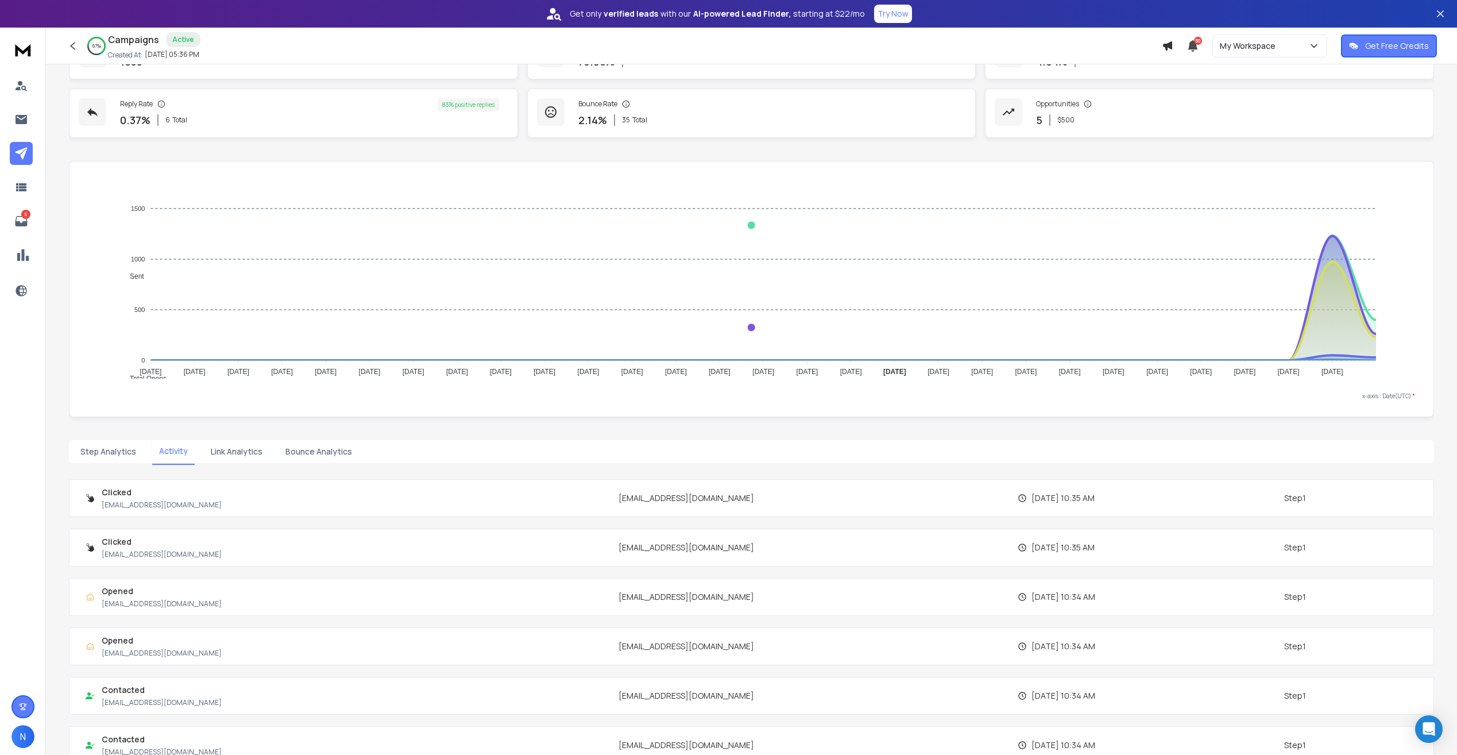
click at [235, 499] on div "Clicked [EMAIL_ADDRESS][DOMAIN_NAME]" at bounding box center [352, 498] width 533 height 23
click at [244, 455] on button "Link Analytics" at bounding box center [236, 451] width 65 height 25
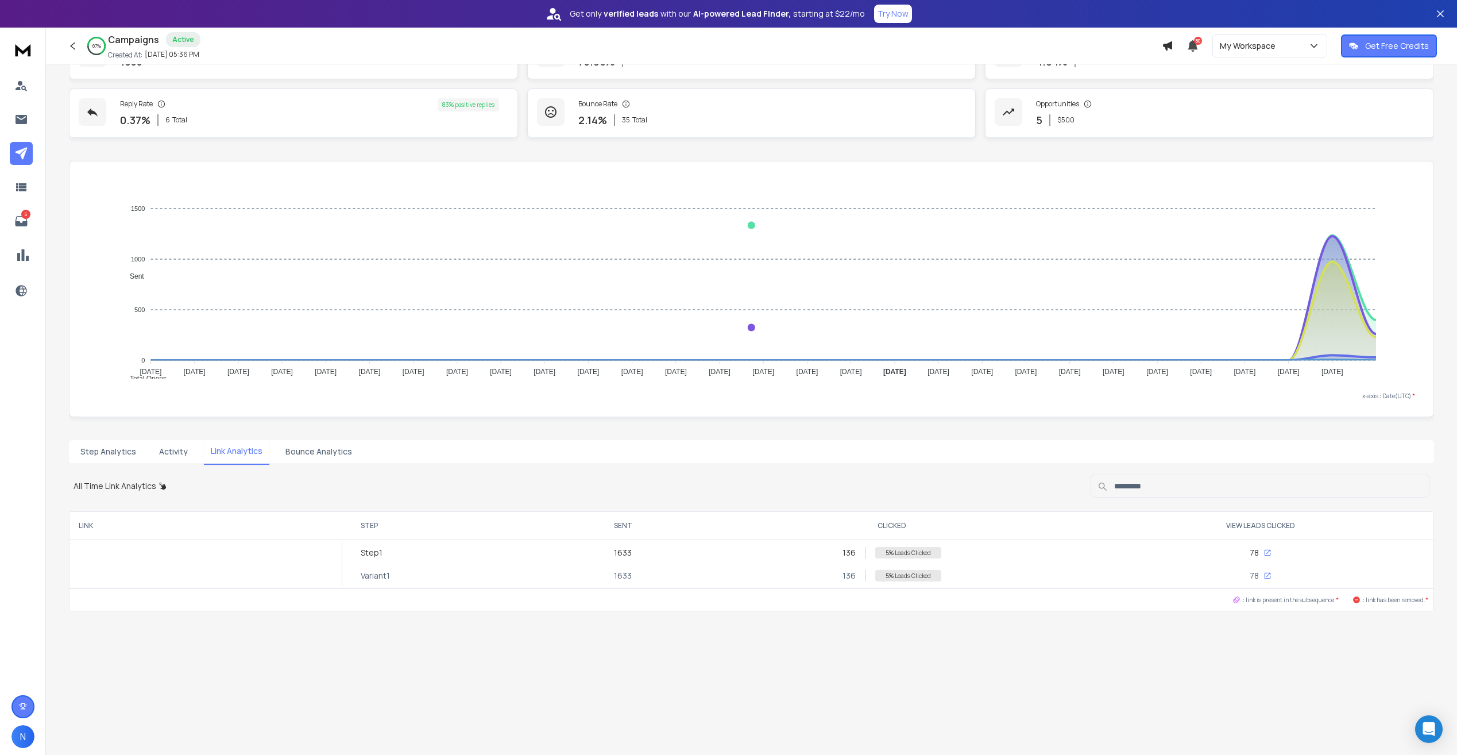
click at [325, 453] on button "Bounce Analytics" at bounding box center [319, 451] width 80 height 25
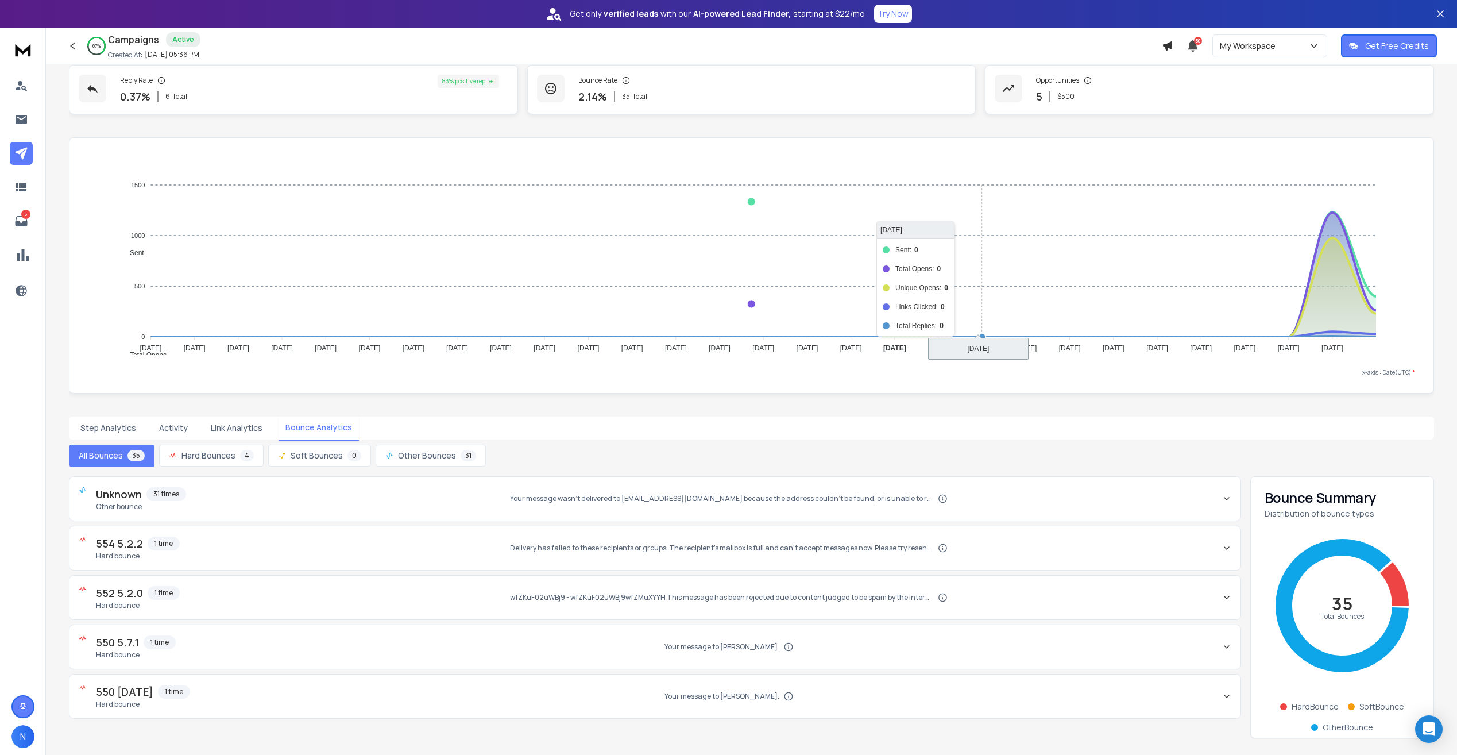
scroll to position [184, 0]
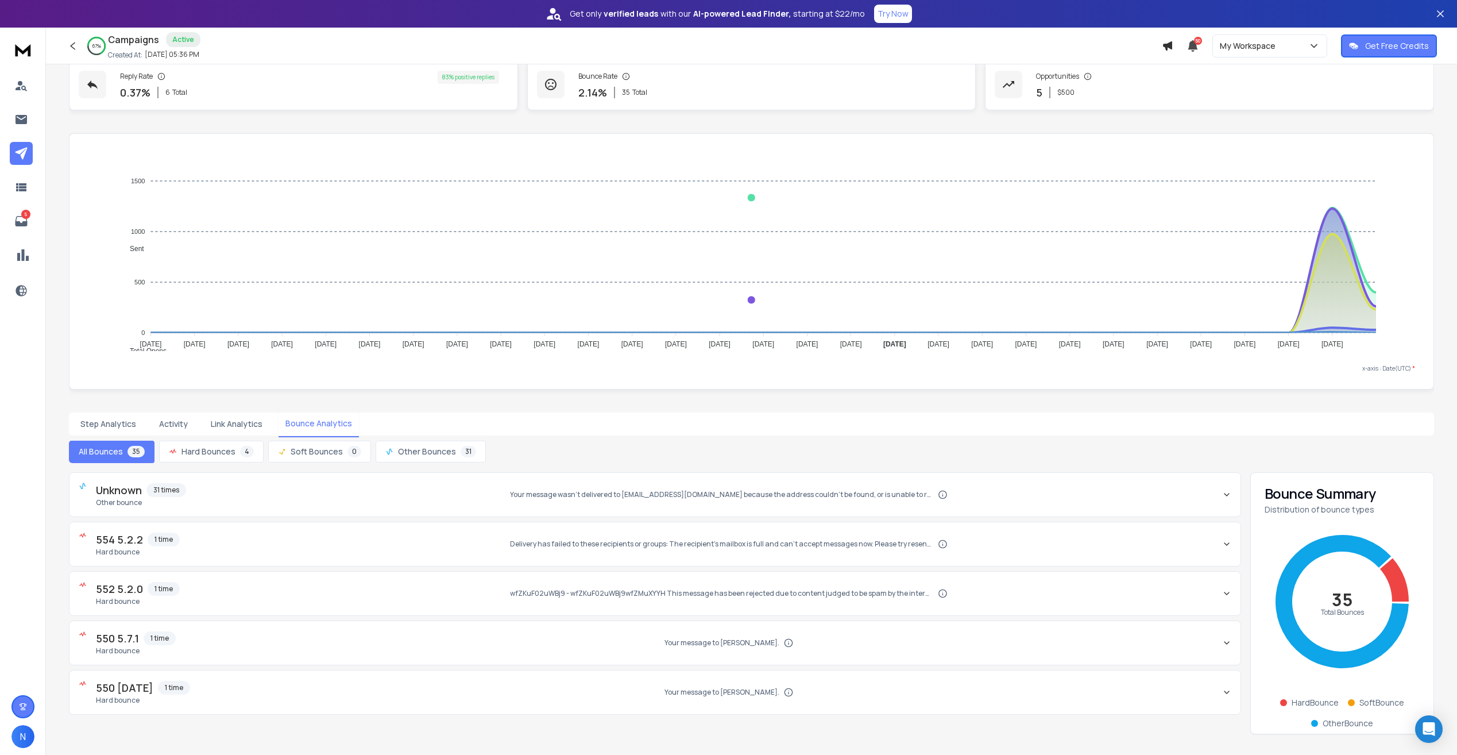
click at [182, 452] on span "Hard Bounces" at bounding box center [209, 451] width 54 height 11
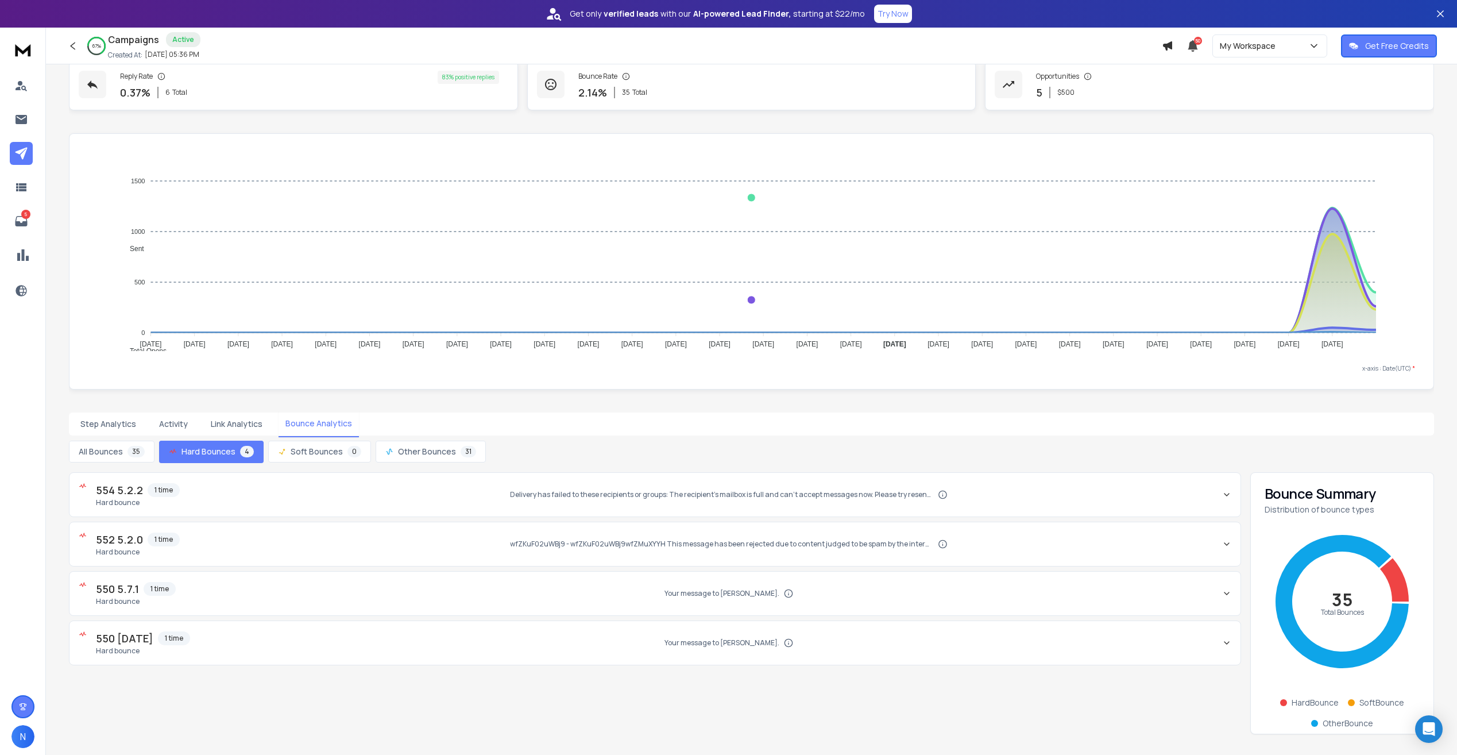
click at [330, 454] on span "Soft Bounces" at bounding box center [317, 451] width 52 height 11
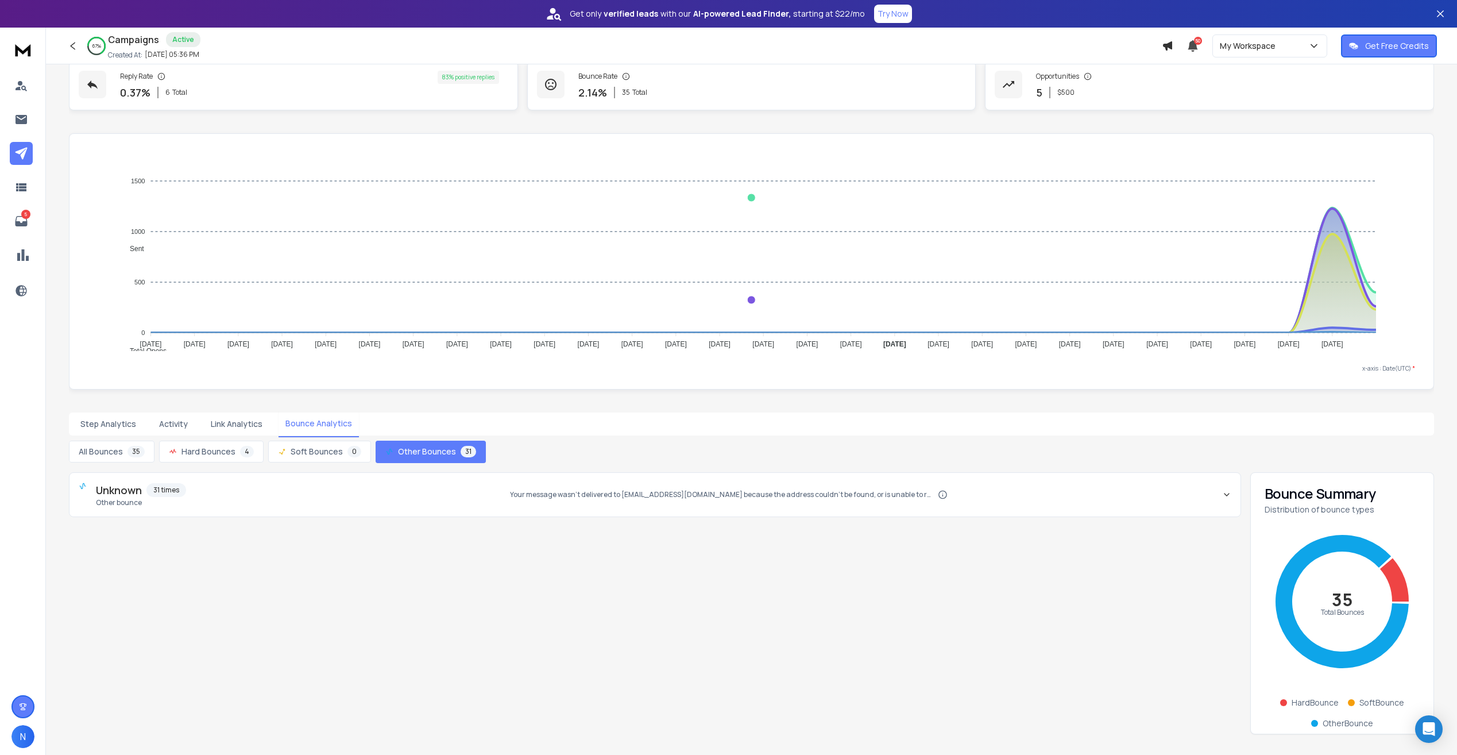
click at [461, 458] on button "Other Bounces 31" at bounding box center [431, 452] width 110 height 22
click at [204, 458] on button "Hard Bounces 4" at bounding box center [211, 452] width 105 height 22
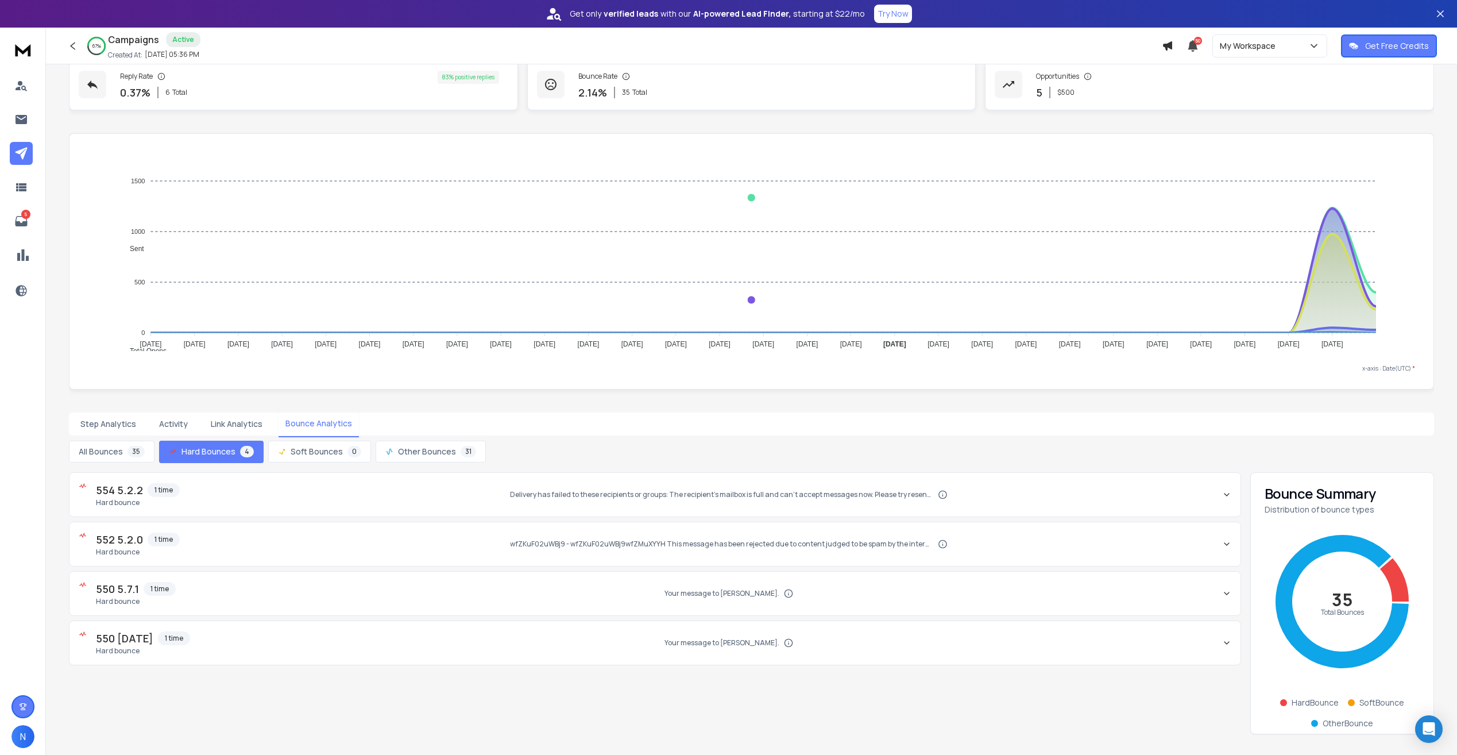
click at [163, 420] on button "Activity" at bounding box center [173, 423] width 43 height 25
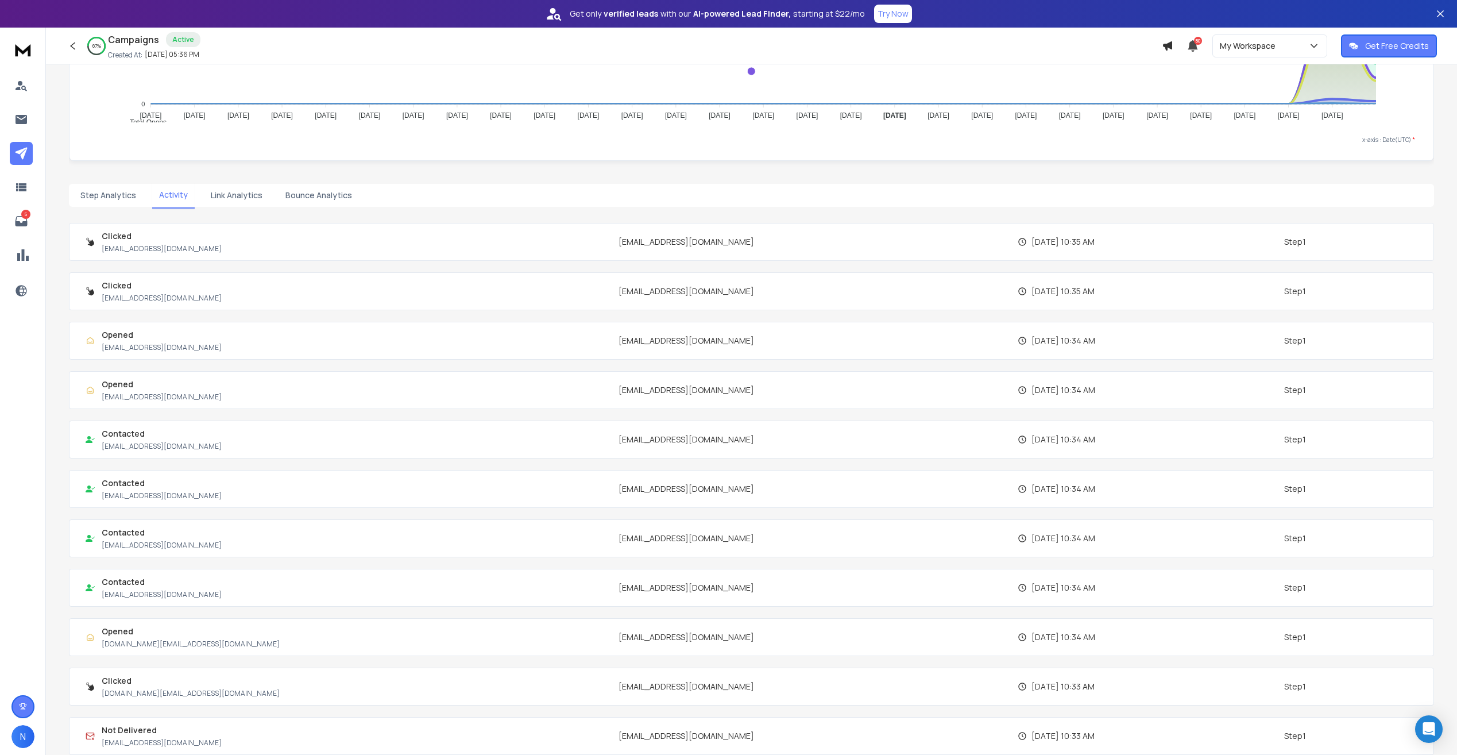
scroll to position [472, 0]
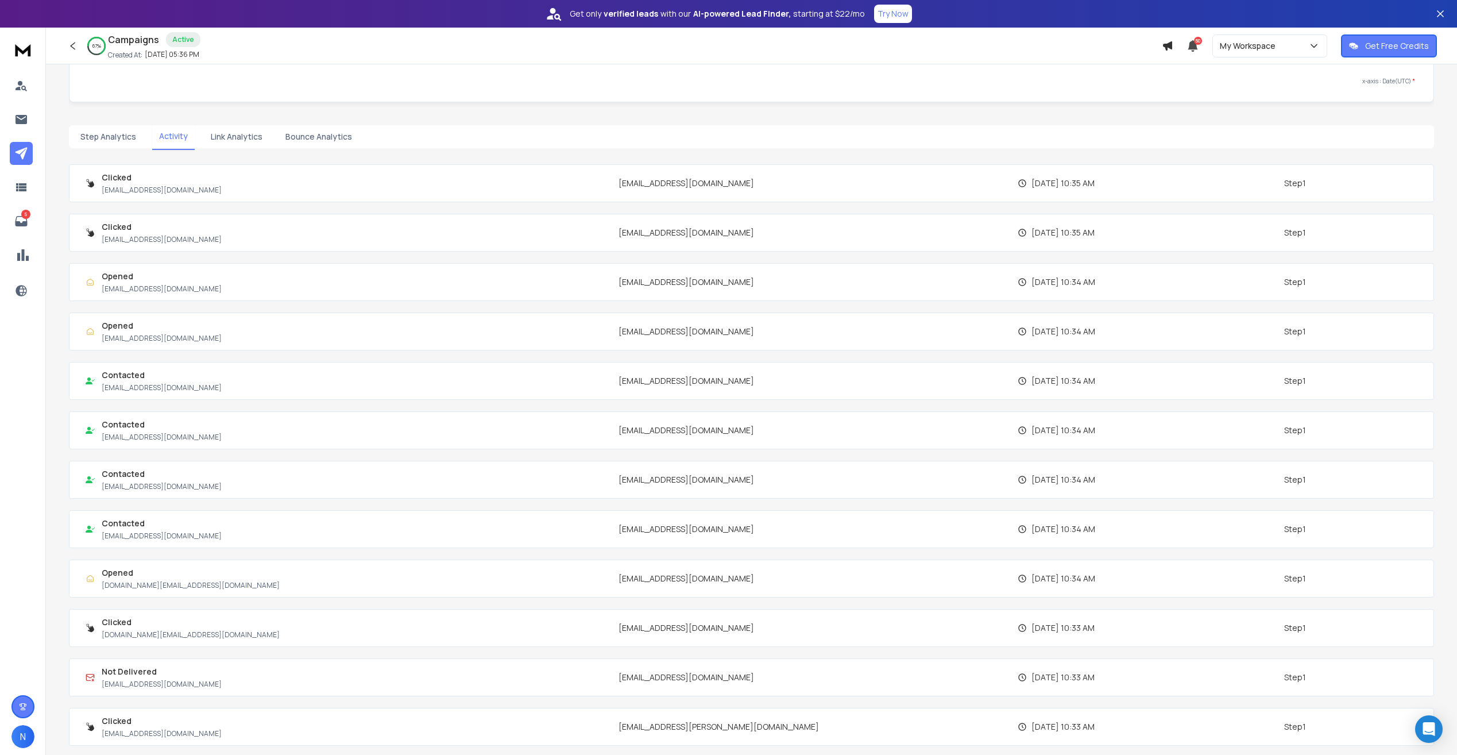
click at [1049, 330] on p "[DATE] 10:34 AM" at bounding box center [1064, 331] width 64 height 11
drag, startPoint x: 1049, startPoint y: 330, endPoint x: 827, endPoint y: 284, distance: 226.3
click at [827, 284] on div "[EMAIL_ADDRESS][DOMAIN_NAME]" at bounding box center [819, 281] width 400 height 11
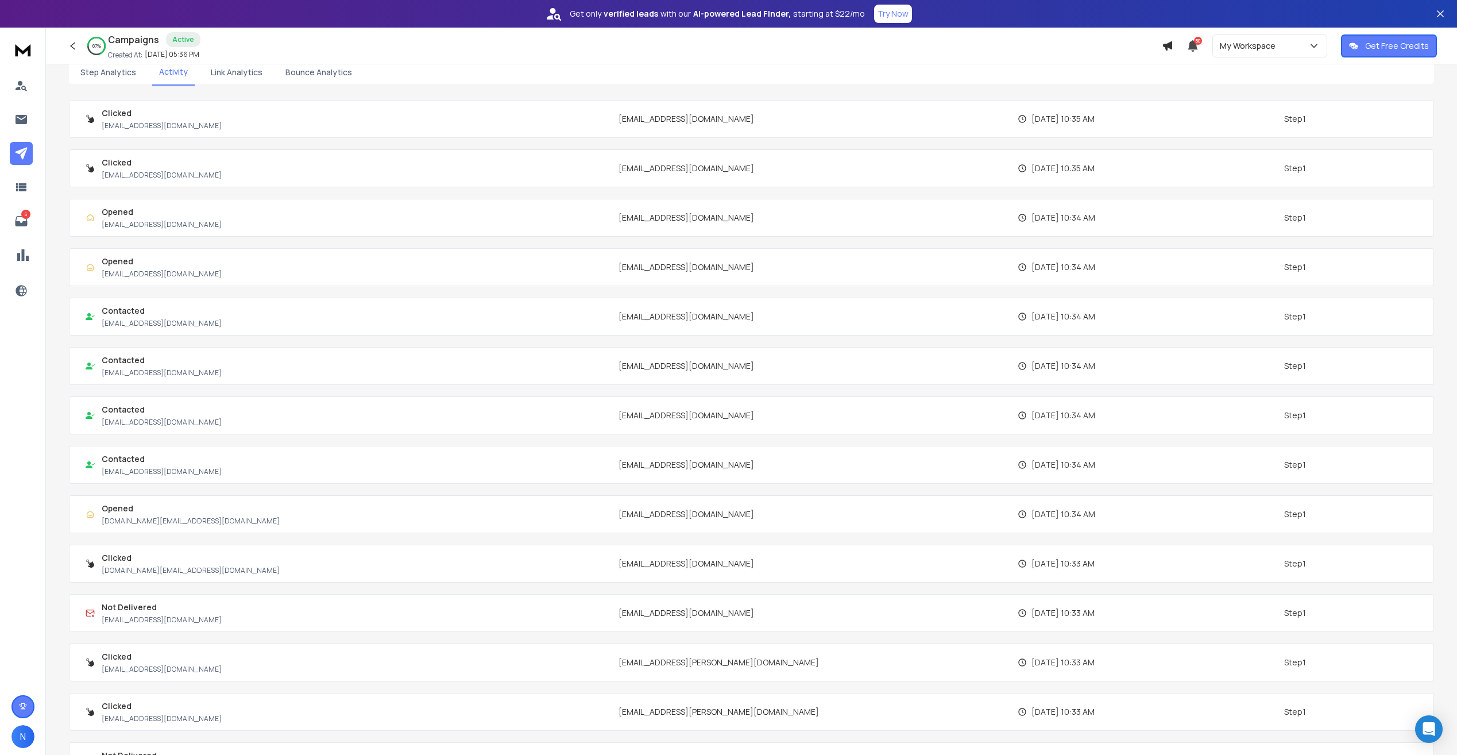
scroll to position [586, 0]
click at [1054, 468] on p "[DATE] 10:34 AM" at bounding box center [1064, 463] width 64 height 11
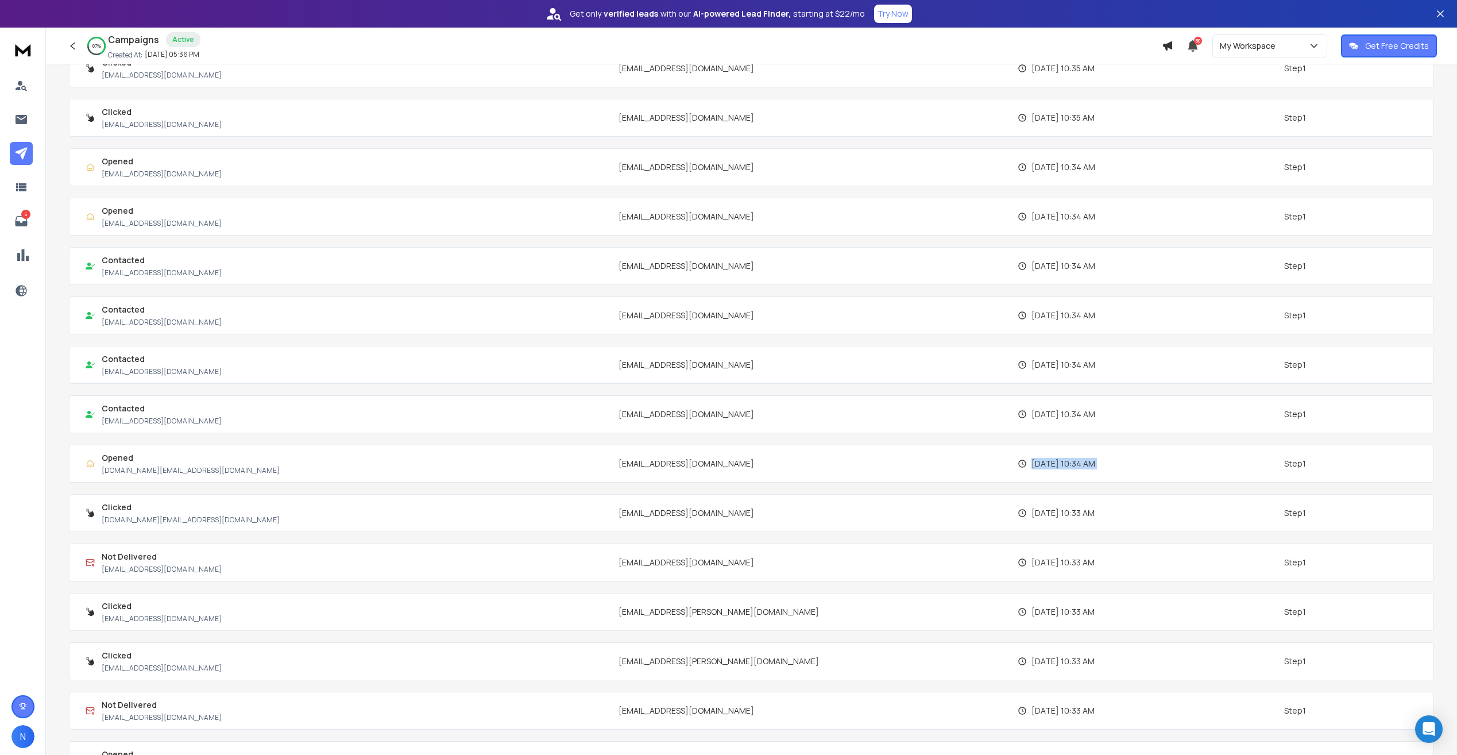
click at [1054, 468] on p "[DATE] 10:34 AM" at bounding box center [1064, 463] width 64 height 11
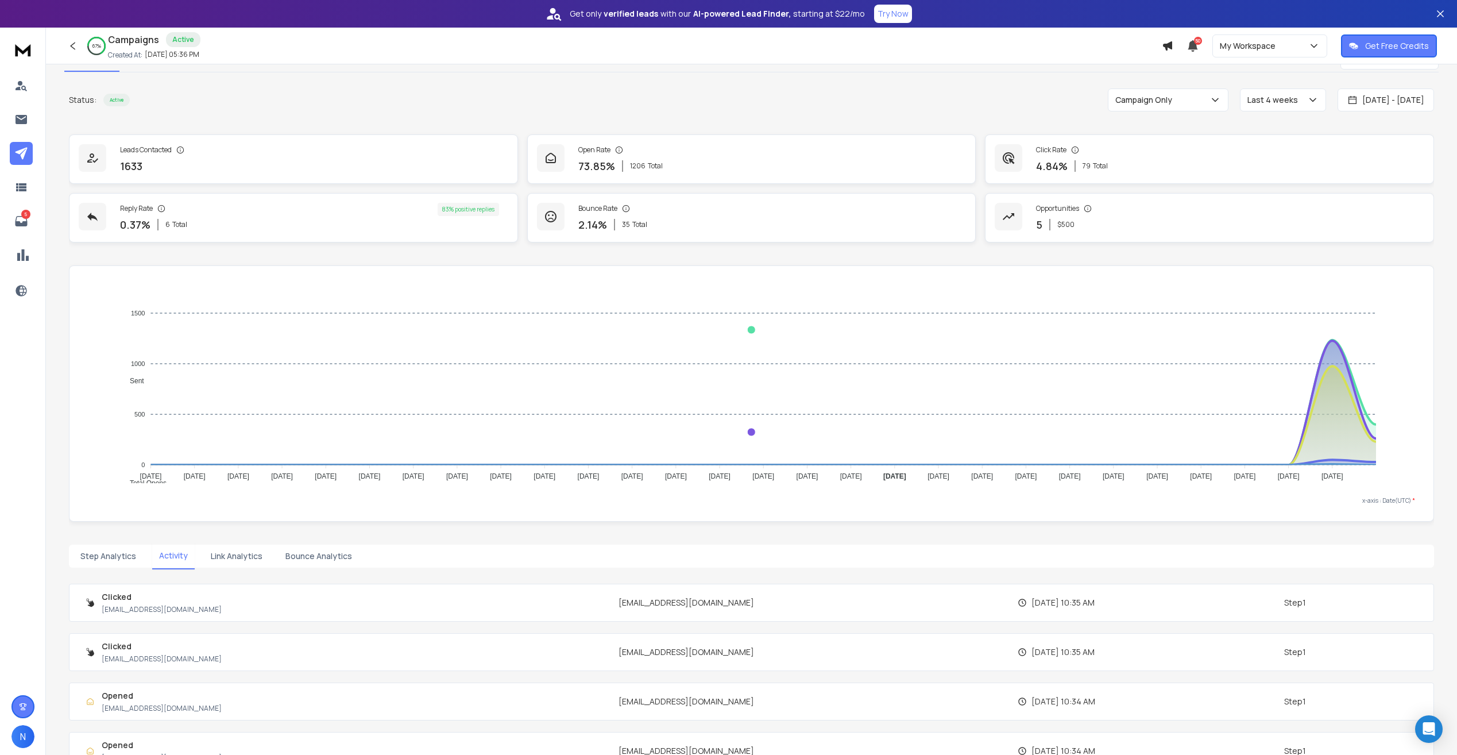
scroll to position [0, 0]
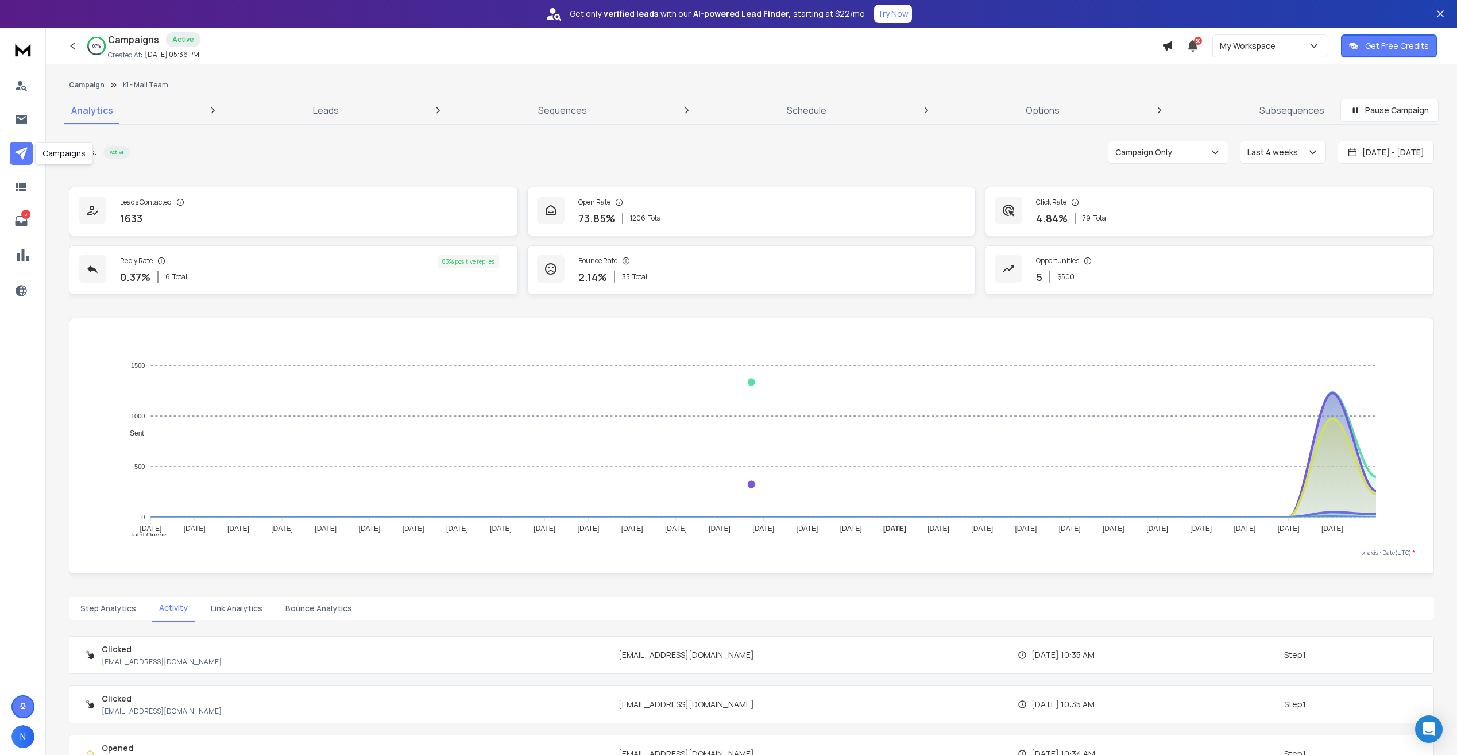
click at [18, 145] on link at bounding box center [21, 153] width 23 height 23
